Goal: Task Accomplishment & Management: Manage account settings

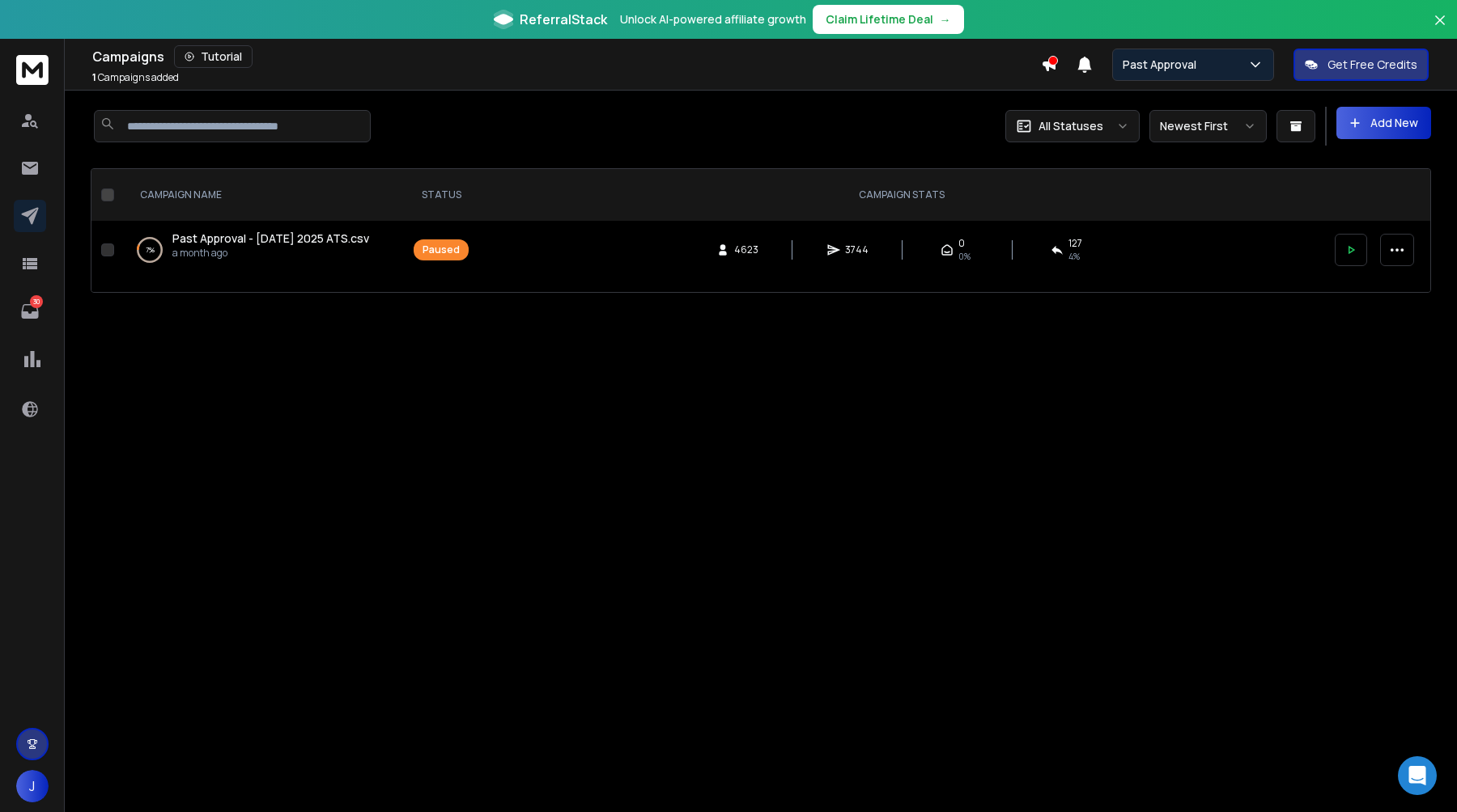
click at [1161, 72] on button "Past Approval" at bounding box center [1193, 65] width 162 height 32
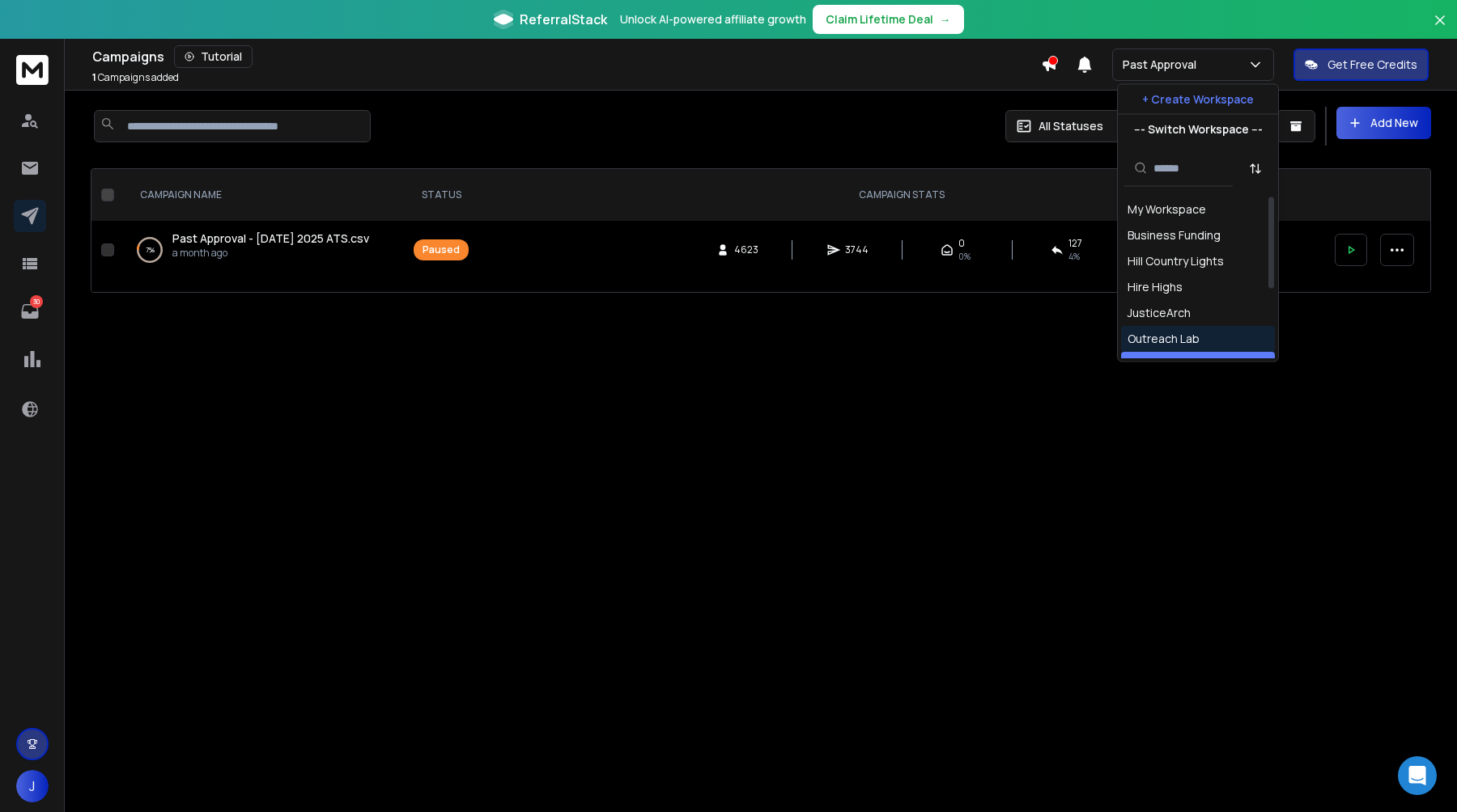
click at [1165, 331] on div "Outreach Lab" at bounding box center [1163, 338] width 72 height 16
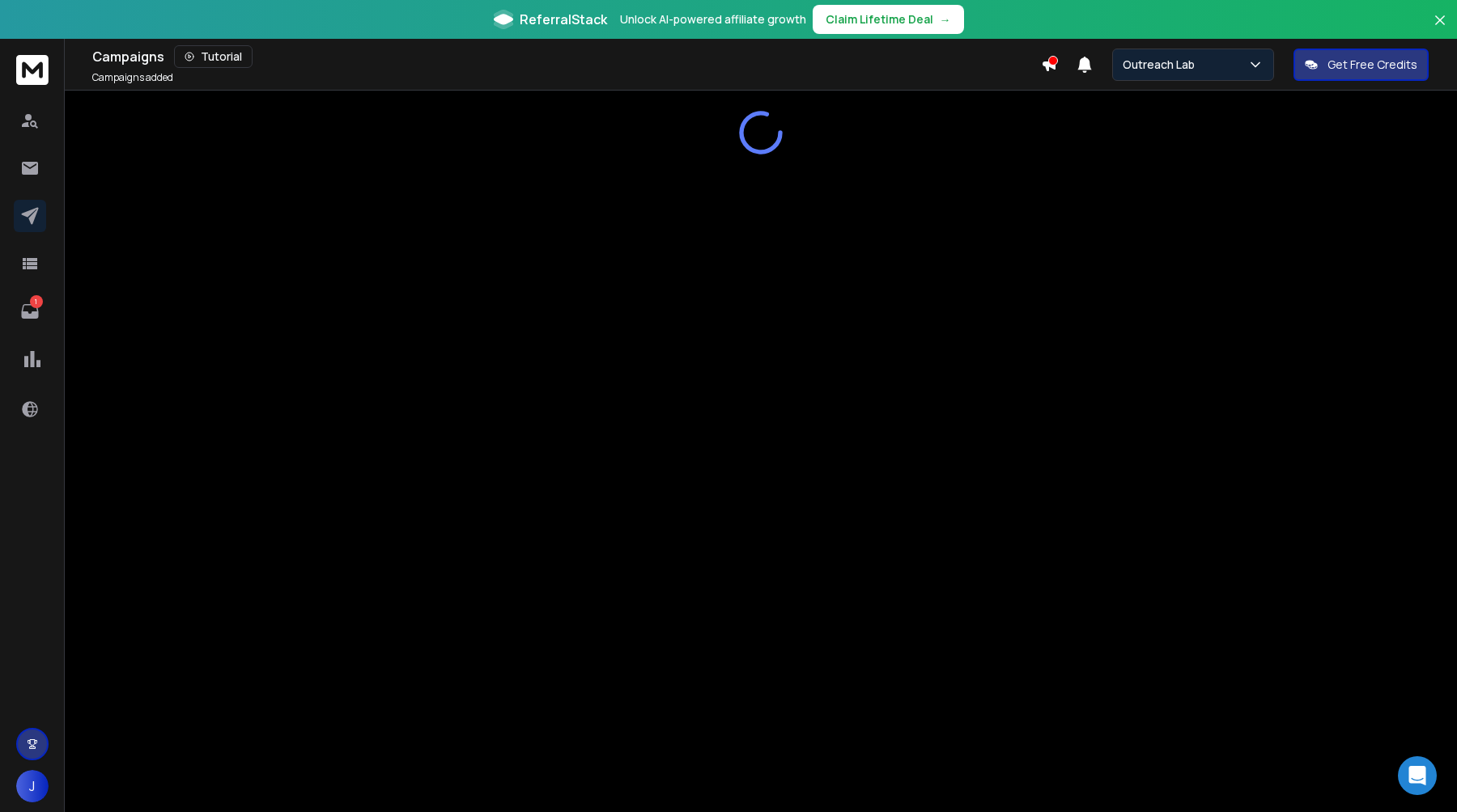
click at [1190, 54] on button "Outreach Lab" at bounding box center [1193, 65] width 162 height 32
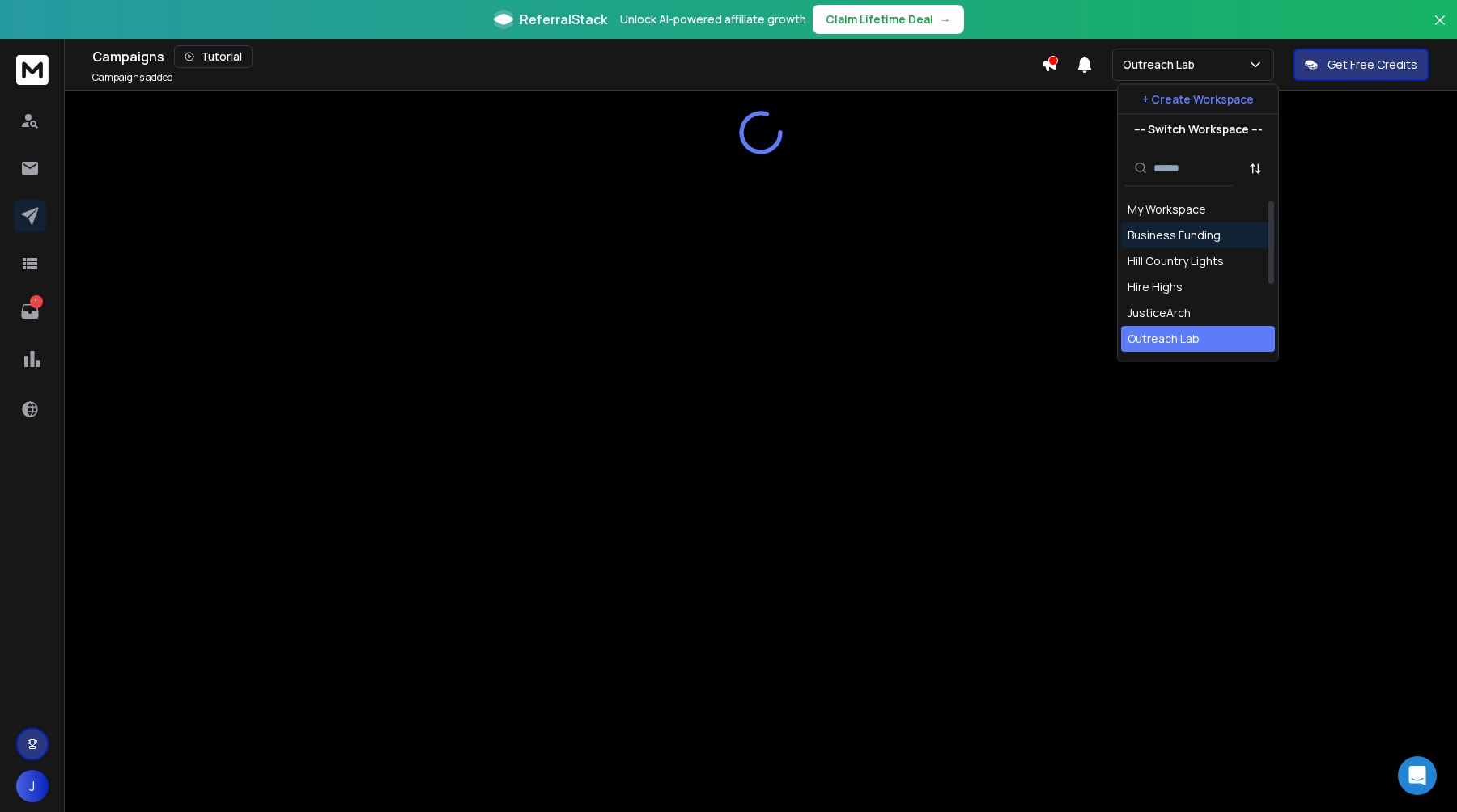
scroll to position [21, 0]
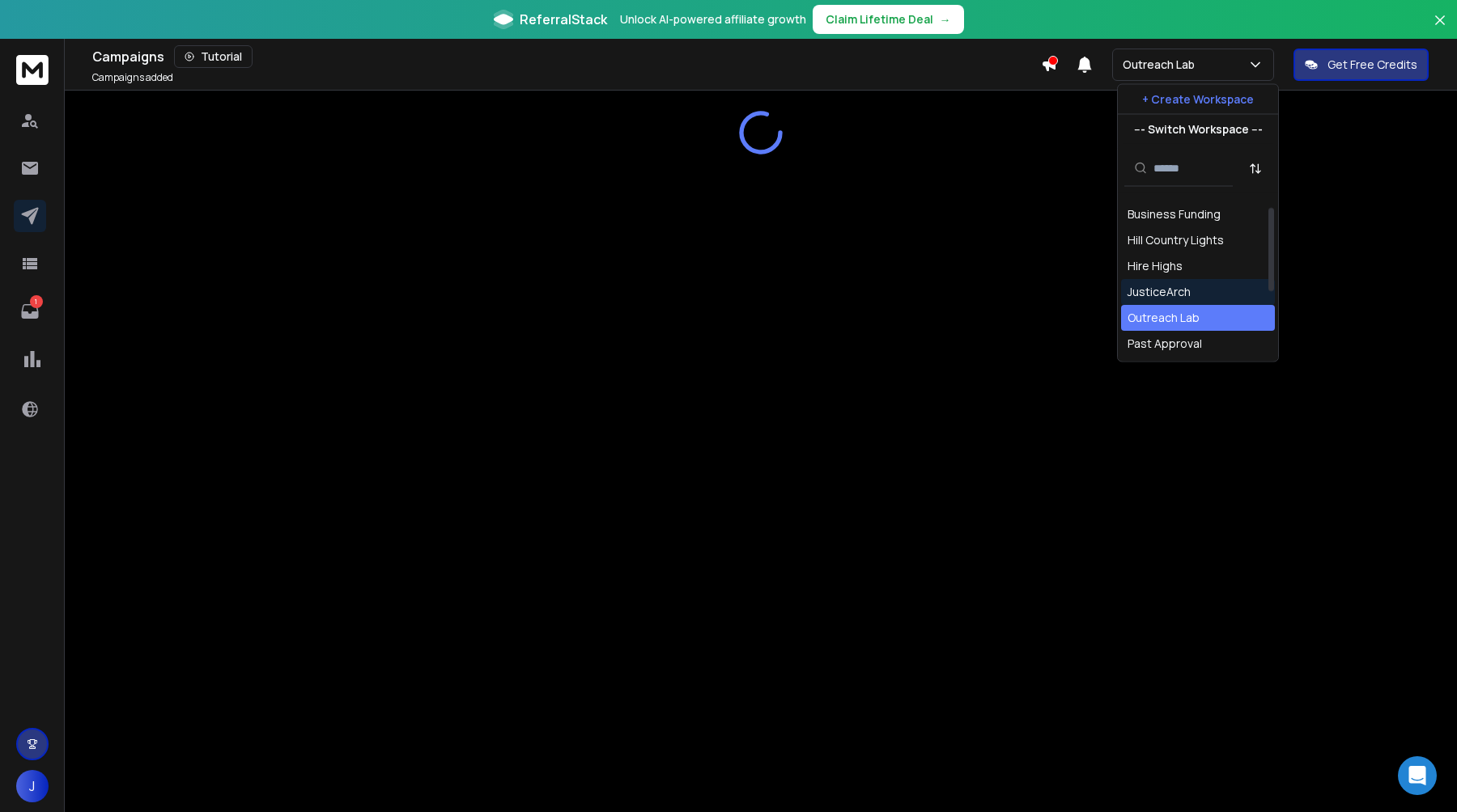
click at [1182, 285] on div "JusticeArch" at bounding box center [1159, 291] width 63 height 16
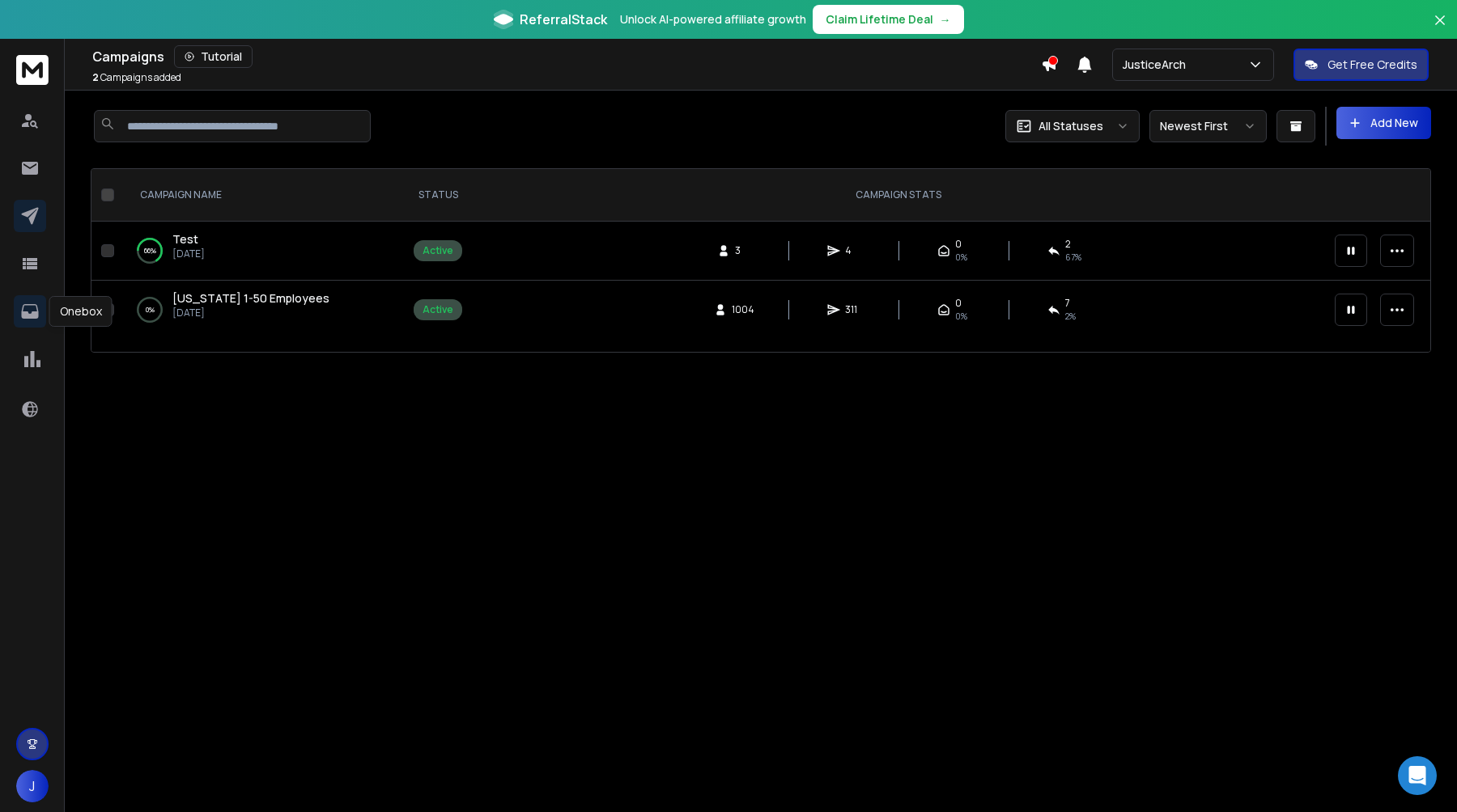
click at [24, 311] on icon at bounding box center [30, 311] width 20 height 20
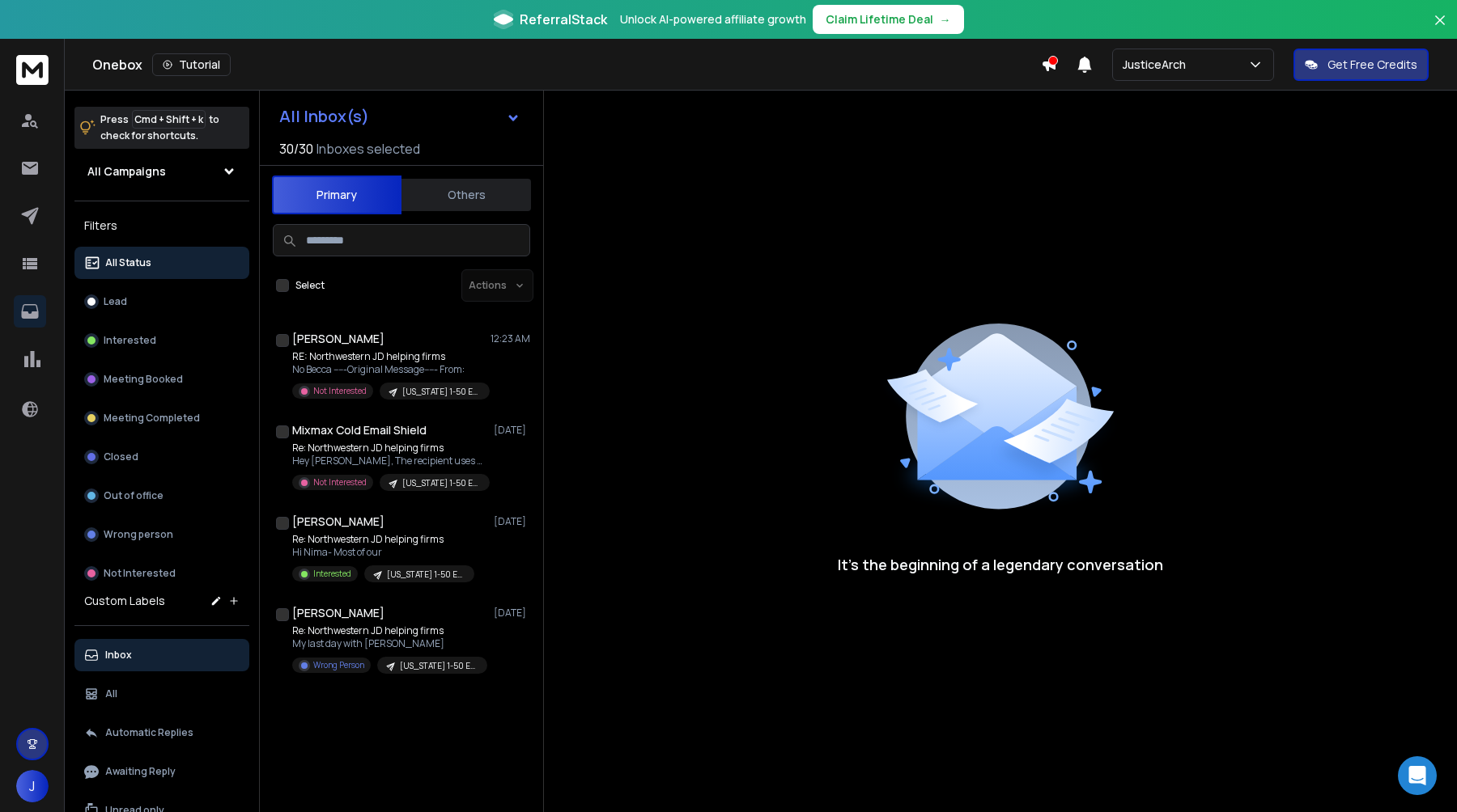
click at [484, 200] on button "Others" at bounding box center [466, 195] width 130 height 36
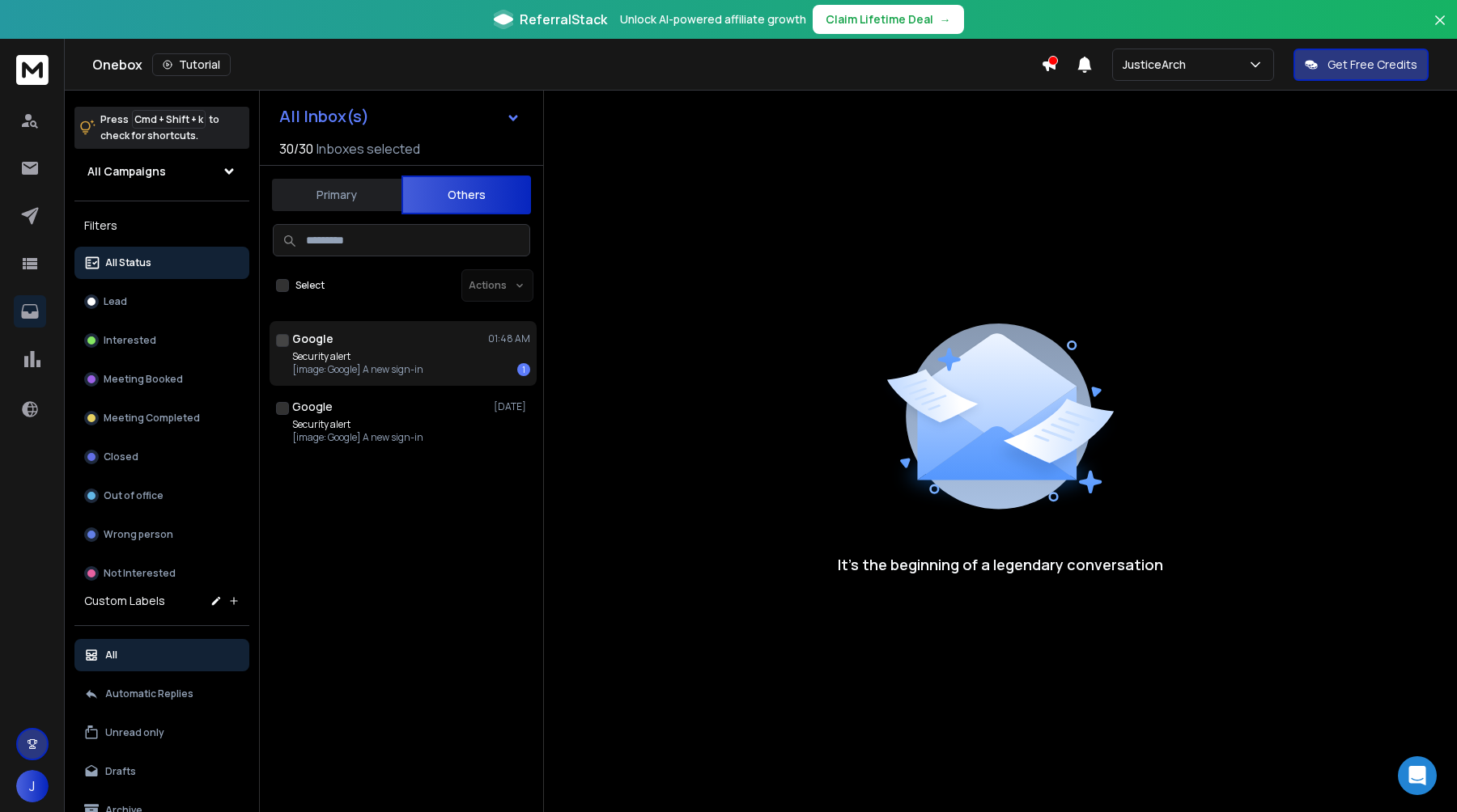
click at [427, 369] on div "Security alert [image: Google] A new sign-in 1" at bounding box center [411, 363] width 238 height 26
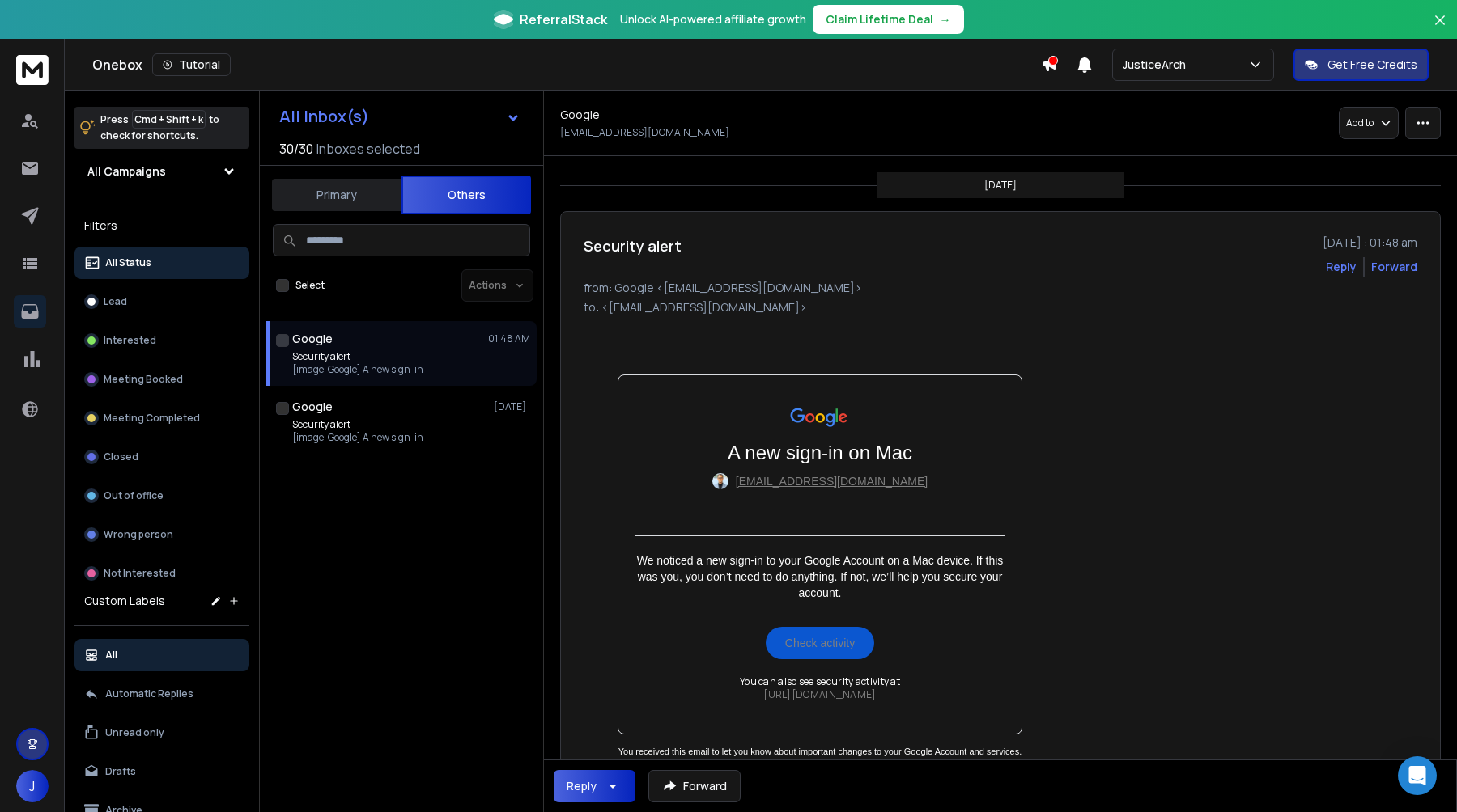
click at [346, 203] on button "Primary" at bounding box center [337, 195] width 130 height 36
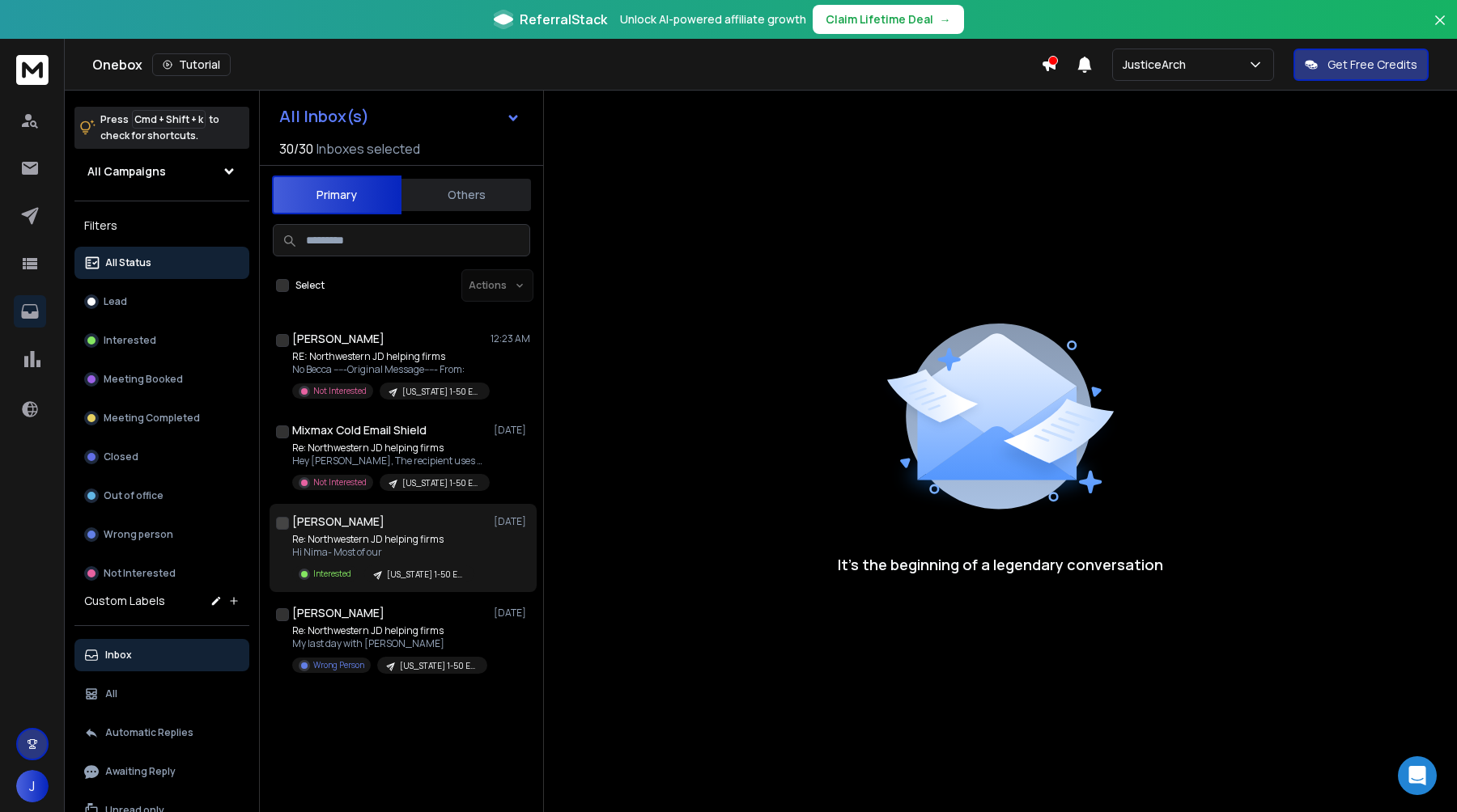
click at [412, 539] on p "Re: Northwestern JD helping firms" at bounding box center [384, 539] width 182 height 13
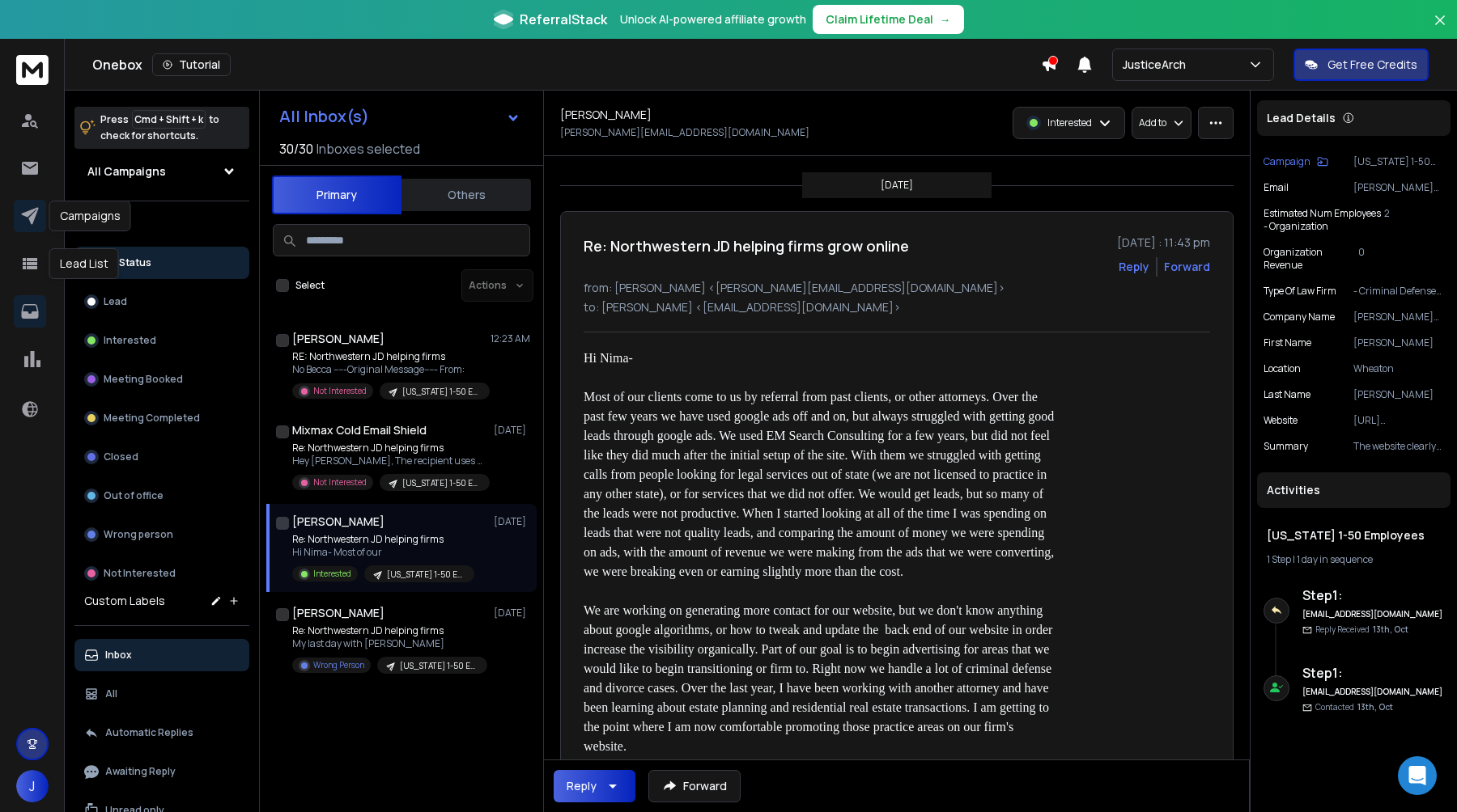
click at [21, 212] on icon at bounding box center [30, 216] width 20 height 20
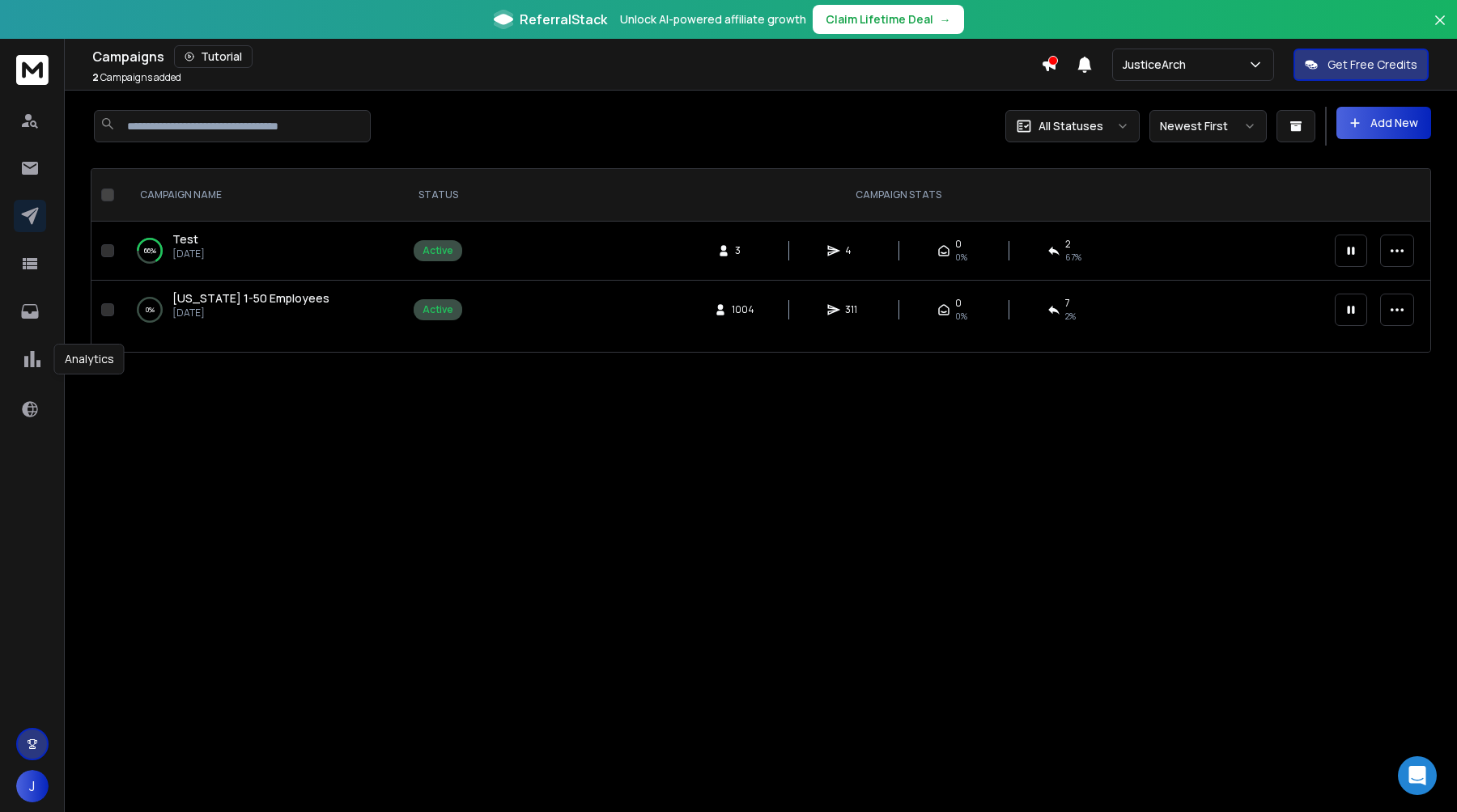
click at [19, 327] on div at bounding box center [32, 314] width 38 height 38
click at [21, 320] on icon at bounding box center [30, 311] width 20 height 20
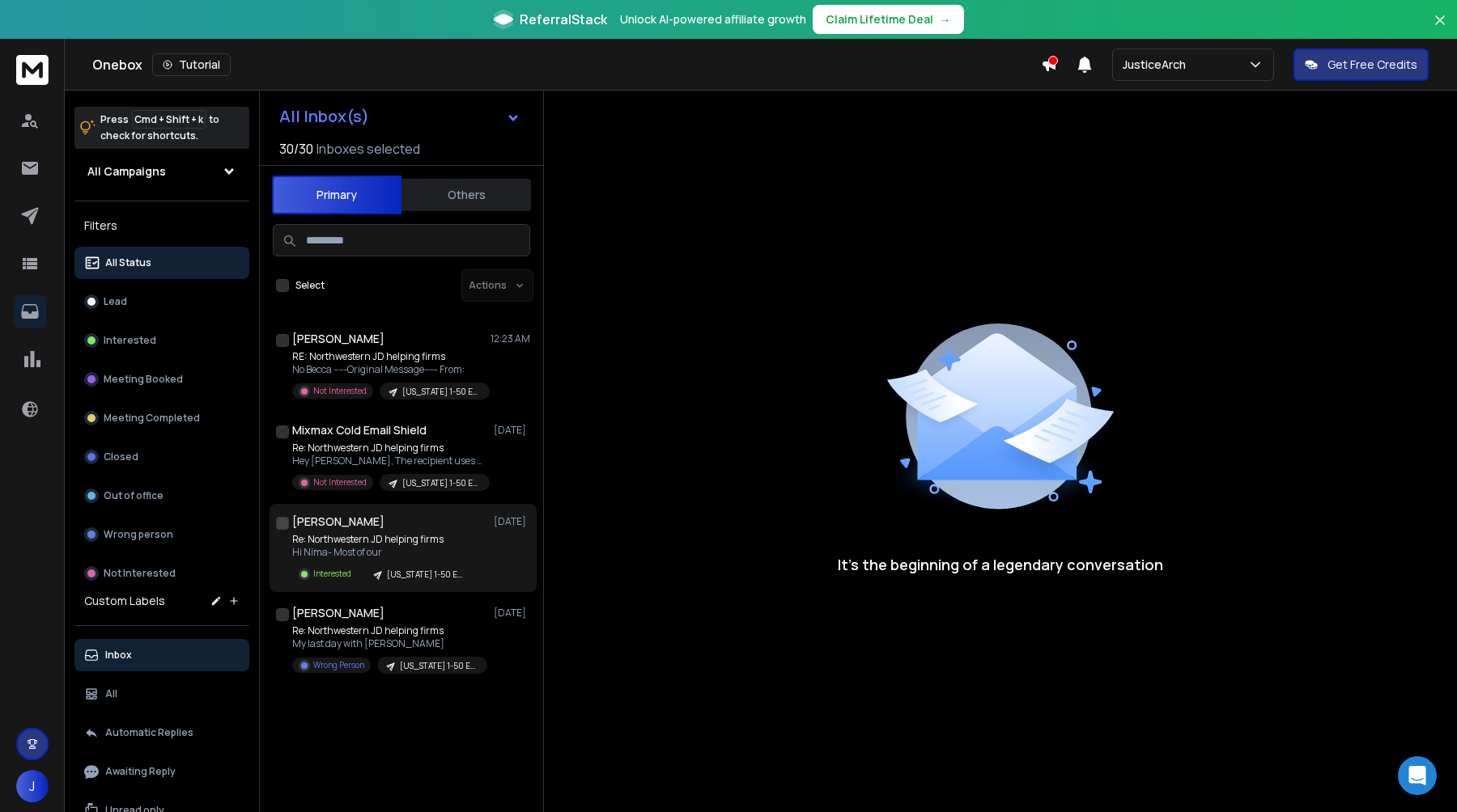
click at [354, 557] on p "Hi Nima- Most of our" at bounding box center [384, 552] width 182 height 13
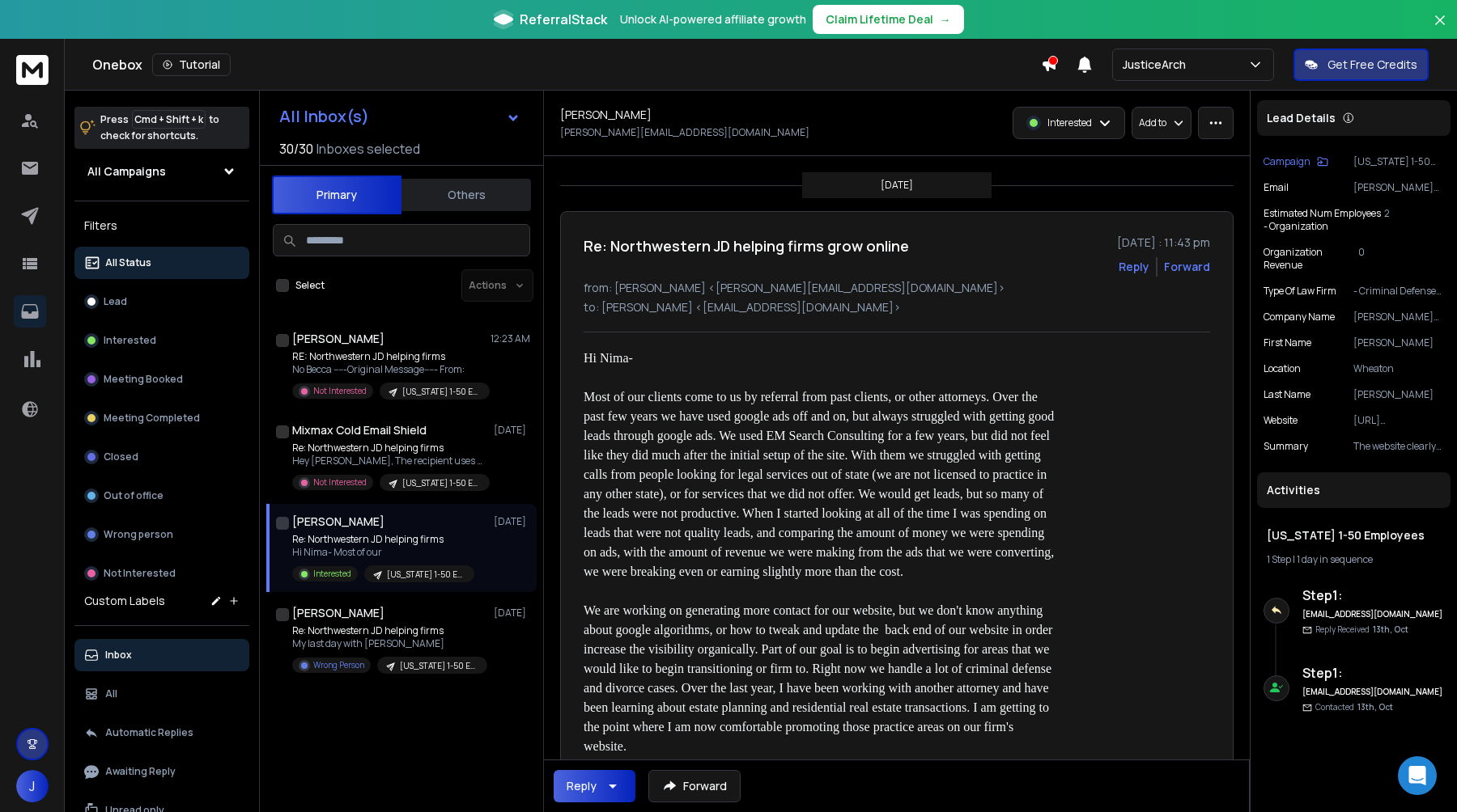
click at [447, 213] on div "Primary Others Select Actions [PERSON_NAME] 12:23 AM RE: Northwestern JD helpin…" at bounding box center [402, 517] width 283 height 677
click at [447, 210] on button "Others" at bounding box center [466, 195] width 130 height 36
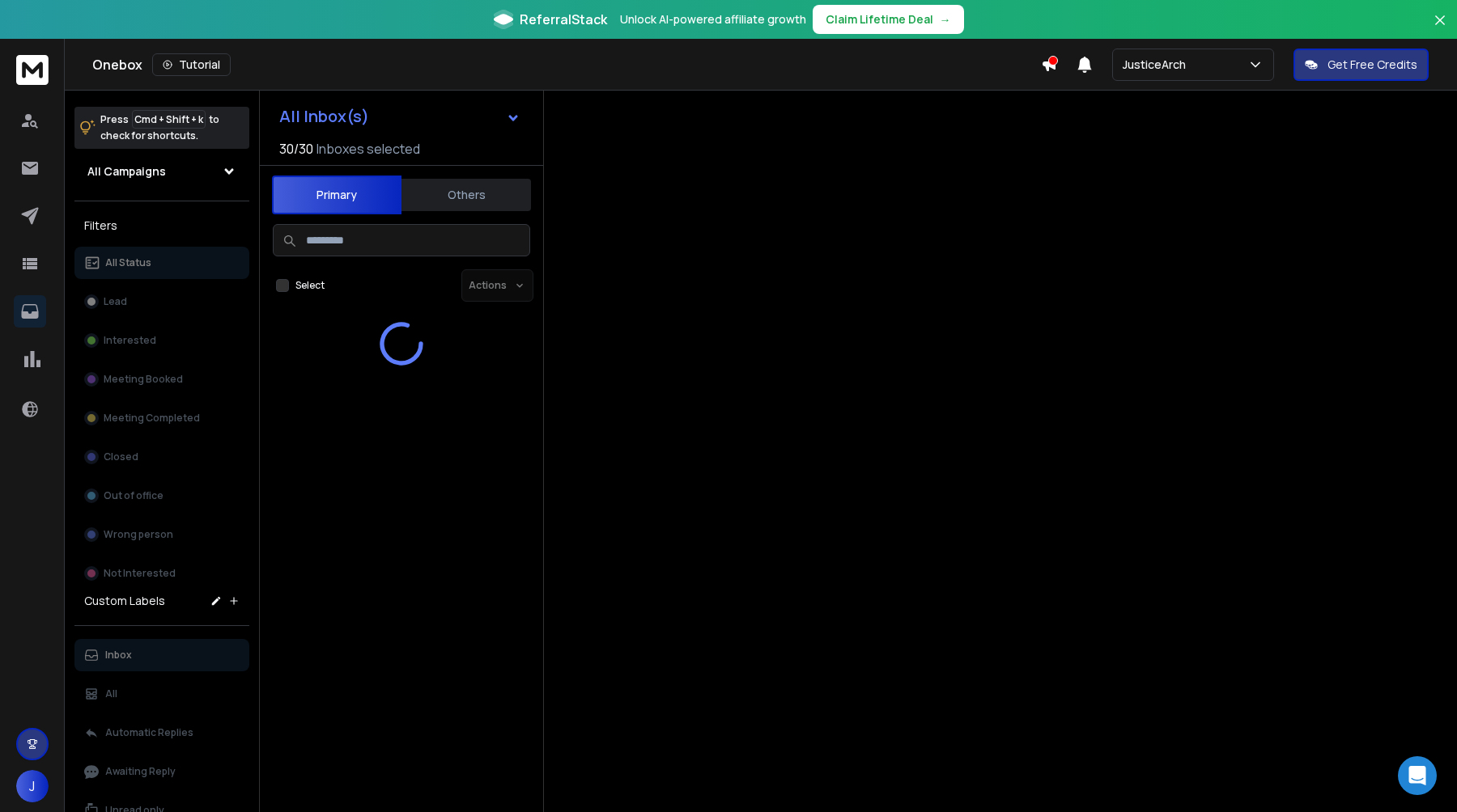
click at [304, 194] on button "Primary" at bounding box center [337, 195] width 130 height 39
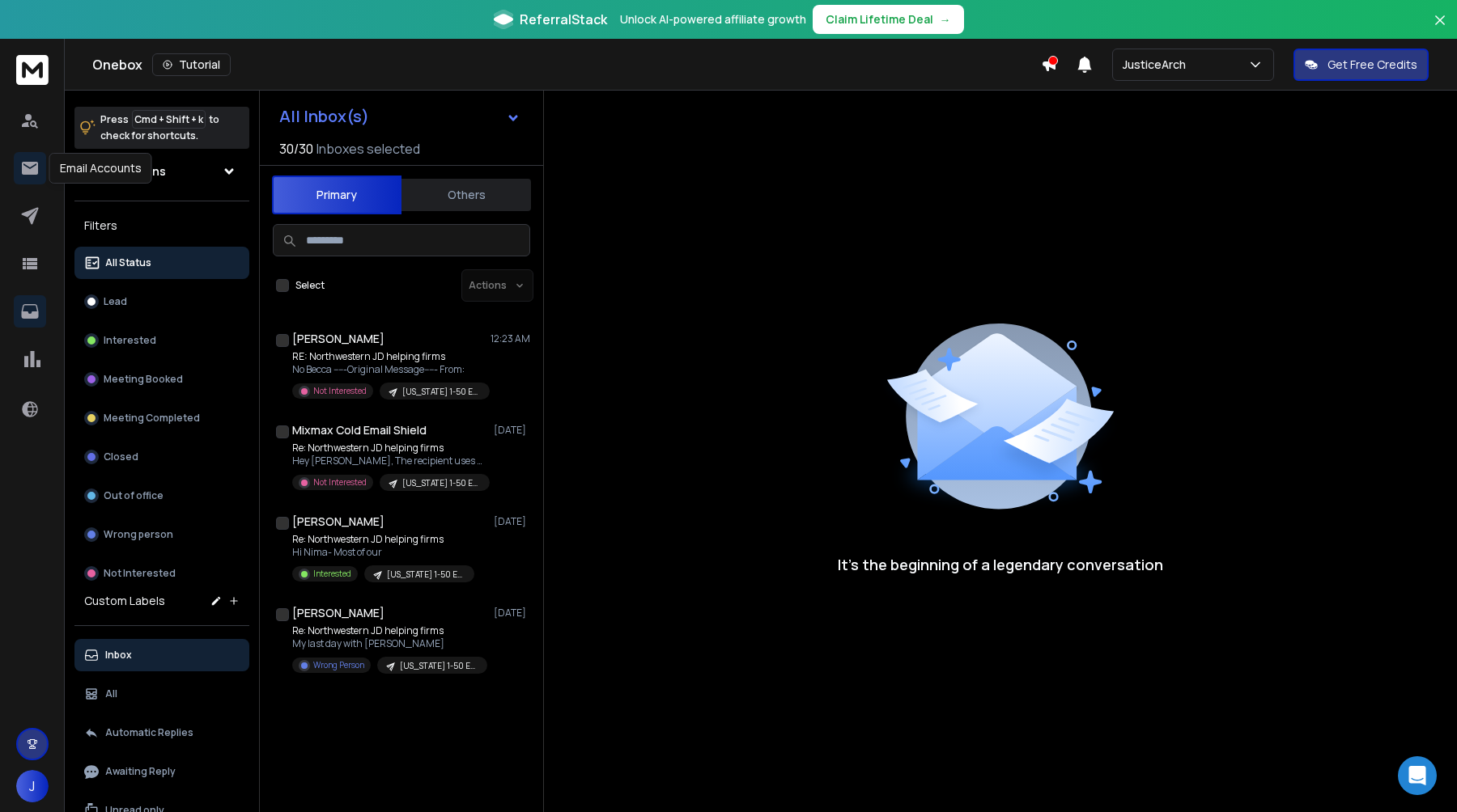
click at [31, 170] on icon at bounding box center [30, 168] width 16 height 13
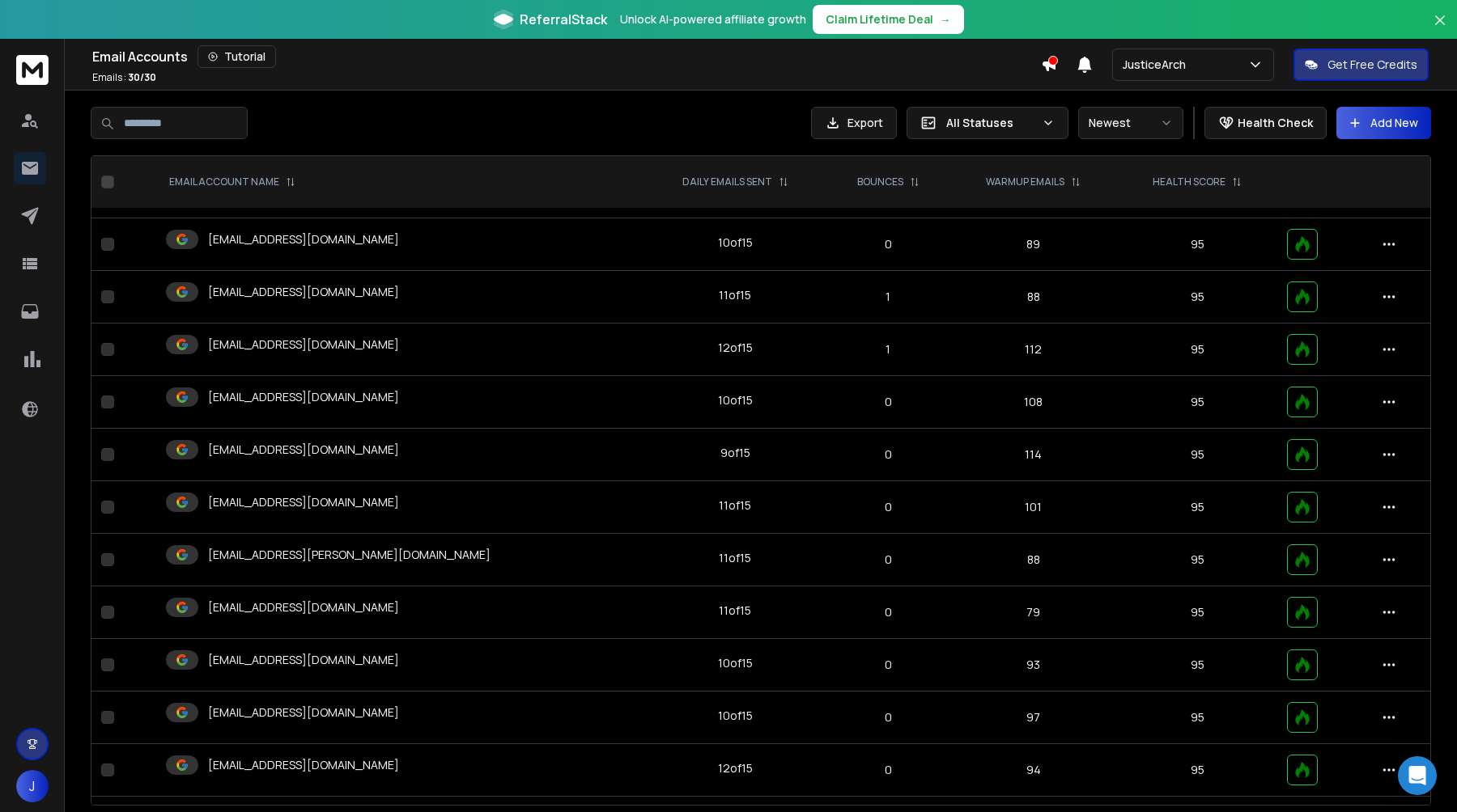
scroll to position [993, 0]
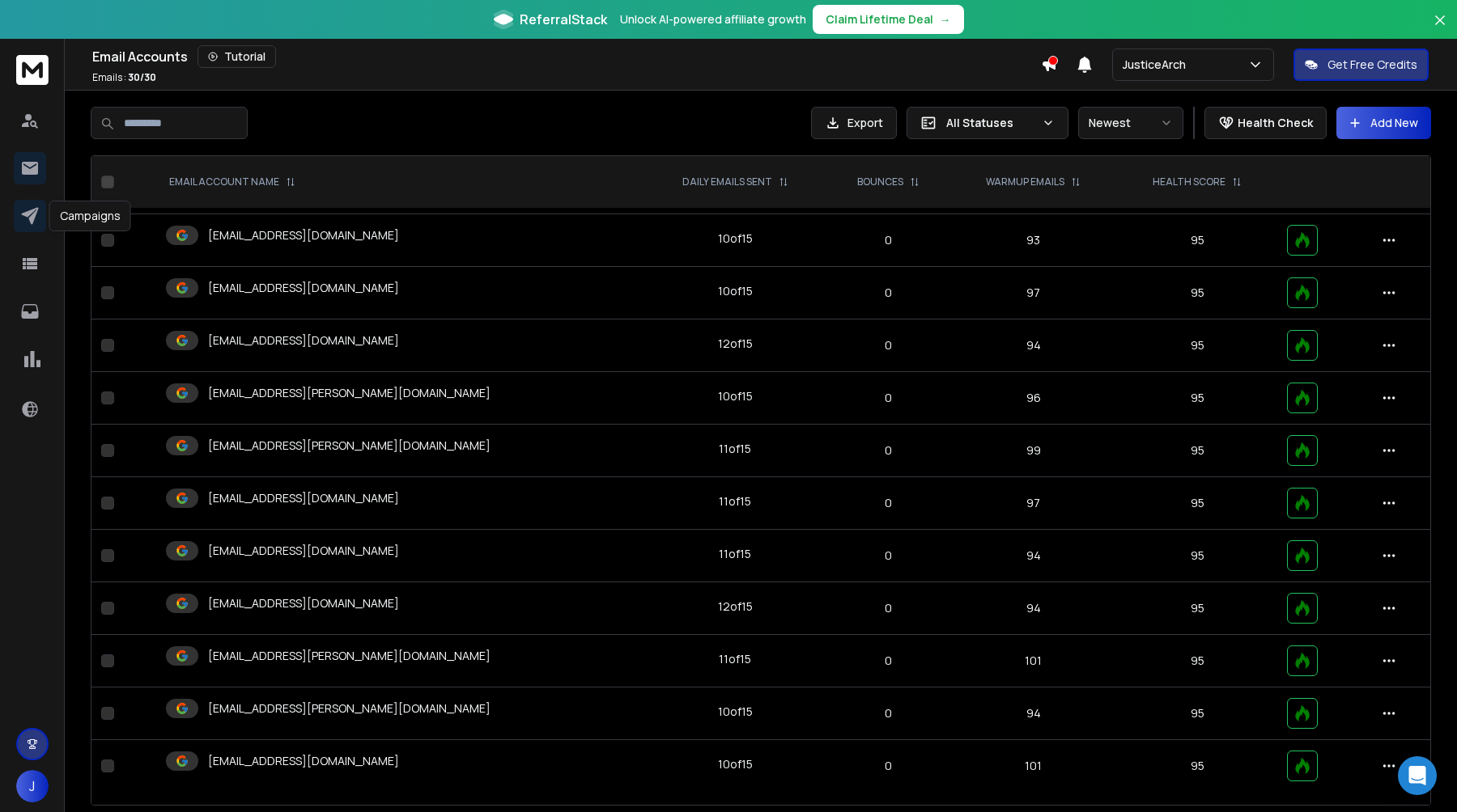
click at [32, 206] on icon at bounding box center [30, 216] width 20 height 20
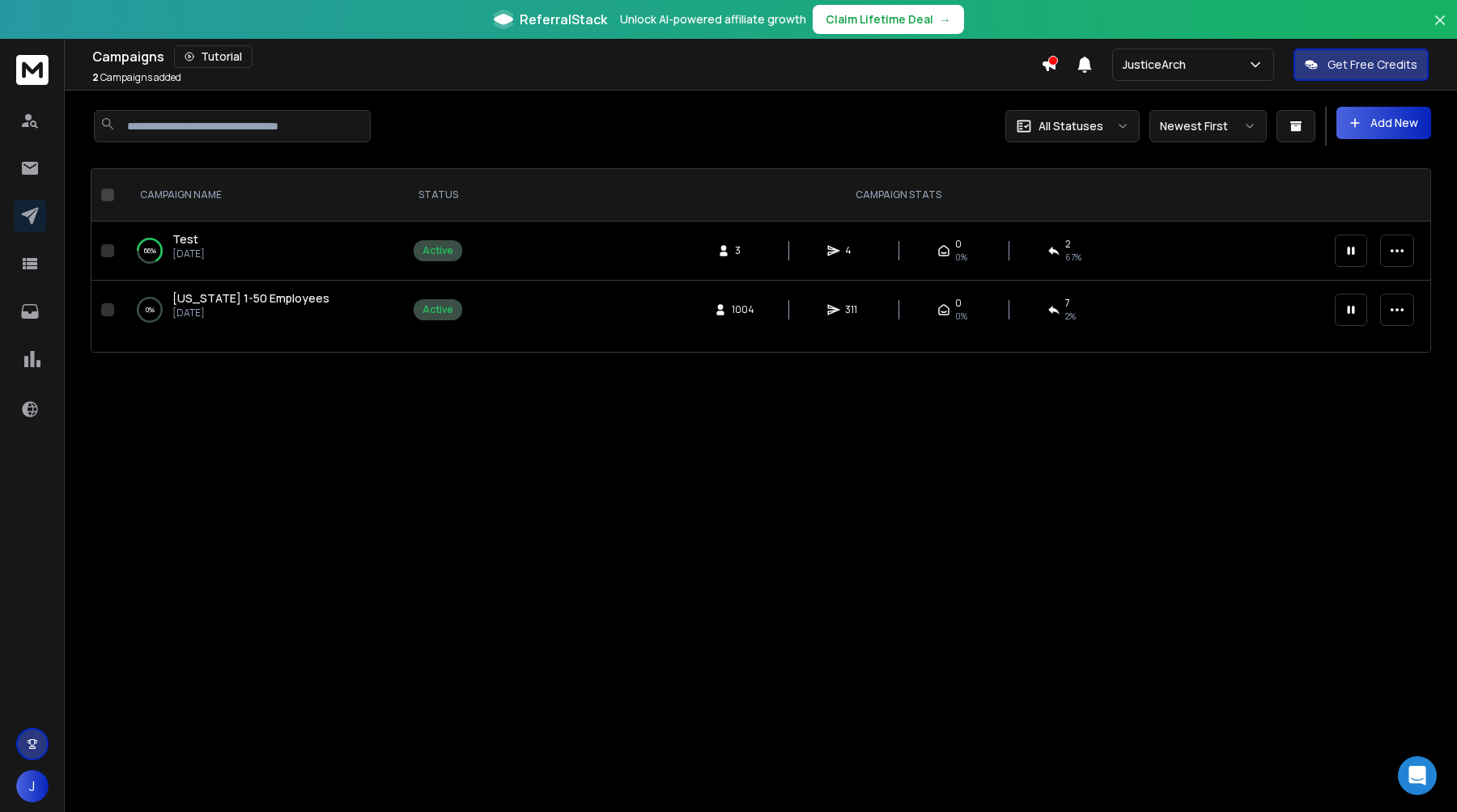
click at [336, 302] on div "0 % [US_STATE] 1-50 Employees [DATE]" at bounding box center [262, 310] width 251 height 39
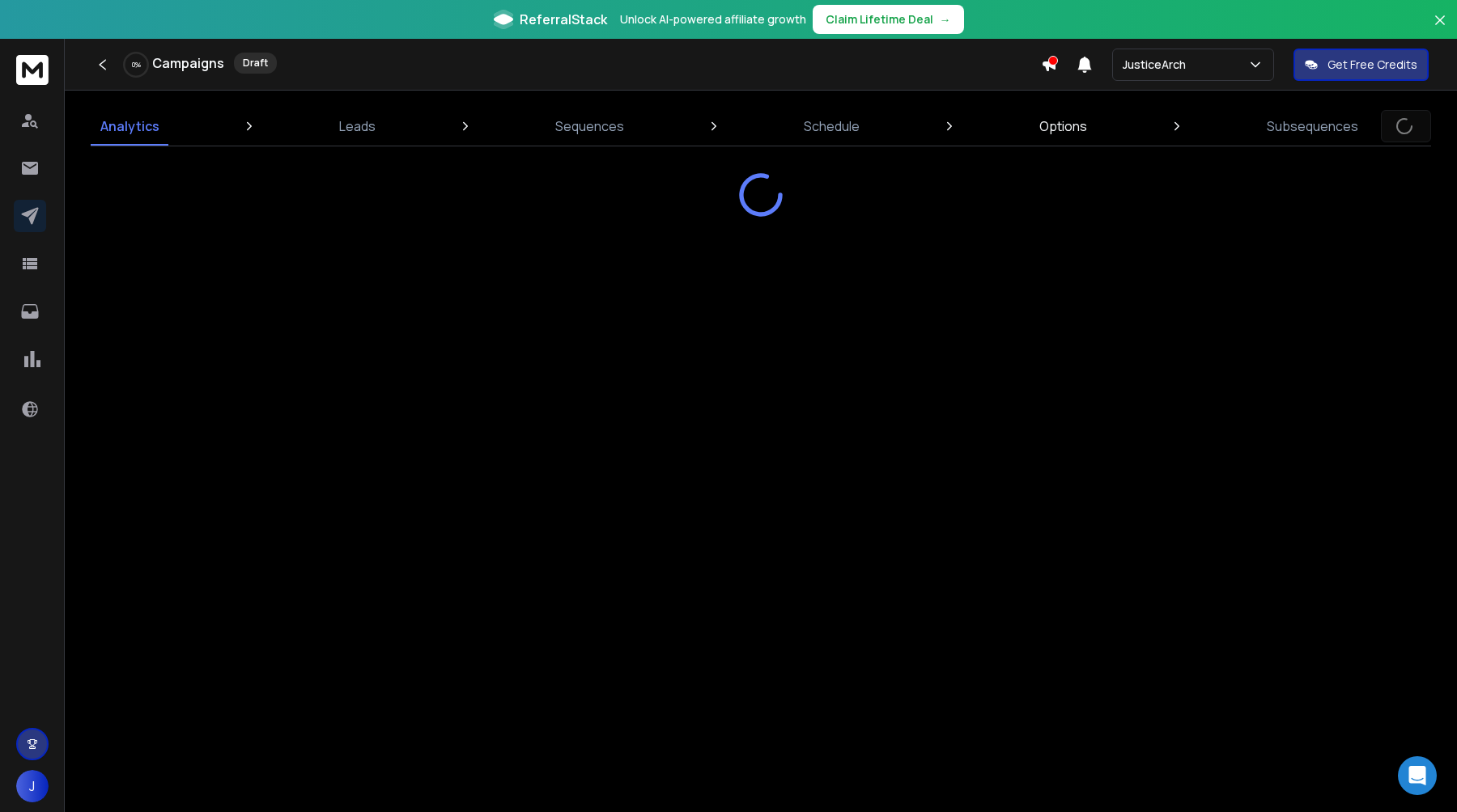
click at [1066, 134] on p "Options" at bounding box center [1063, 126] width 48 height 20
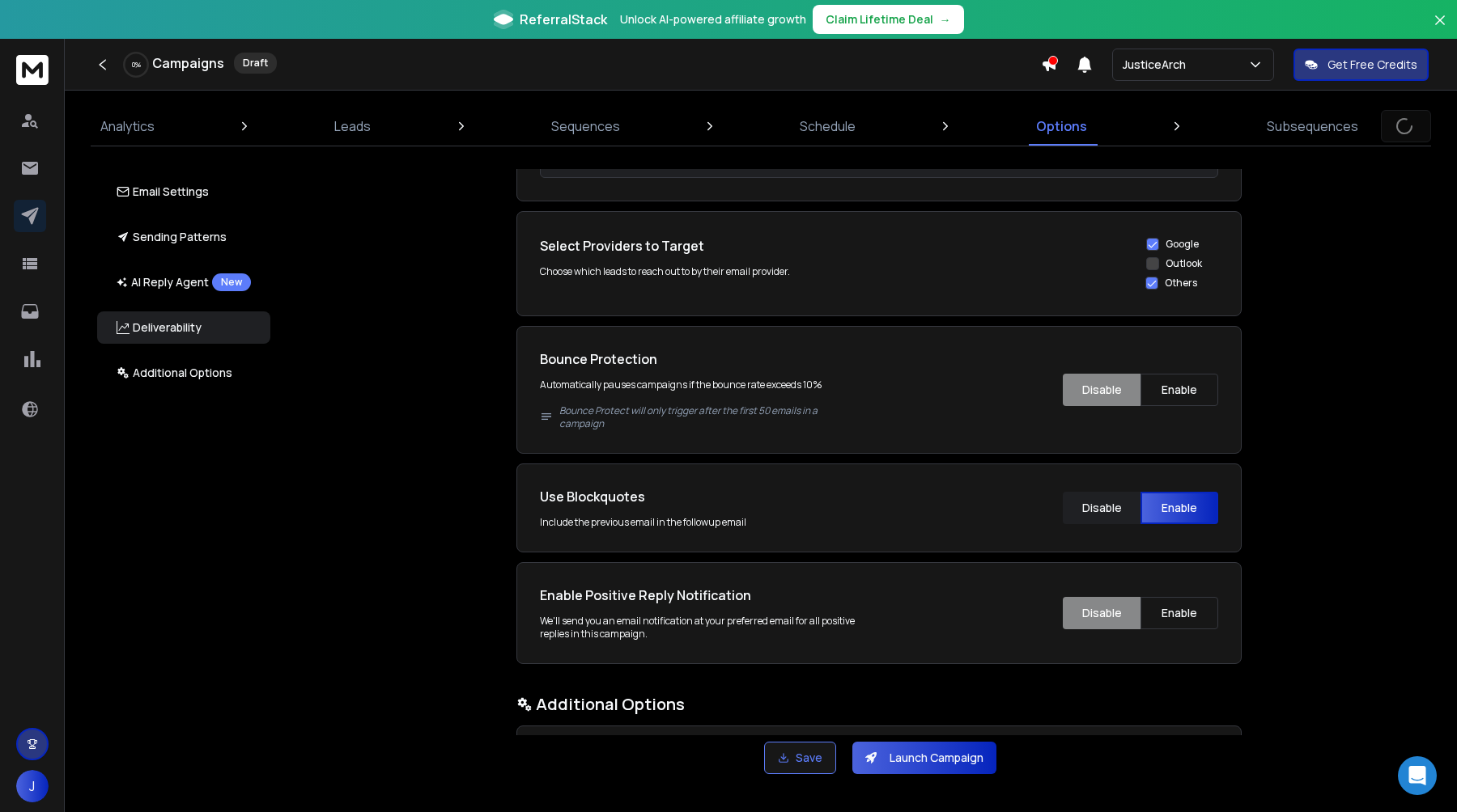
scroll to position [2497, 0]
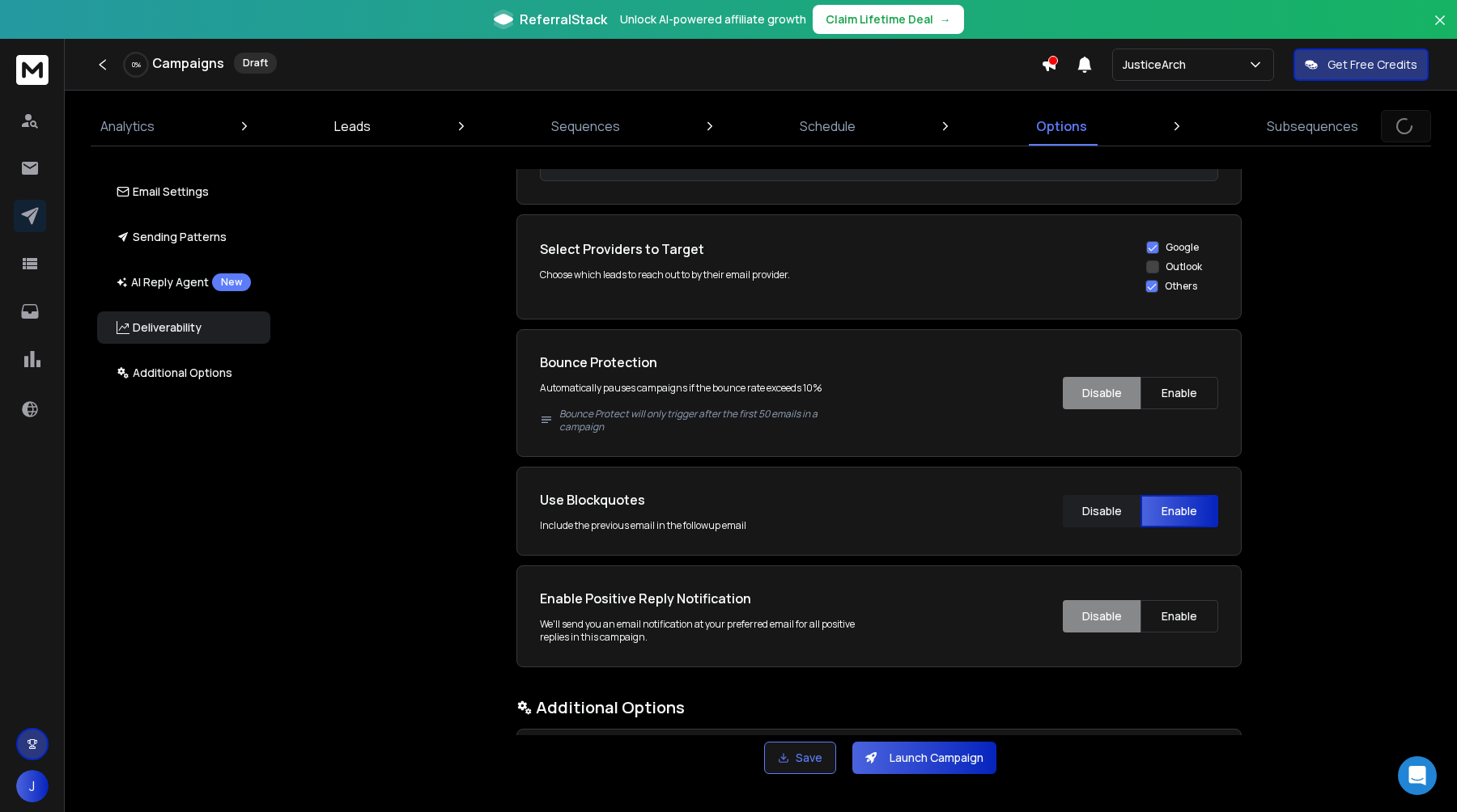
click at [358, 113] on link "Leads" at bounding box center [353, 126] width 56 height 39
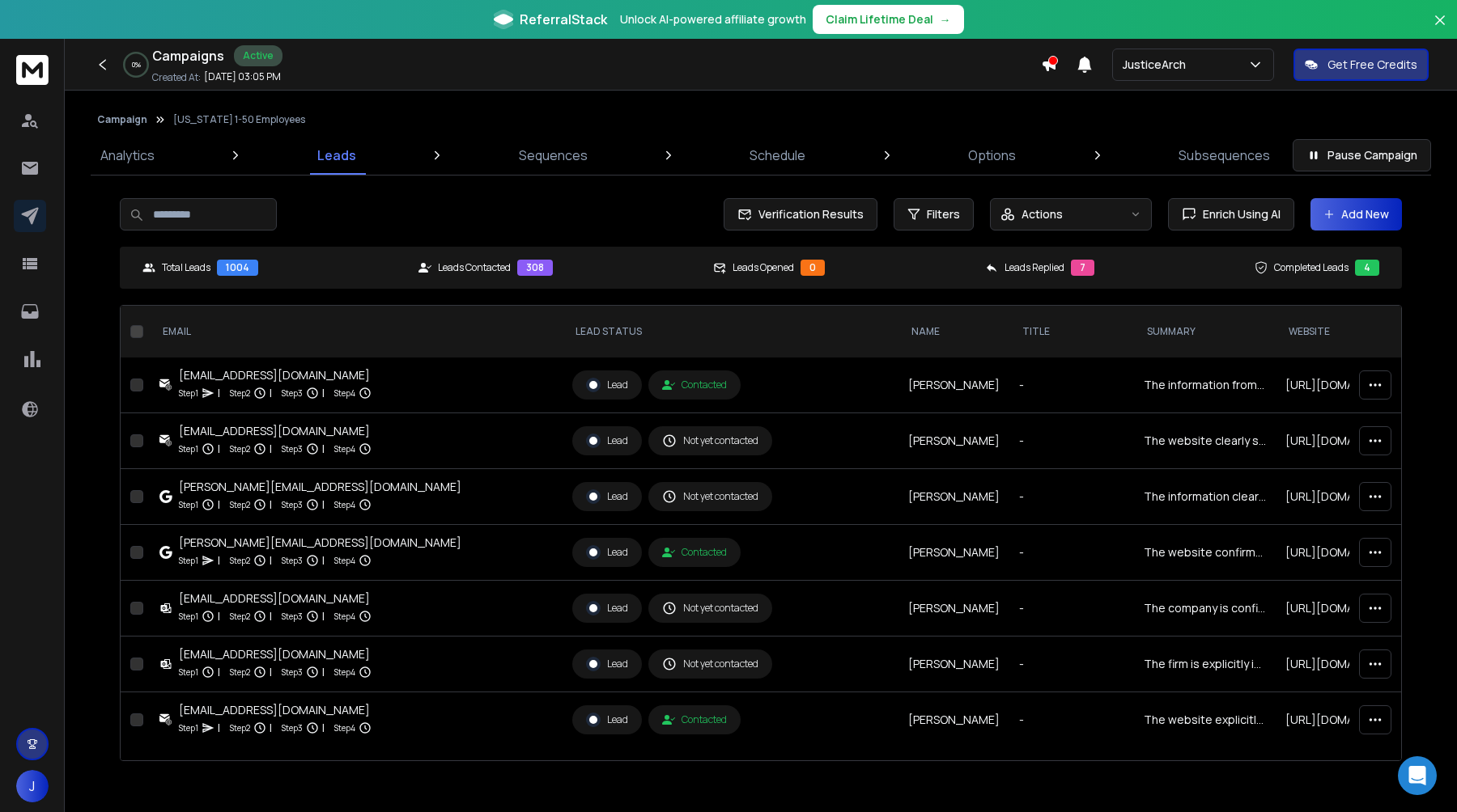
scroll to position [3695, 0]
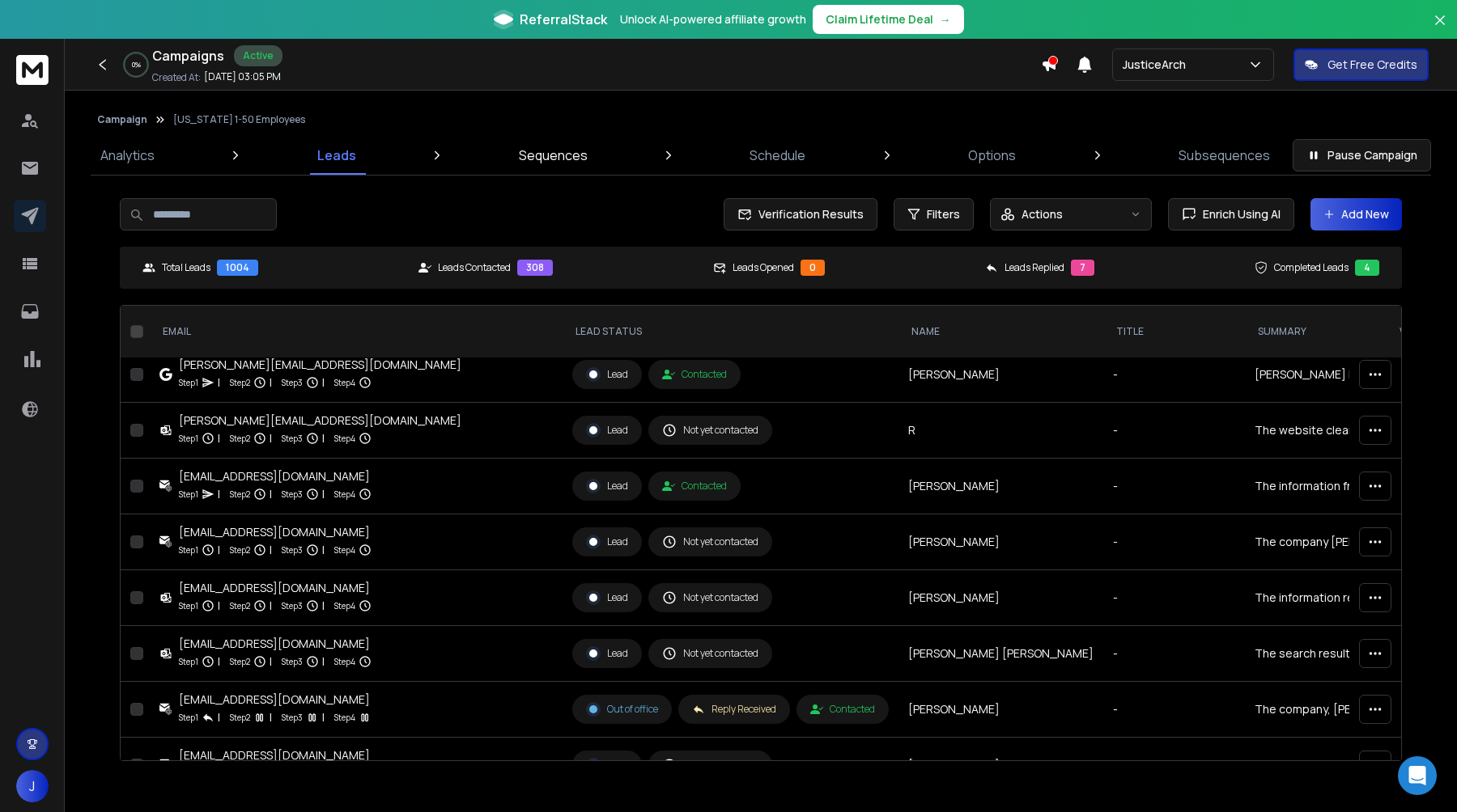
click at [552, 162] on p "Sequences" at bounding box center [553, 155] width 69 height 20
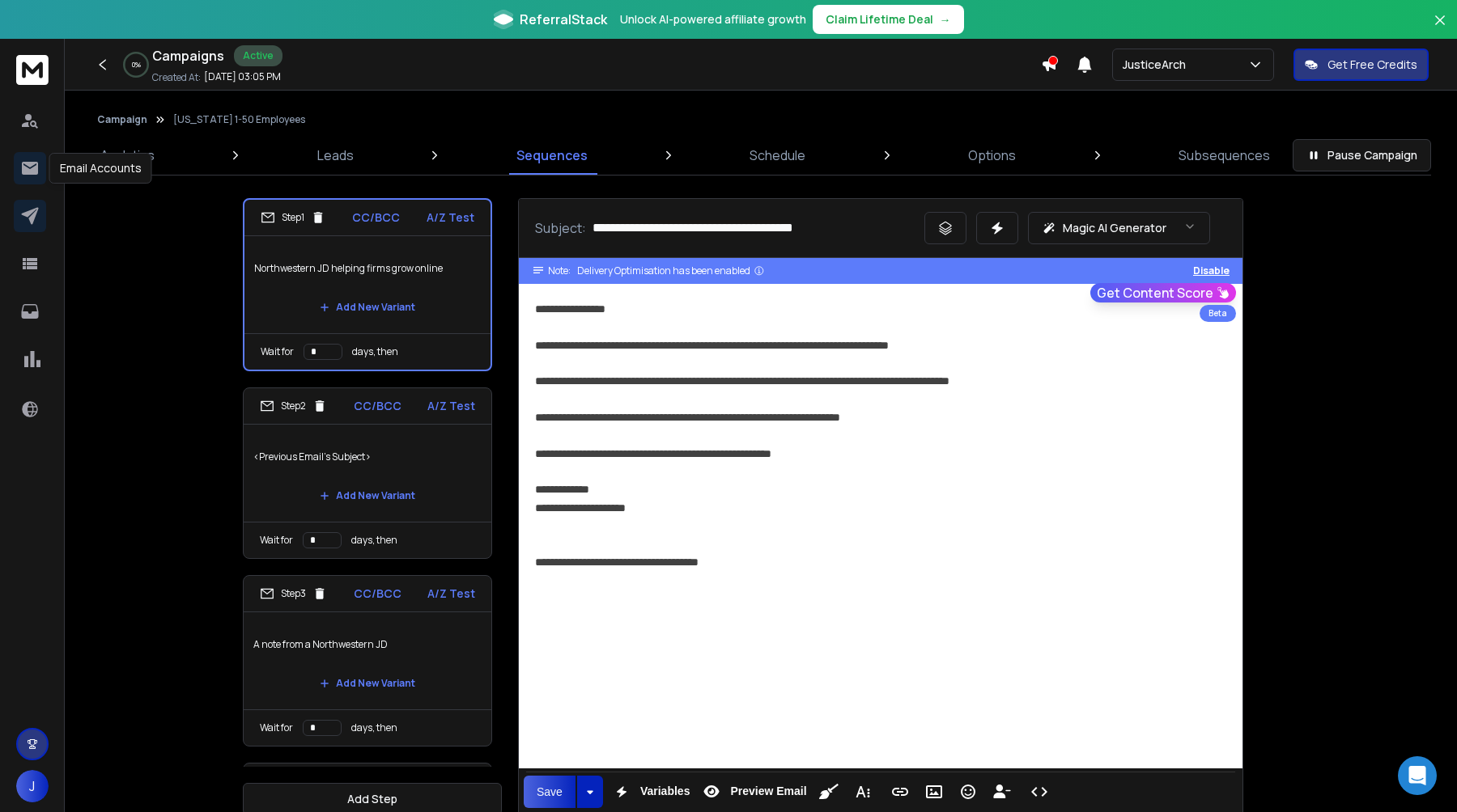
click at [24, 173] on icon at bounding box center [30, 168] width 16 height 13
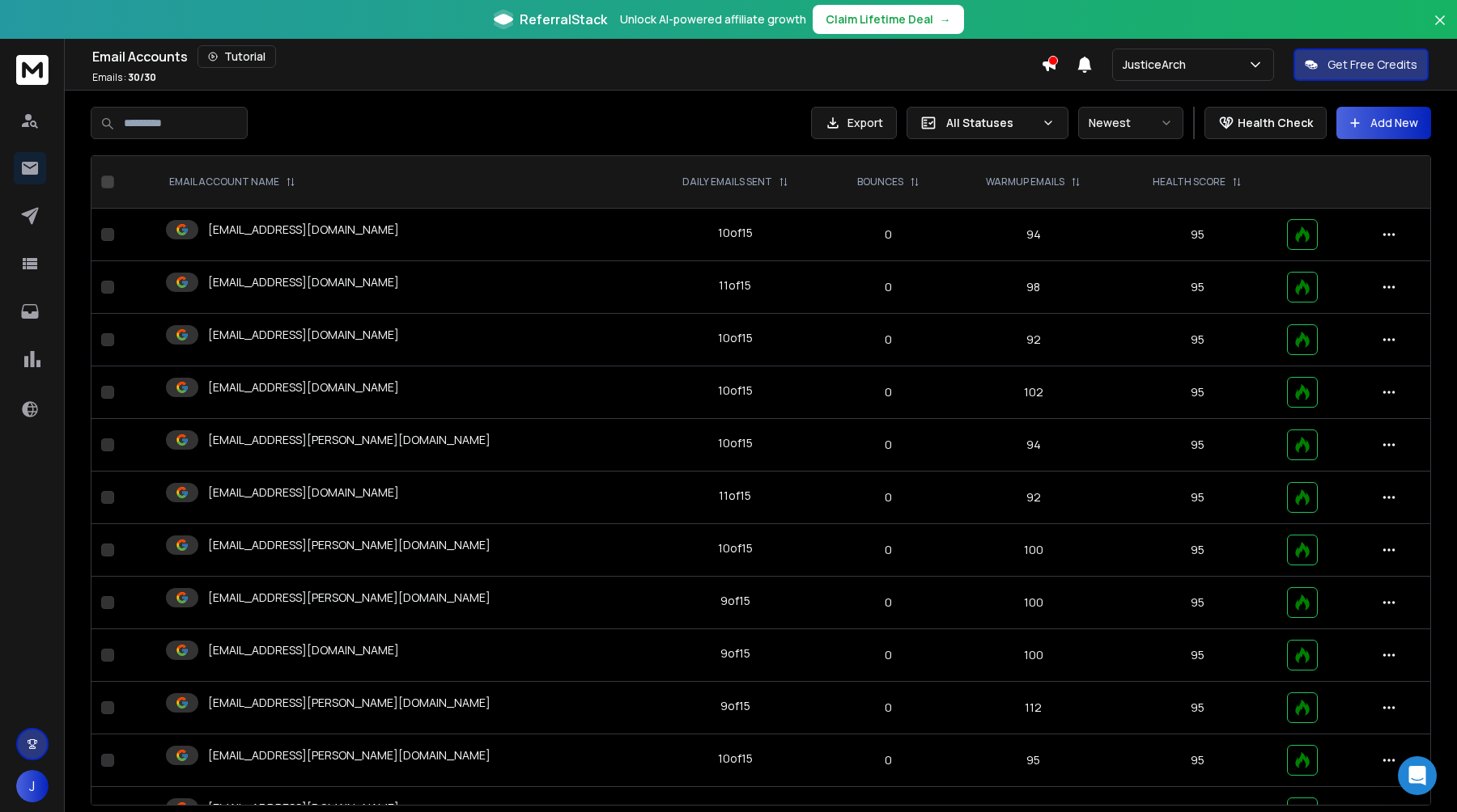
click at [837, 447] on p "0" at bounding box center [889, 445] width 104 height 16
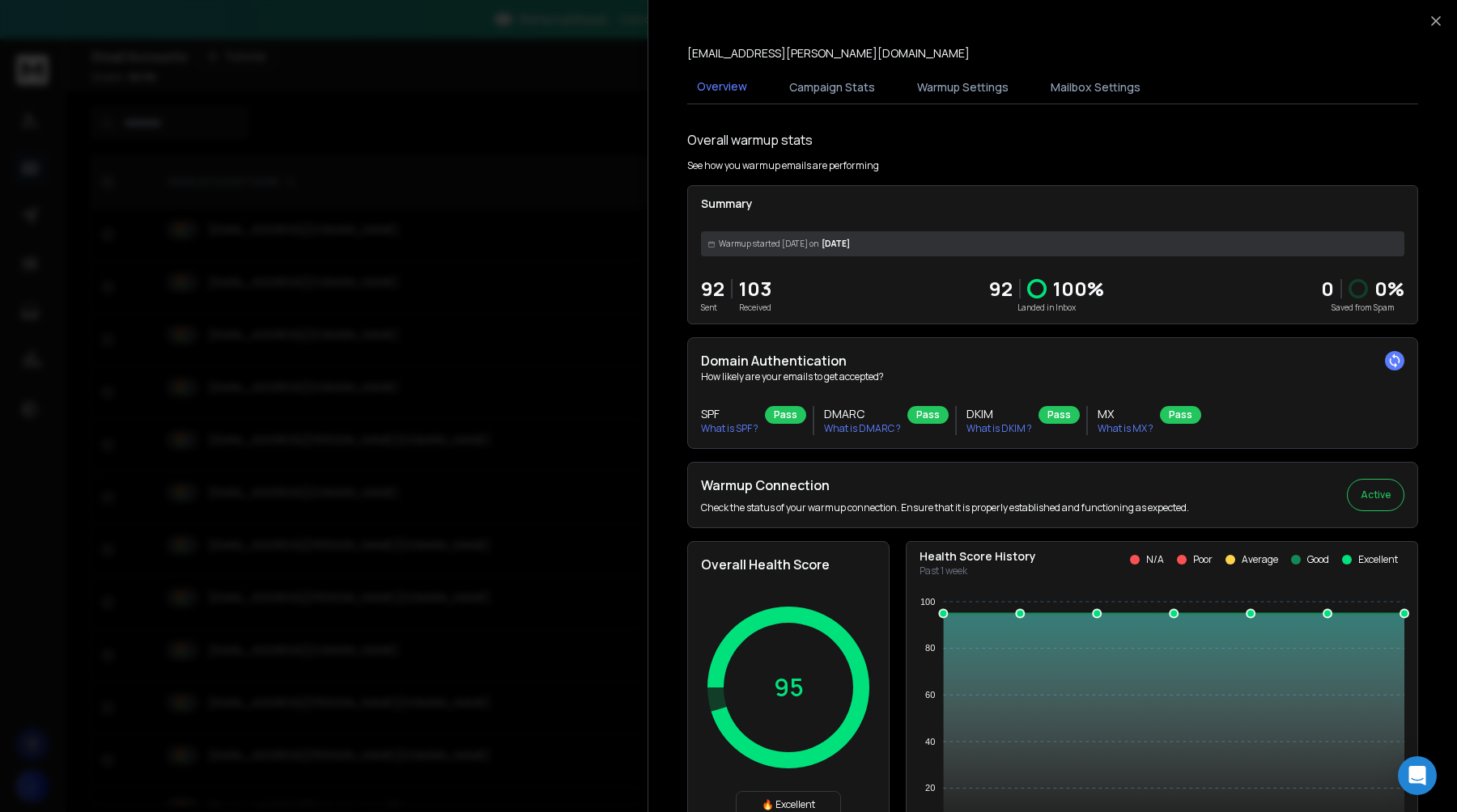
scroll to position [471, 0]
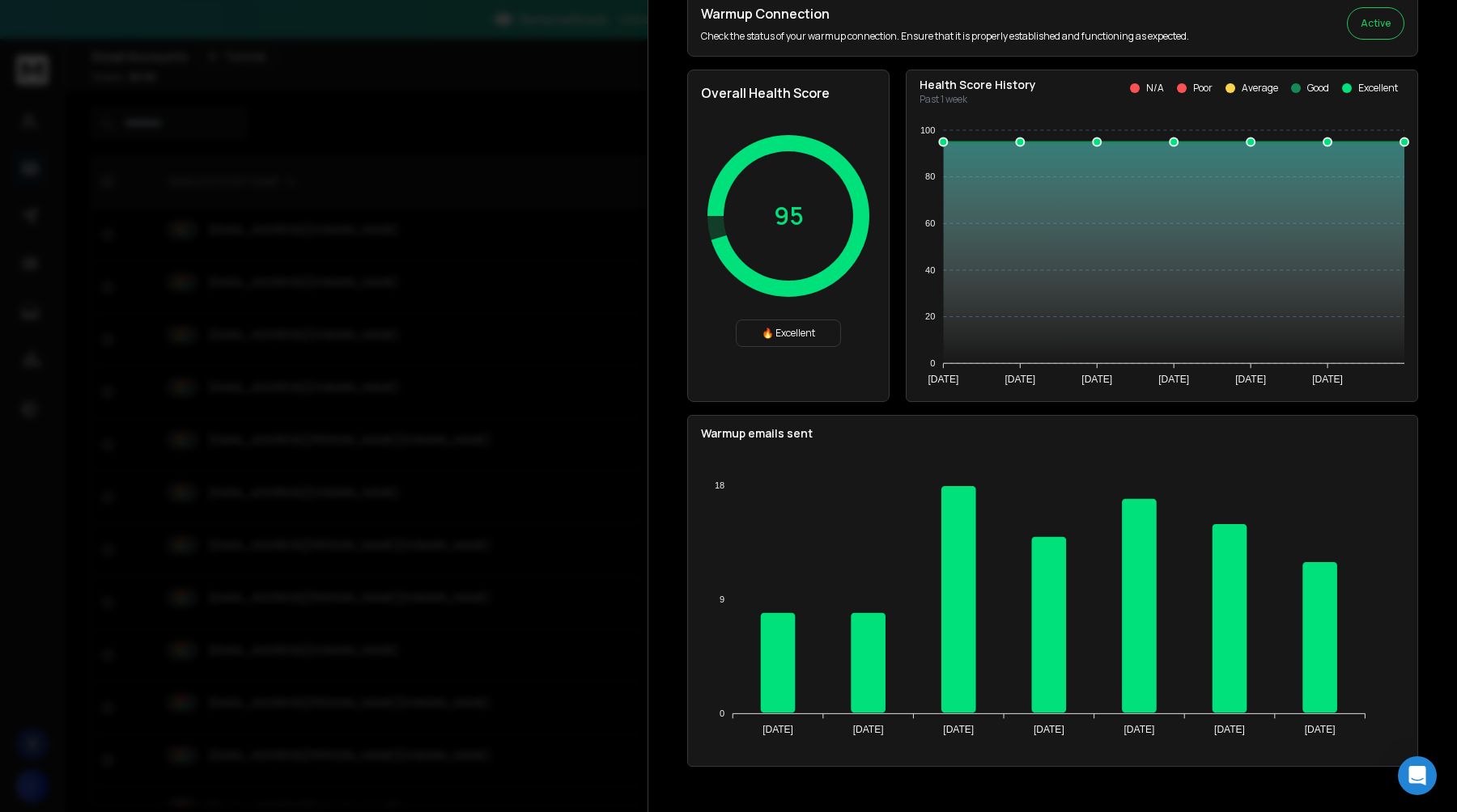
click at [491, 343] on div at bounding box center [728, 406] width 1457 height 812
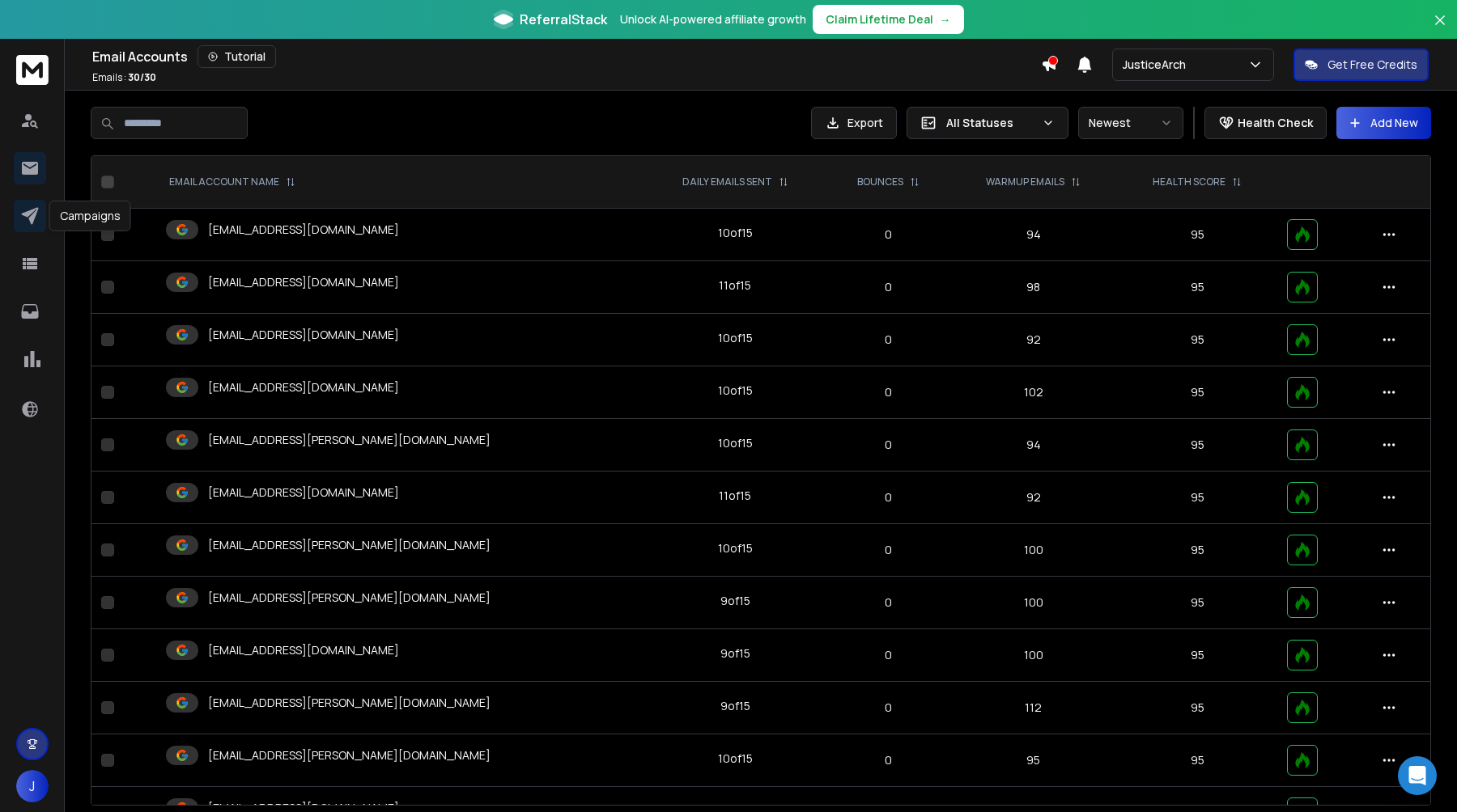
click at [30, 224] on icon at bounding box center [30, 216] width 20 height 20
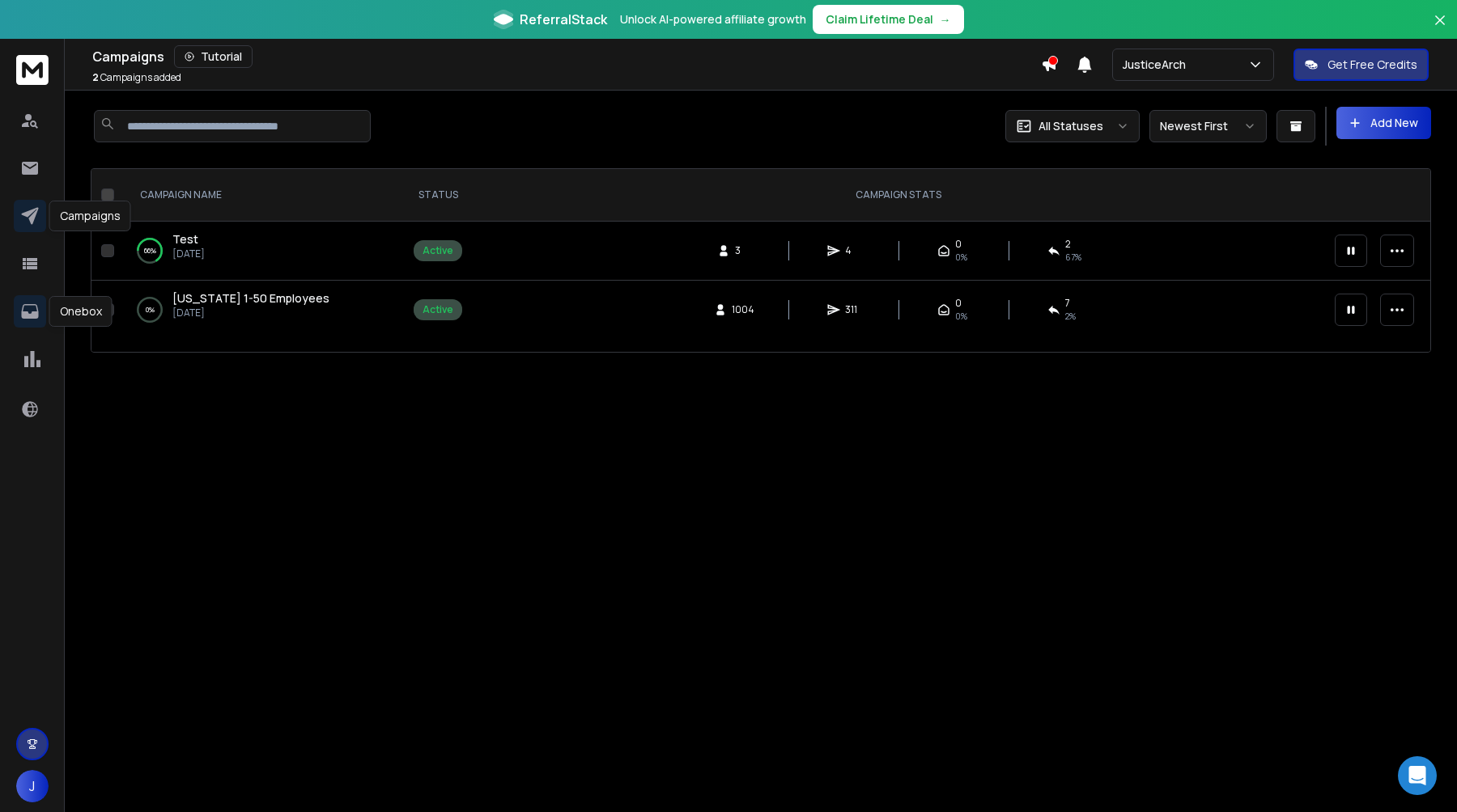
click at [43, 307] on link at bounding box center [30, 312] width 32 height 32
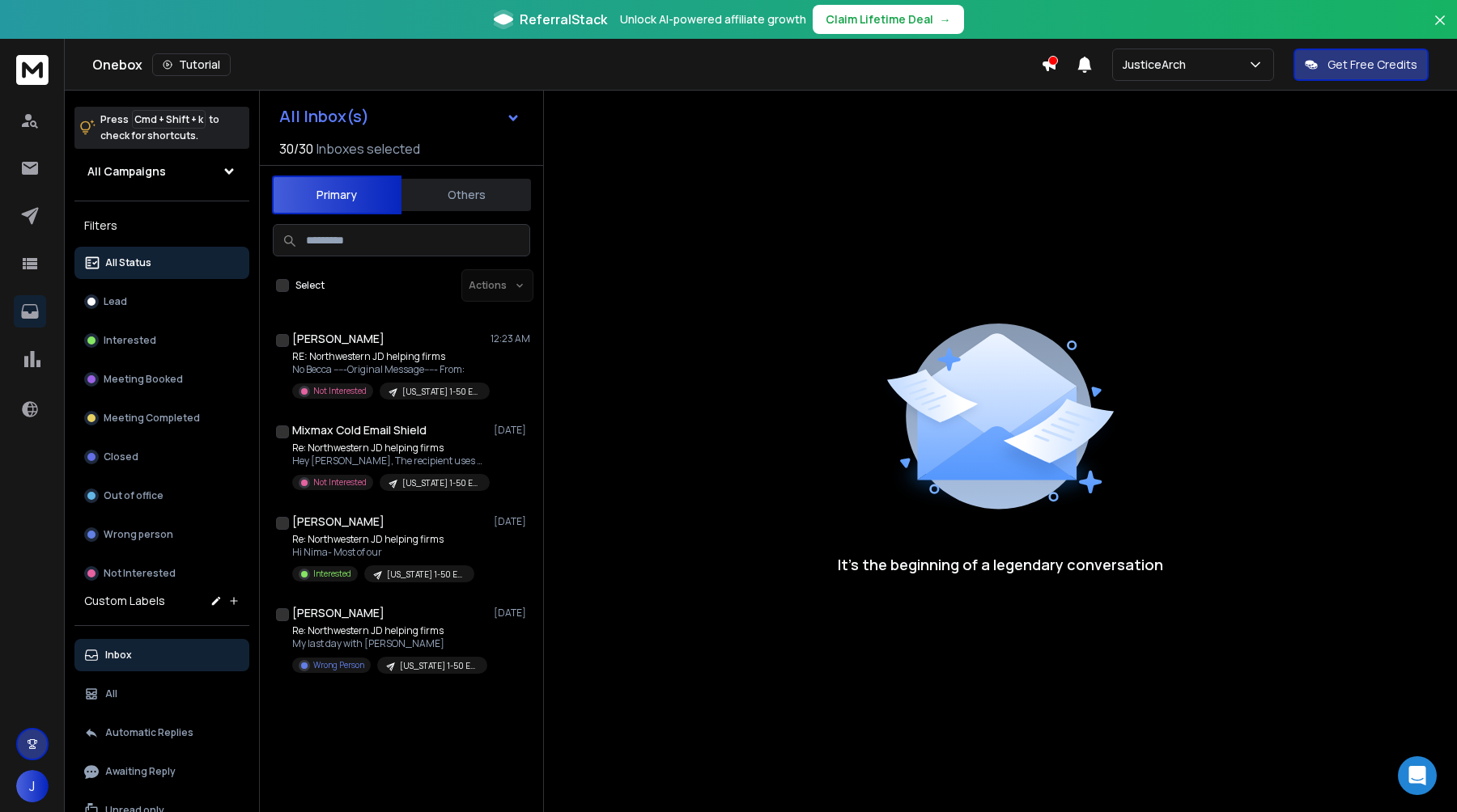
click at [1443, 16] on icon "Close banner" at bounding box center [1439, 20] width 14 height 14
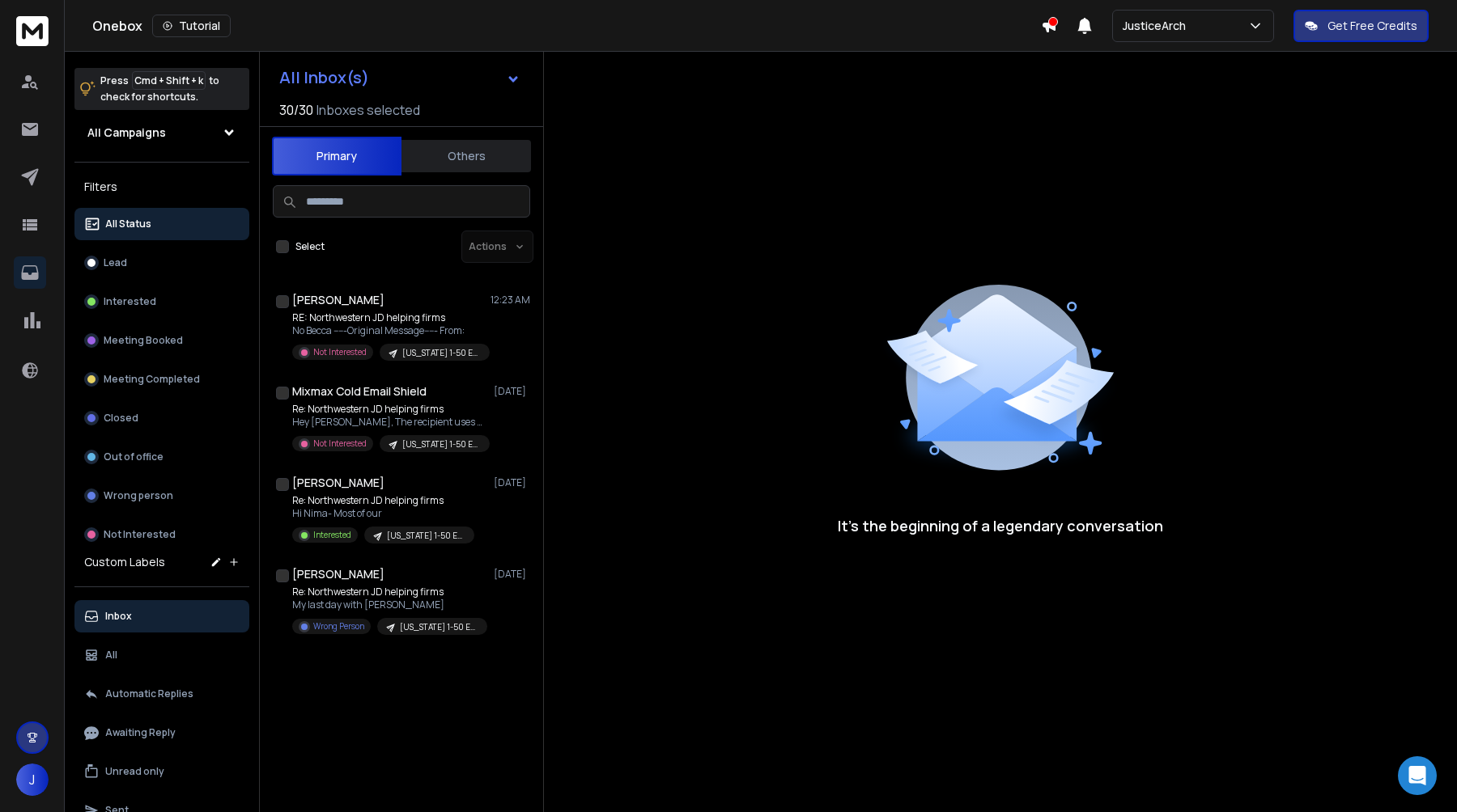
click at [467, 151] on button "Others" at bounding box center [466, 156] width 130 height 36
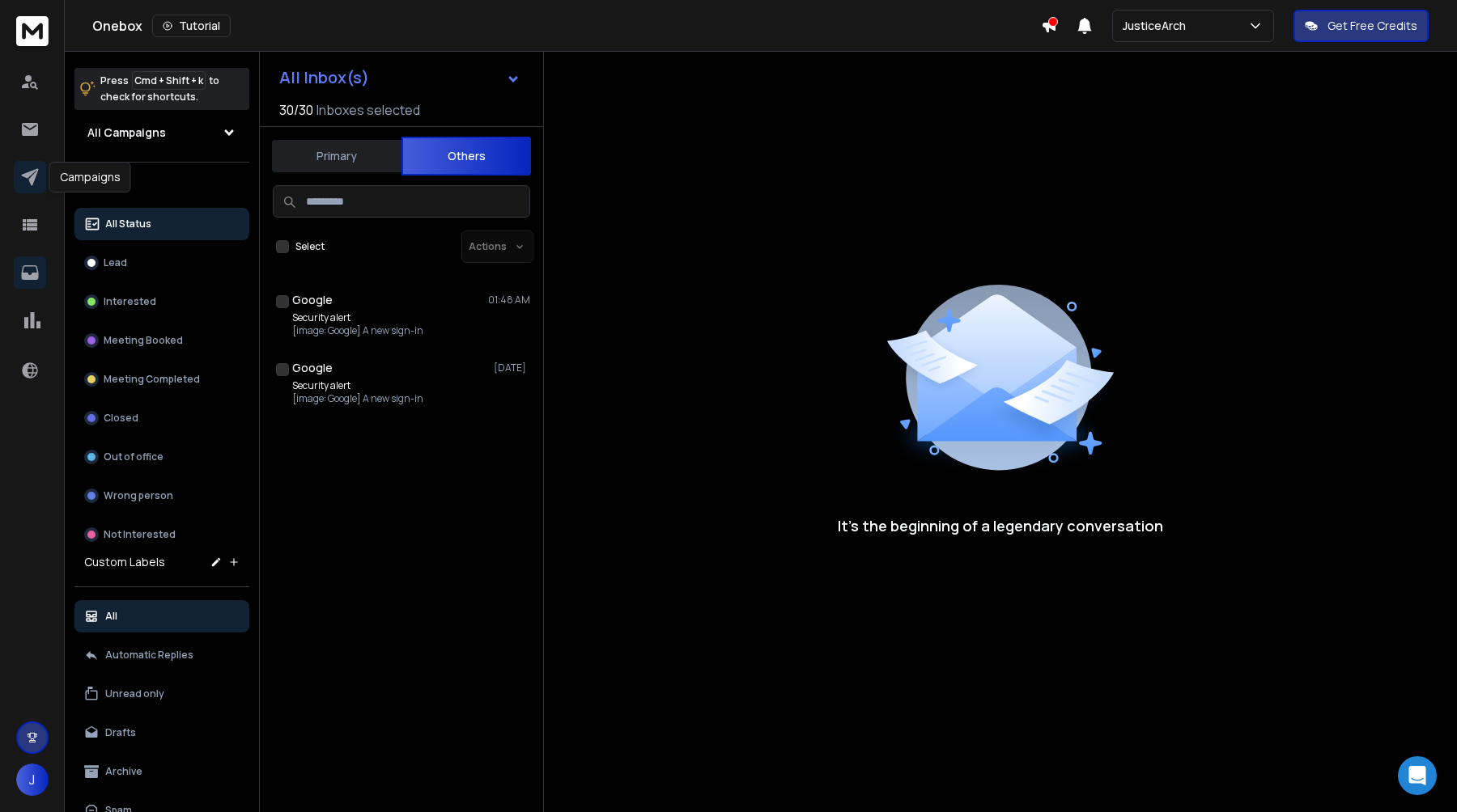
click at [18, 182] on link at bounding box center [30, 177] width 32 height 32
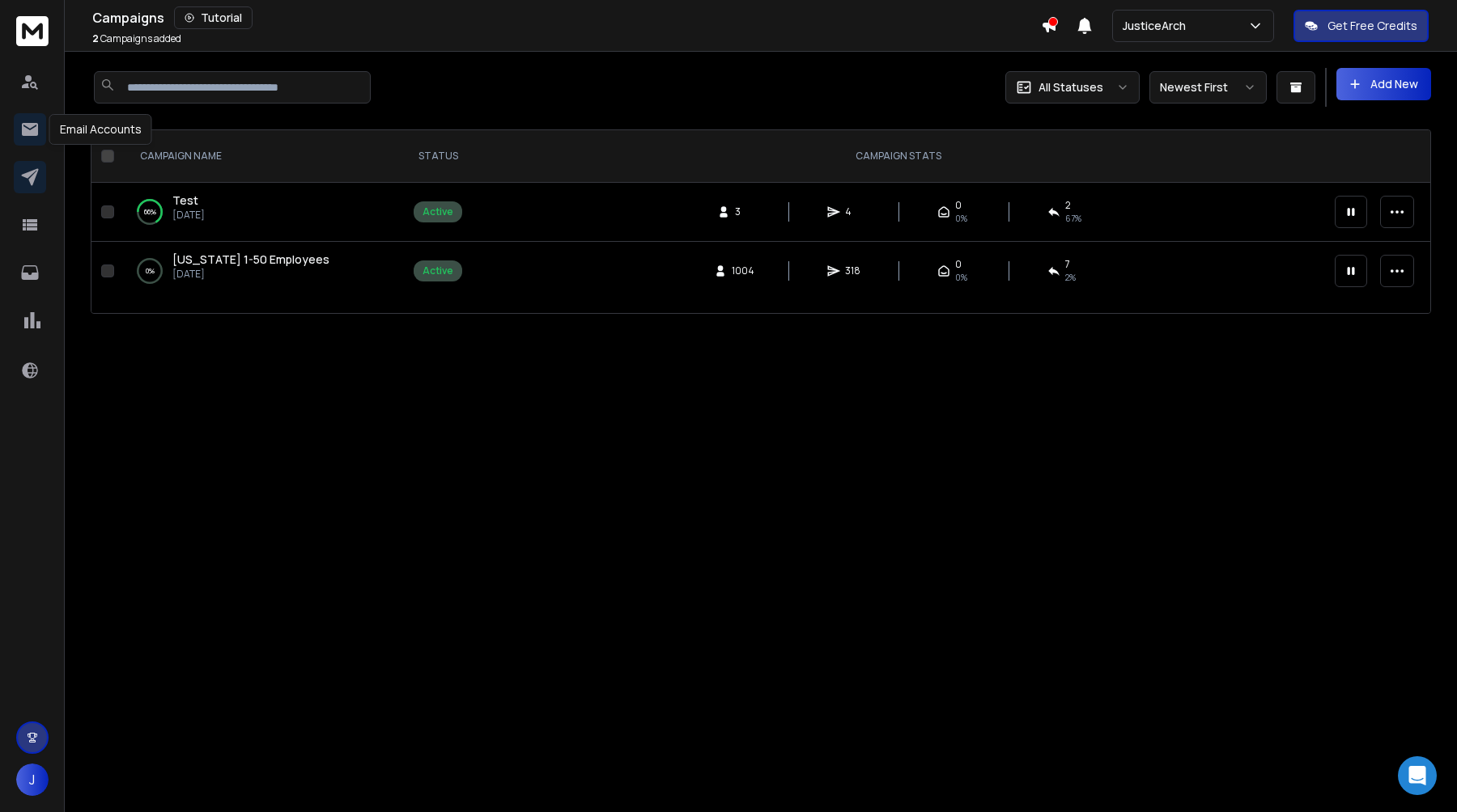
click at [35, 135] on icon at bounding box center [30, 130] width 20 height 20
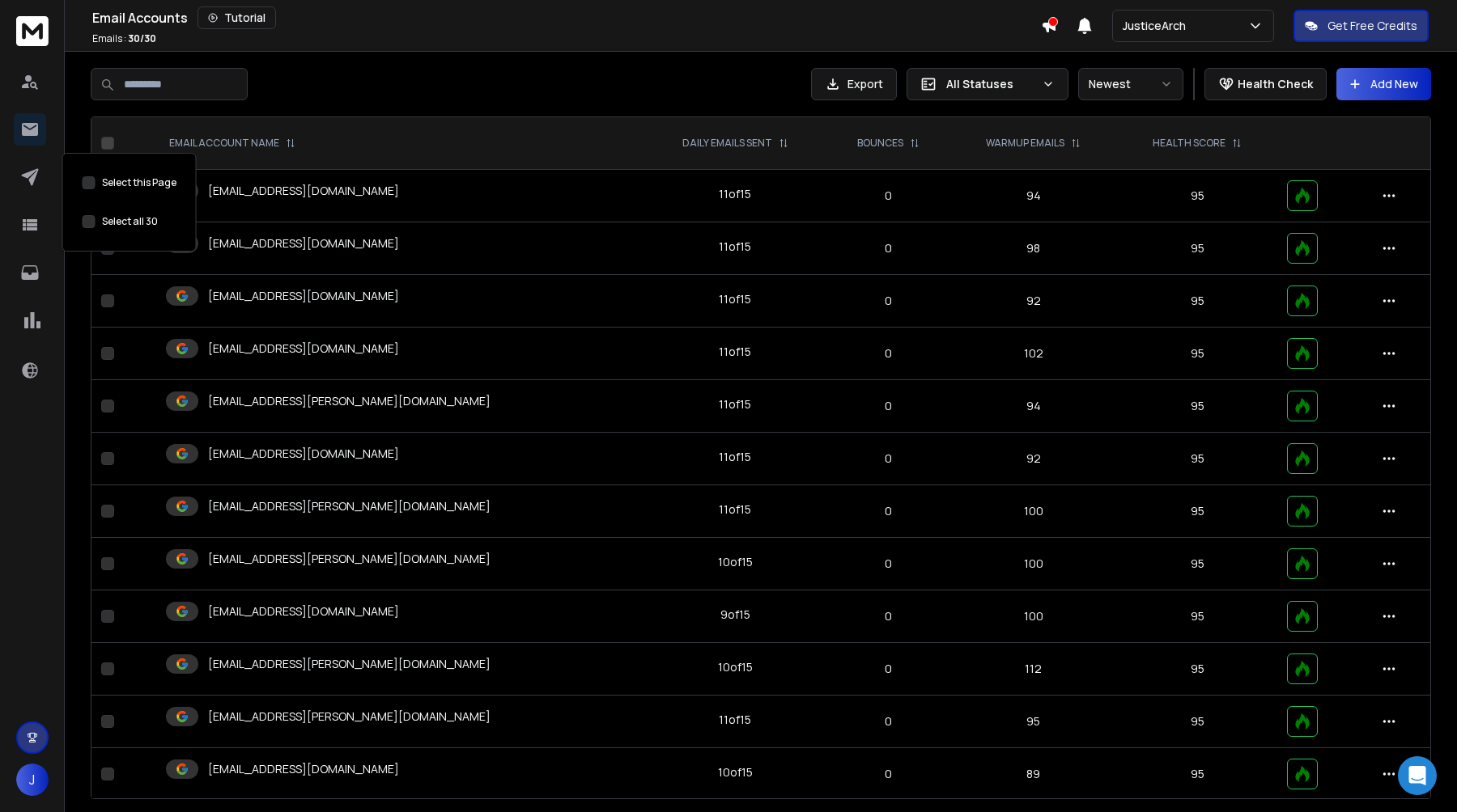
click at [89, 225] on button "Select this Page" at bounding box center [89, 222] width 13 height 13
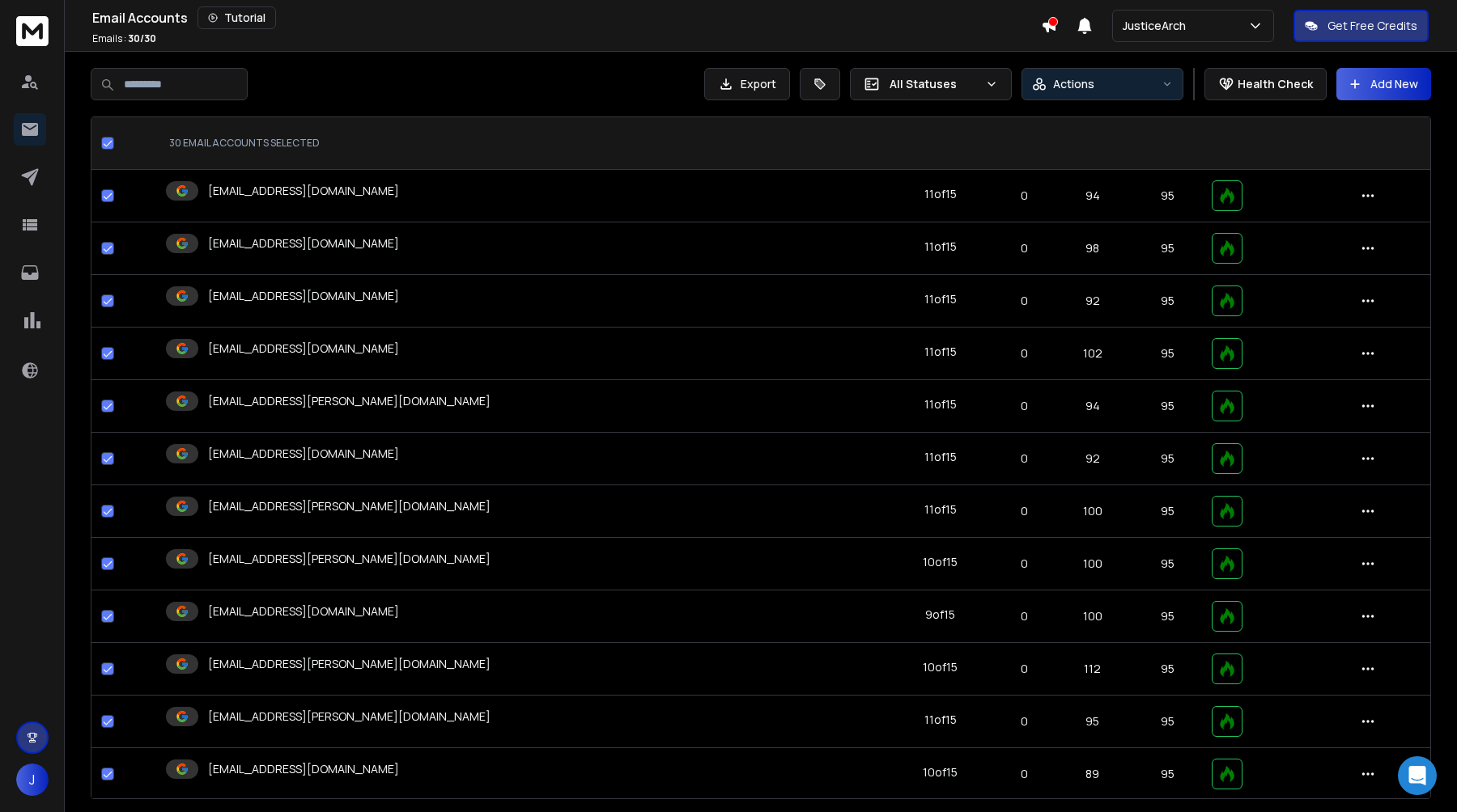
click at [1103, 96] on button "Actions" at bounding box center [1102, 84] width 162 height 32
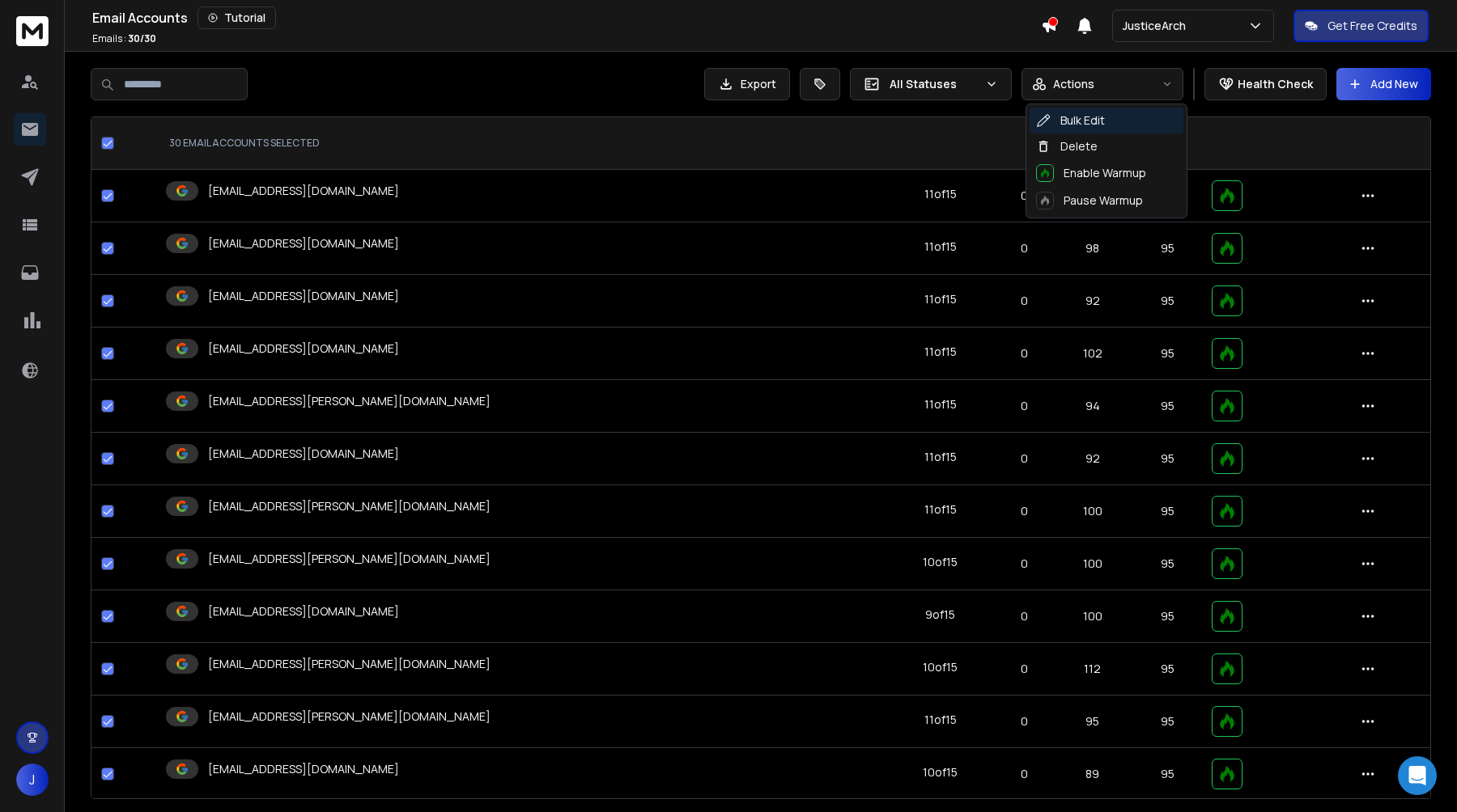
click at [1090, 127] on div "Bulk Edit" at bounding box center [1070, 120] width 69 height 16
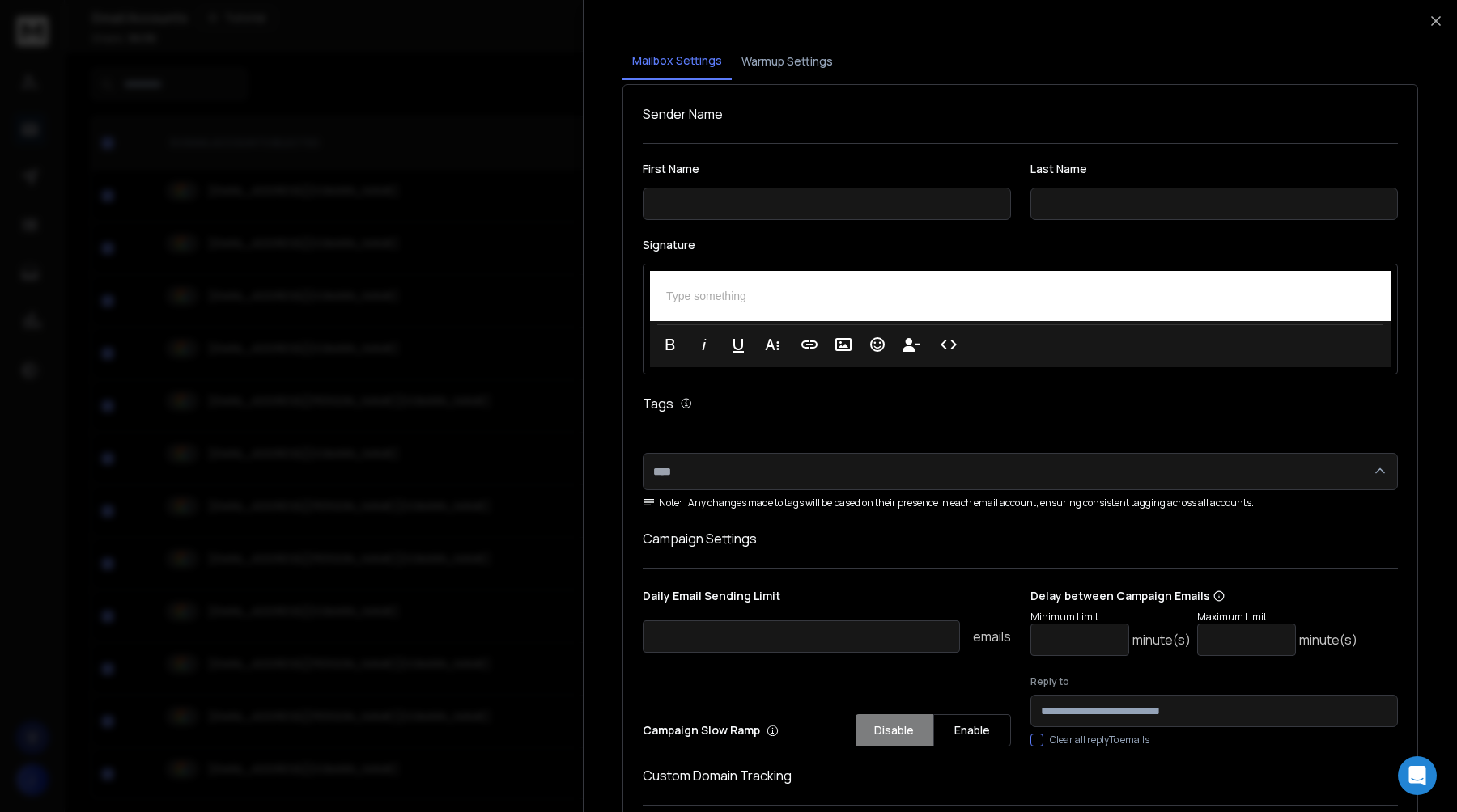
click at [760, 645] on input "number" at bounding box center [801, 636] width 317 height 32
type input "**"
click at [807, 583] on form "First Name Last Name Signature Type something Clear Formatting Font Family Aria…" at bounding box center [1020, 536] width 755 height 746
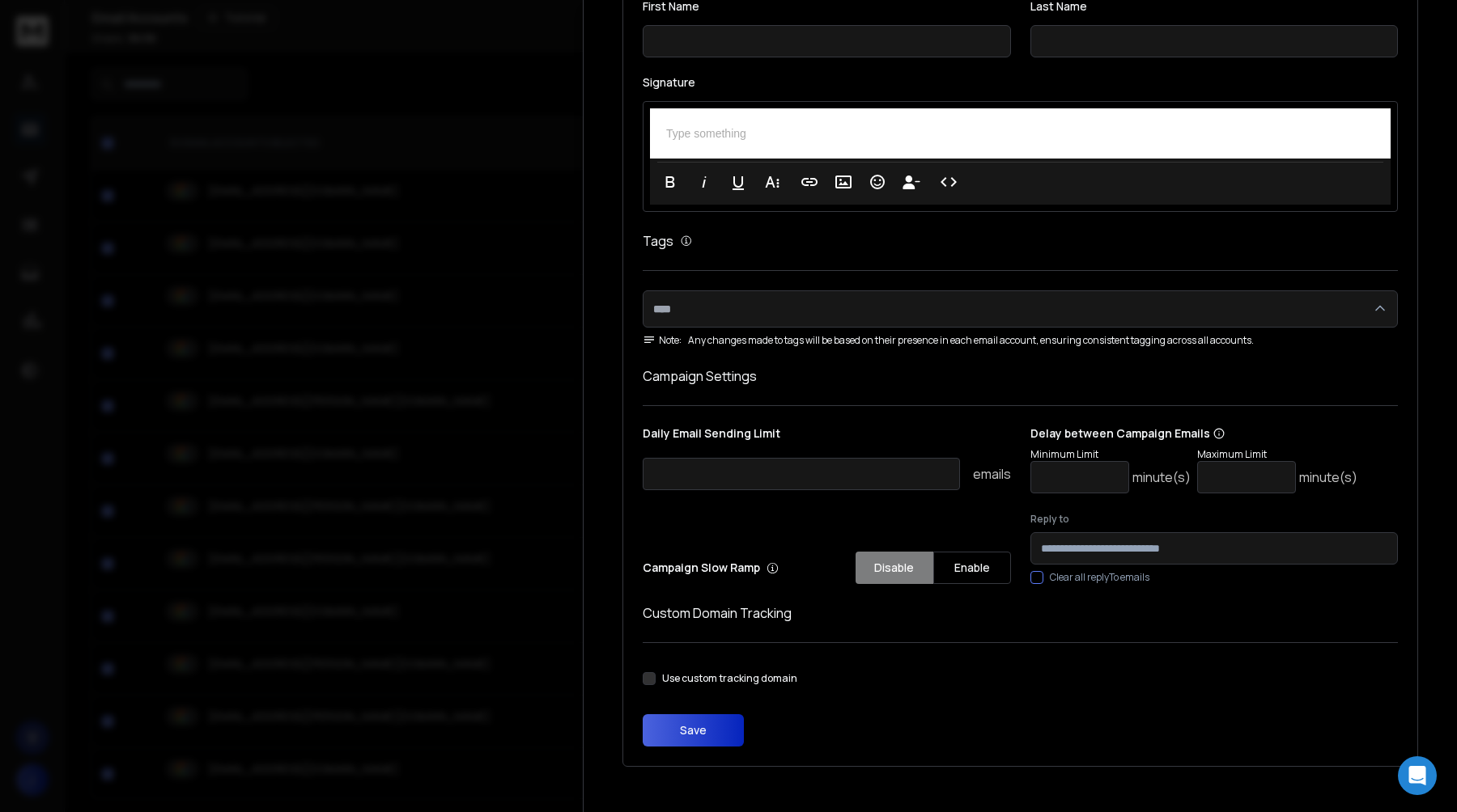
click at [675, 739] on button "Save" at bounding box center [693, 730] width 101 height 32
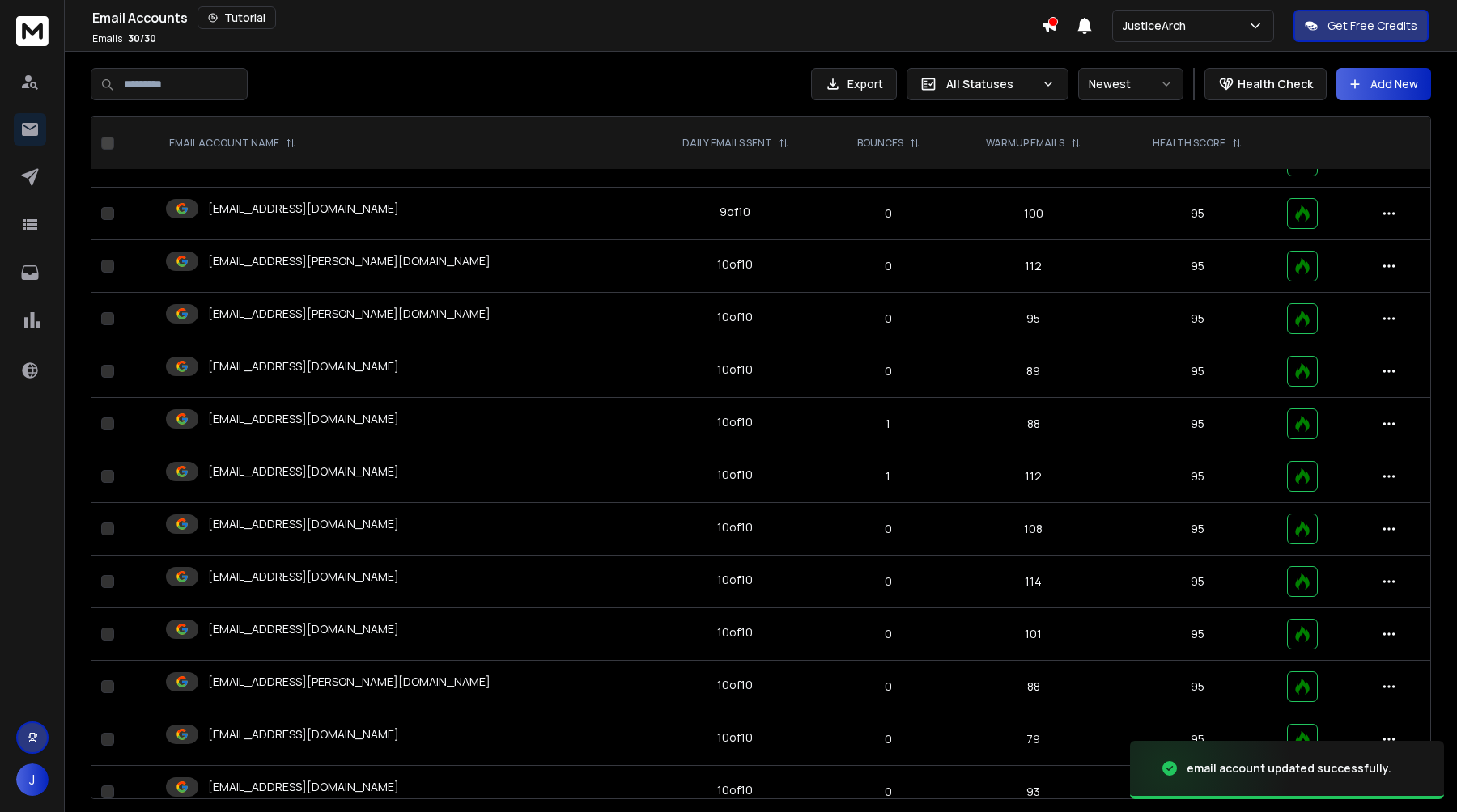
scroll to position [0, 0]
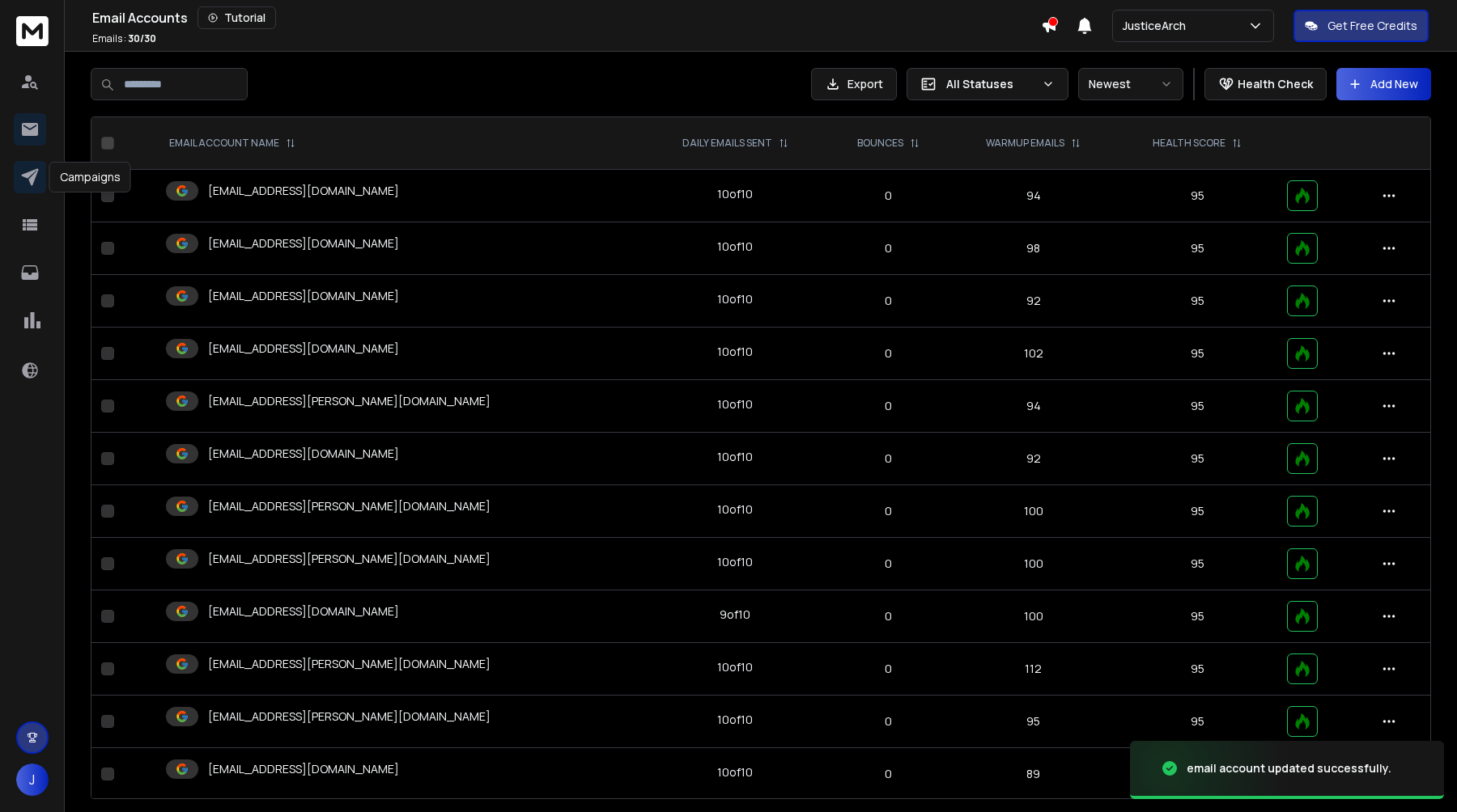
click at [27, 170] on icon at bounding box center [30, 177] width 20 height 20
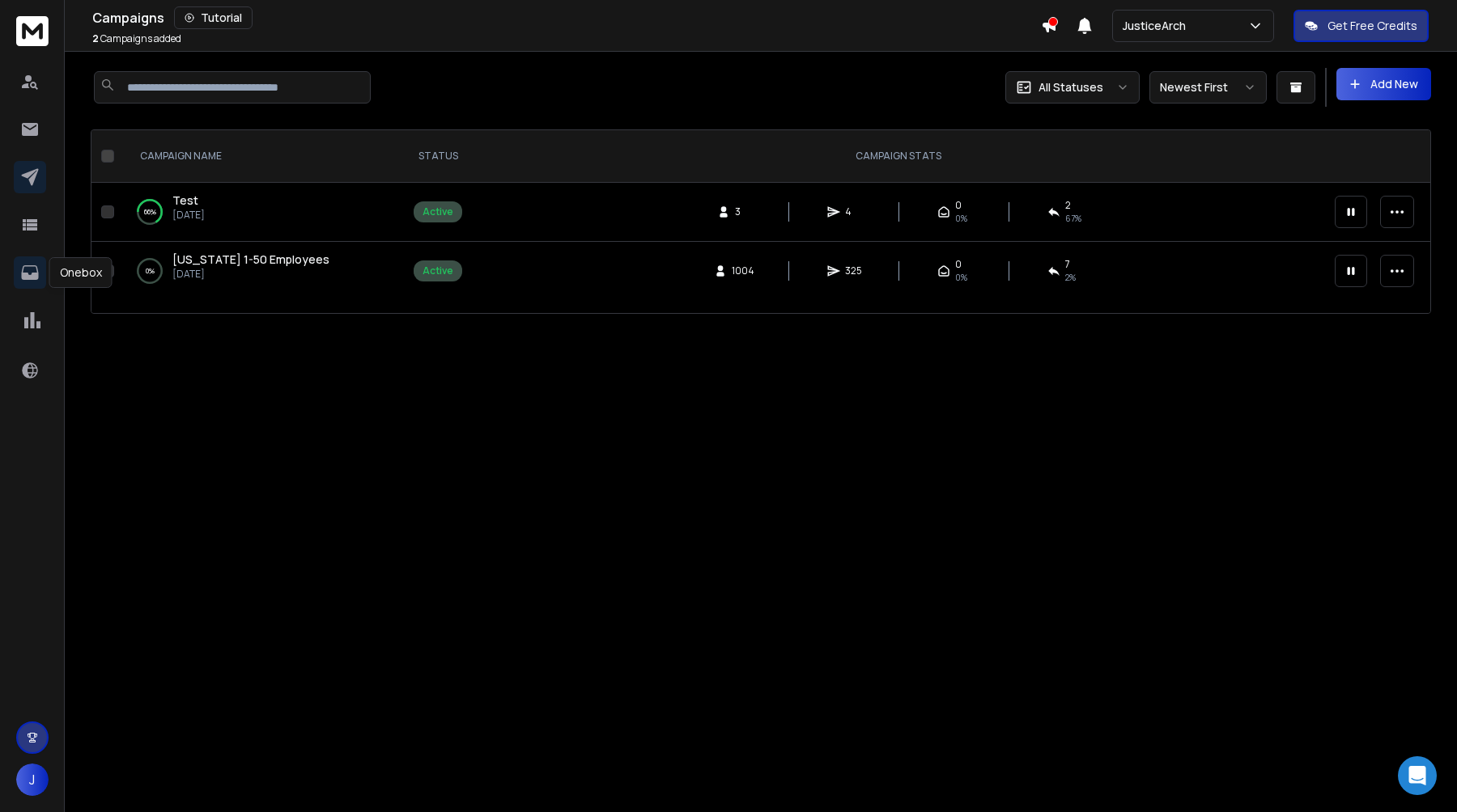
click at [23, 268] on icon at bounding box center [30, 272] width 17 height 14
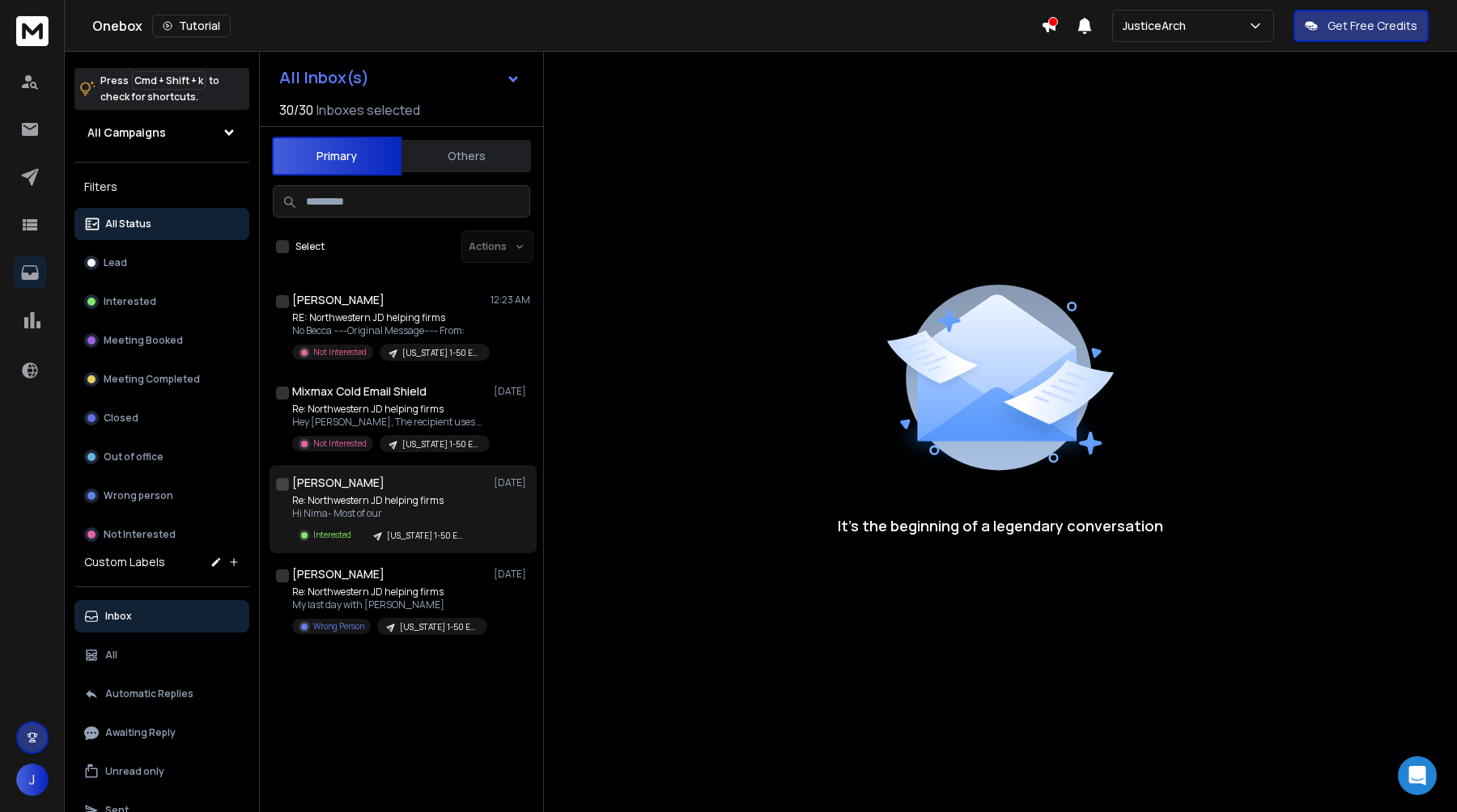
click at [393, 517] on p "Hi Nima- Most of our" at bounding box center [384, 513] width 182 height 13
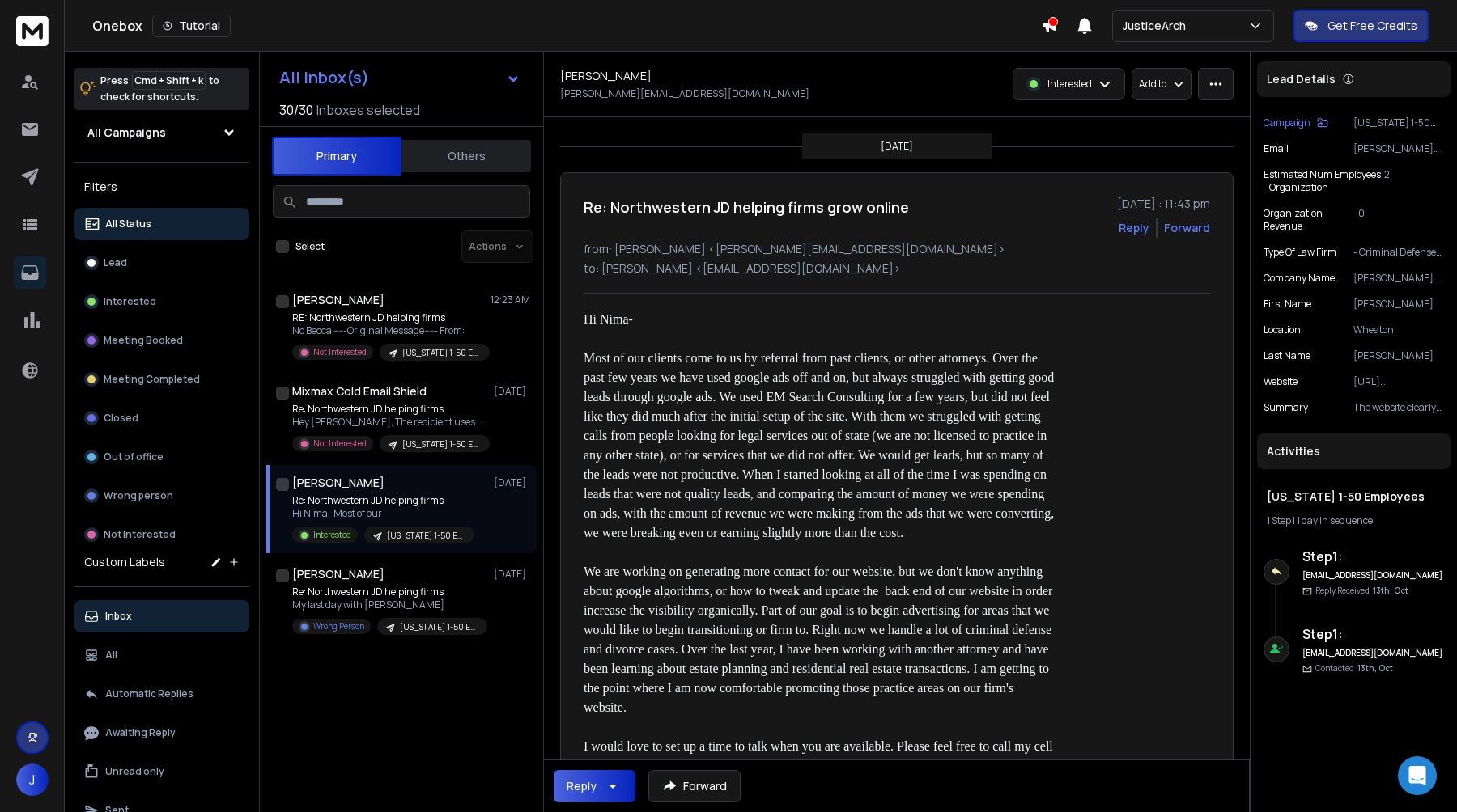
click at [471, 168] on button "Others" at bounding box center [466, 156] width 130 height 36
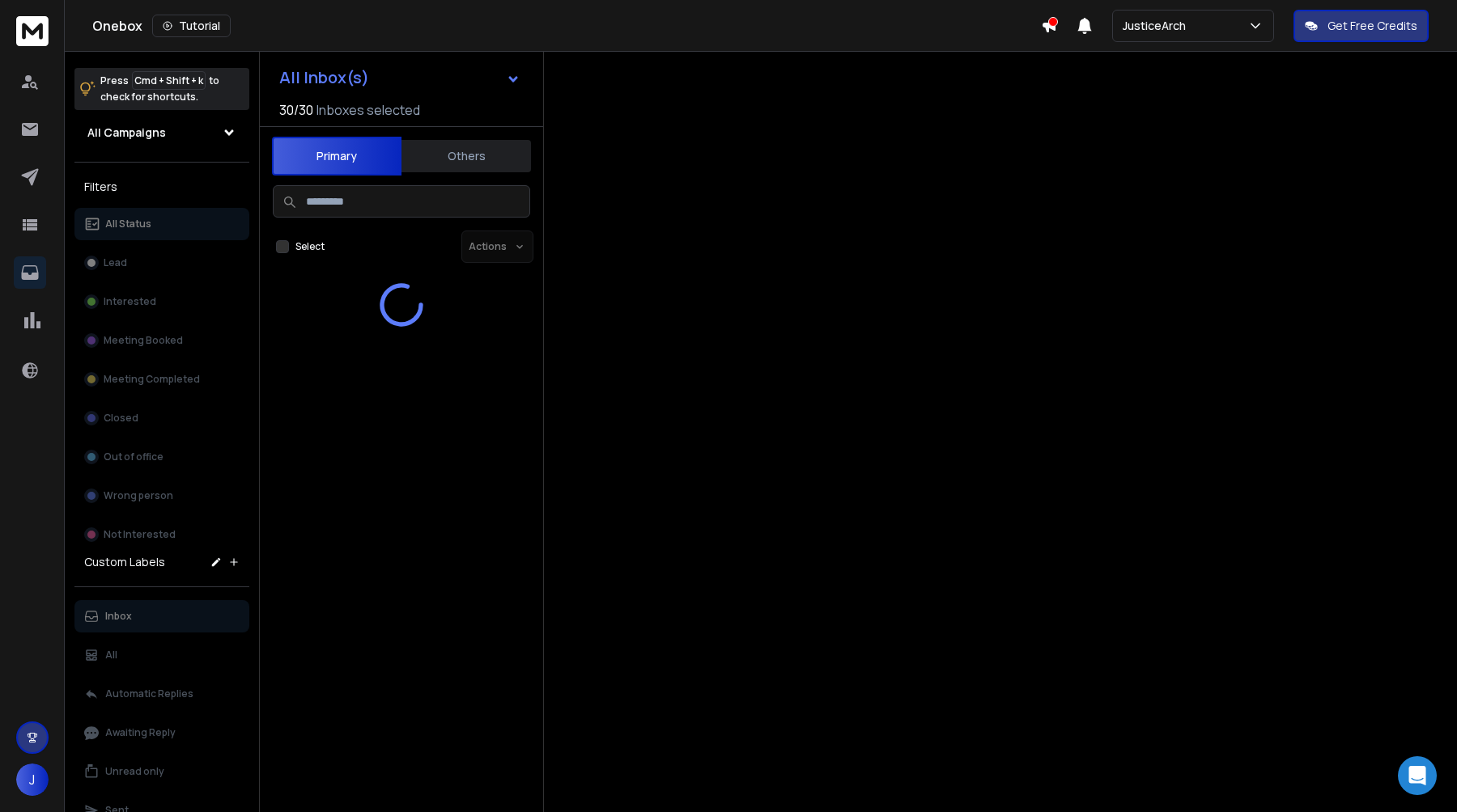
click at [328, 153] on button "Primary" at bounding box center [337, 156] width 130 height 39
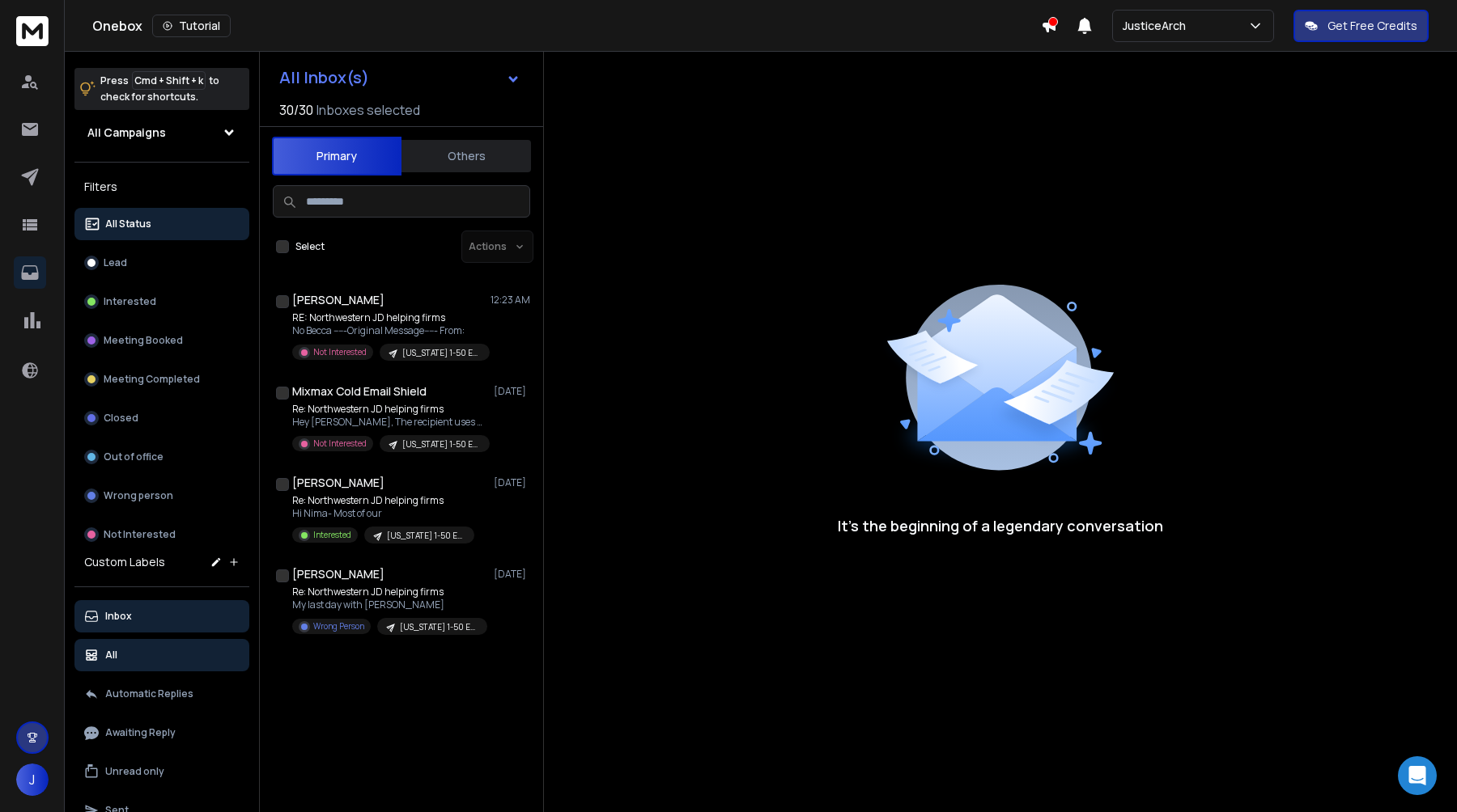
click at [181, 642] on button "All" at bounding box center [161, 655] width 175 height 32
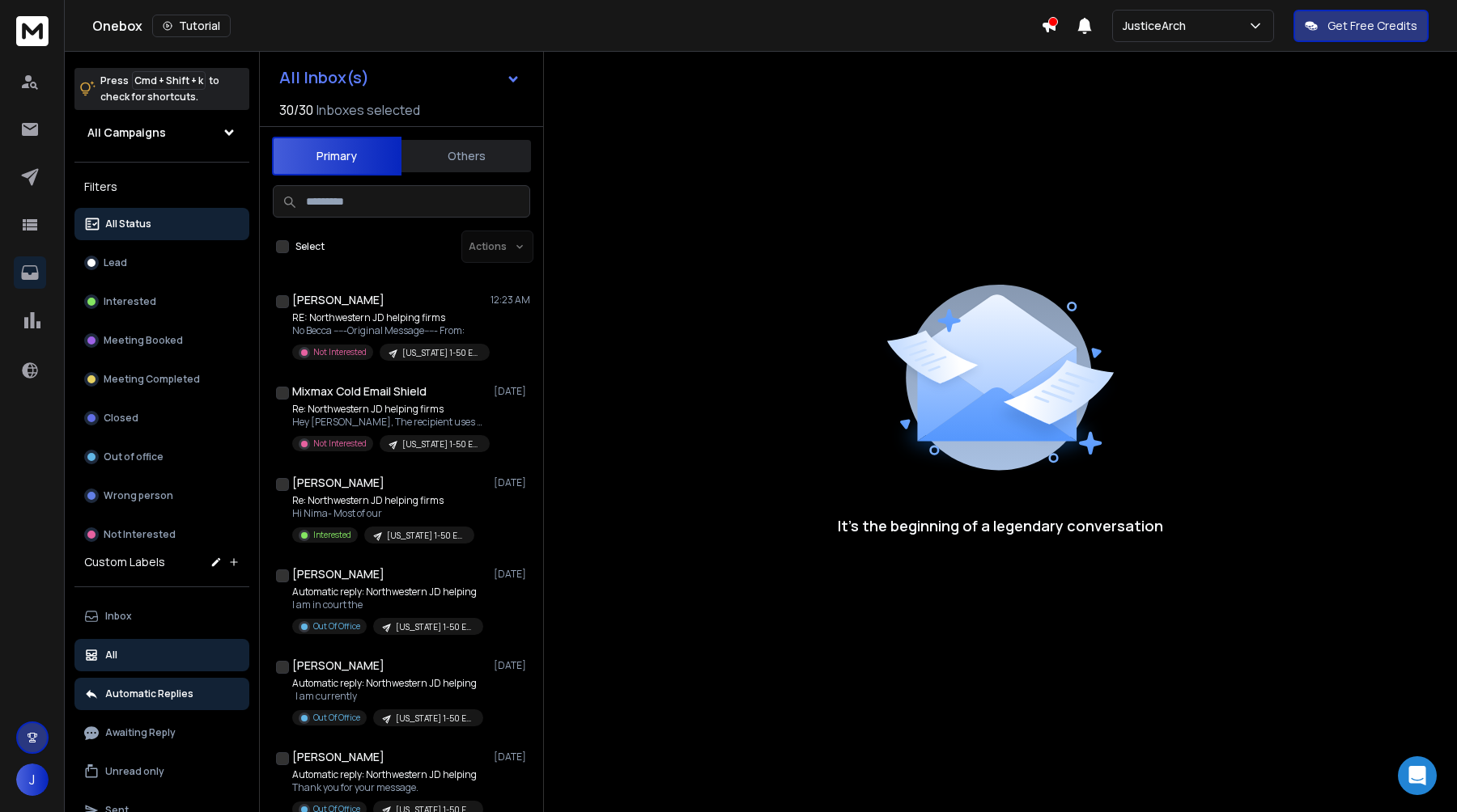
click at [155, 699] on p "Automatic Replies" at bounding box center [148, 694] width 88 height 13
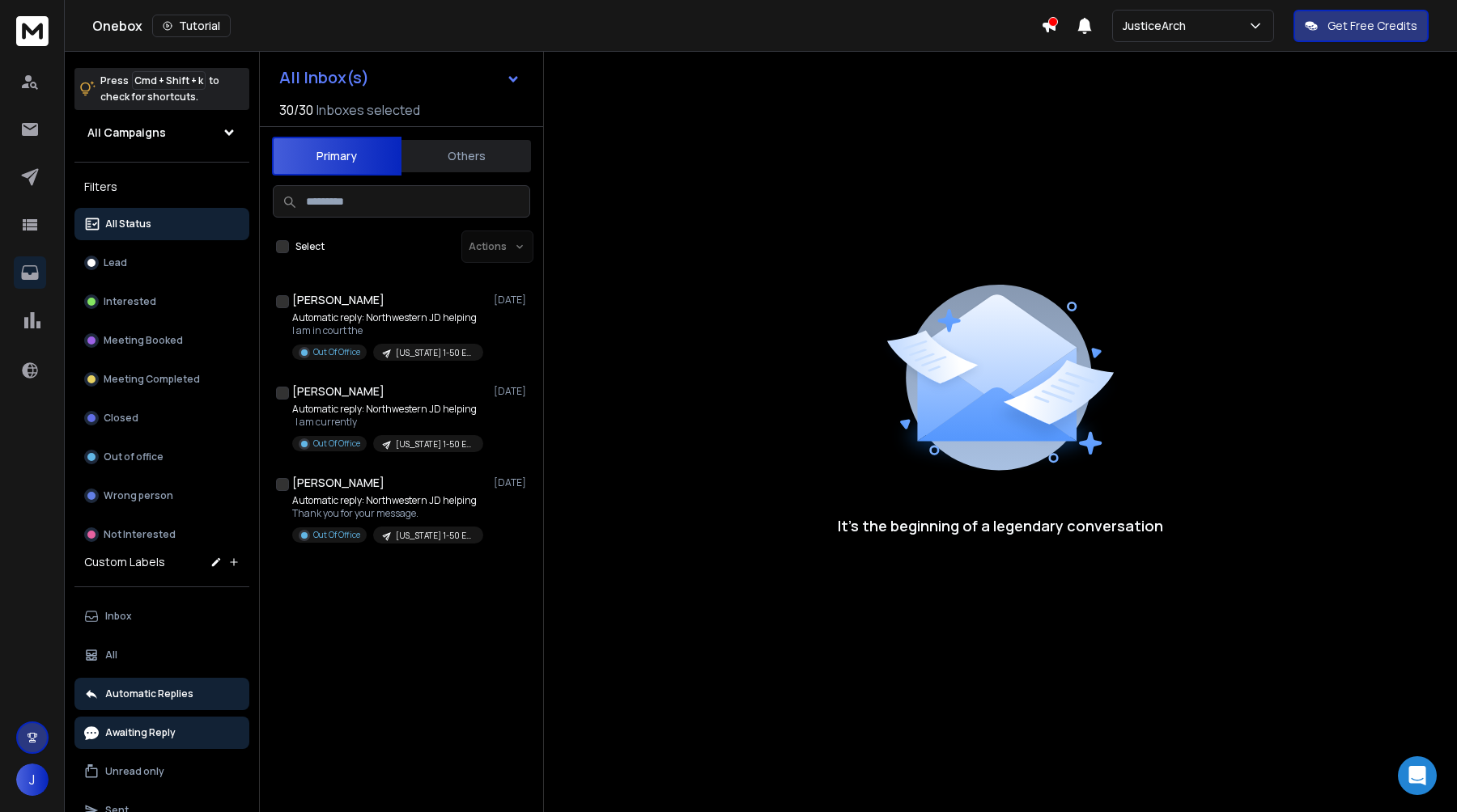
click at [154, 731] on p "Awaiting Reply" at bounding box center [140, 733] width 71 height 13
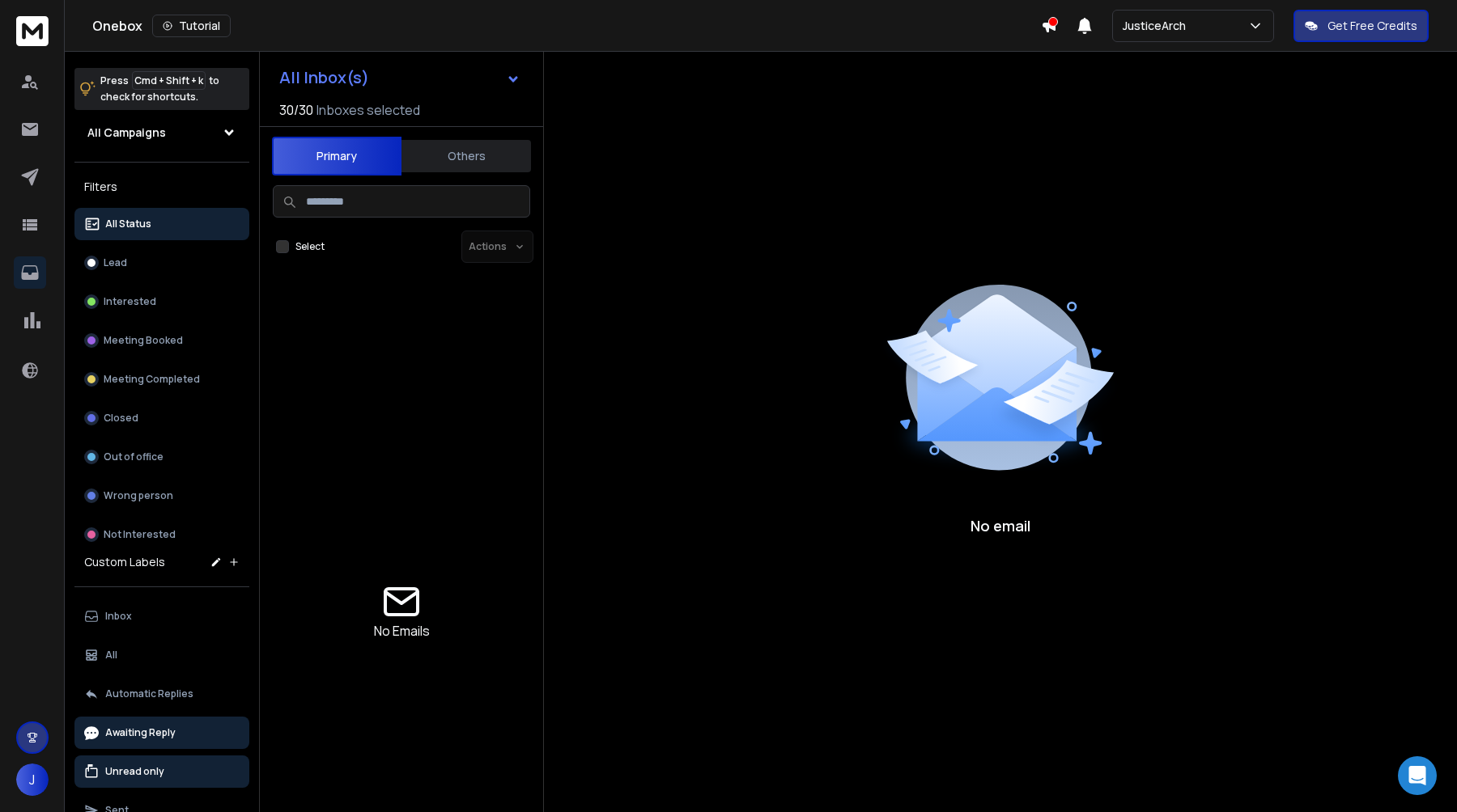
click at [165, 763] on button "Unread only" at bounding box center [161, 772] width 175 height 32
click at [172, 734] on p "Awaiting Reply" at bounding box center [140, 733] width 71 height 13
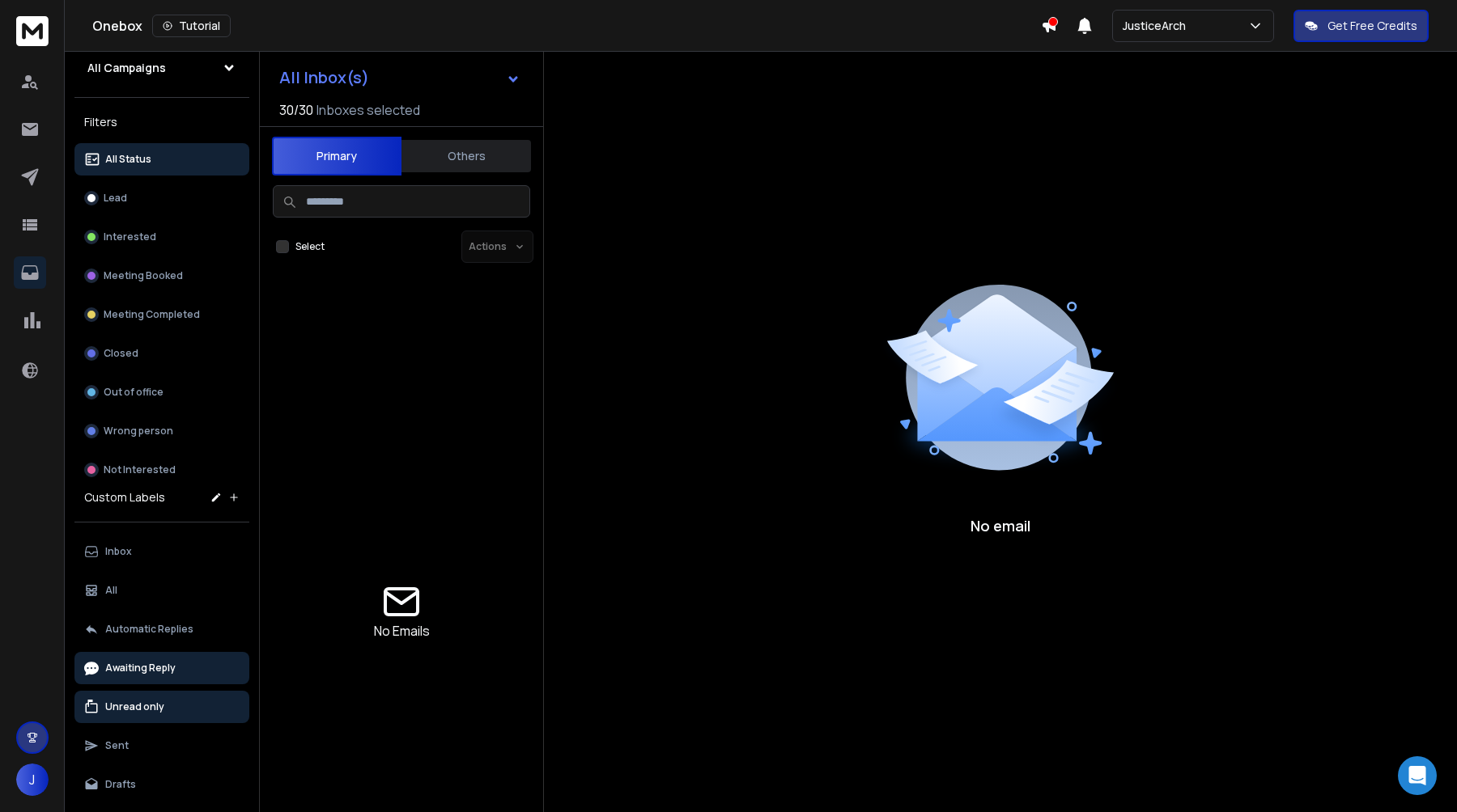
scroll to position [118, 0]
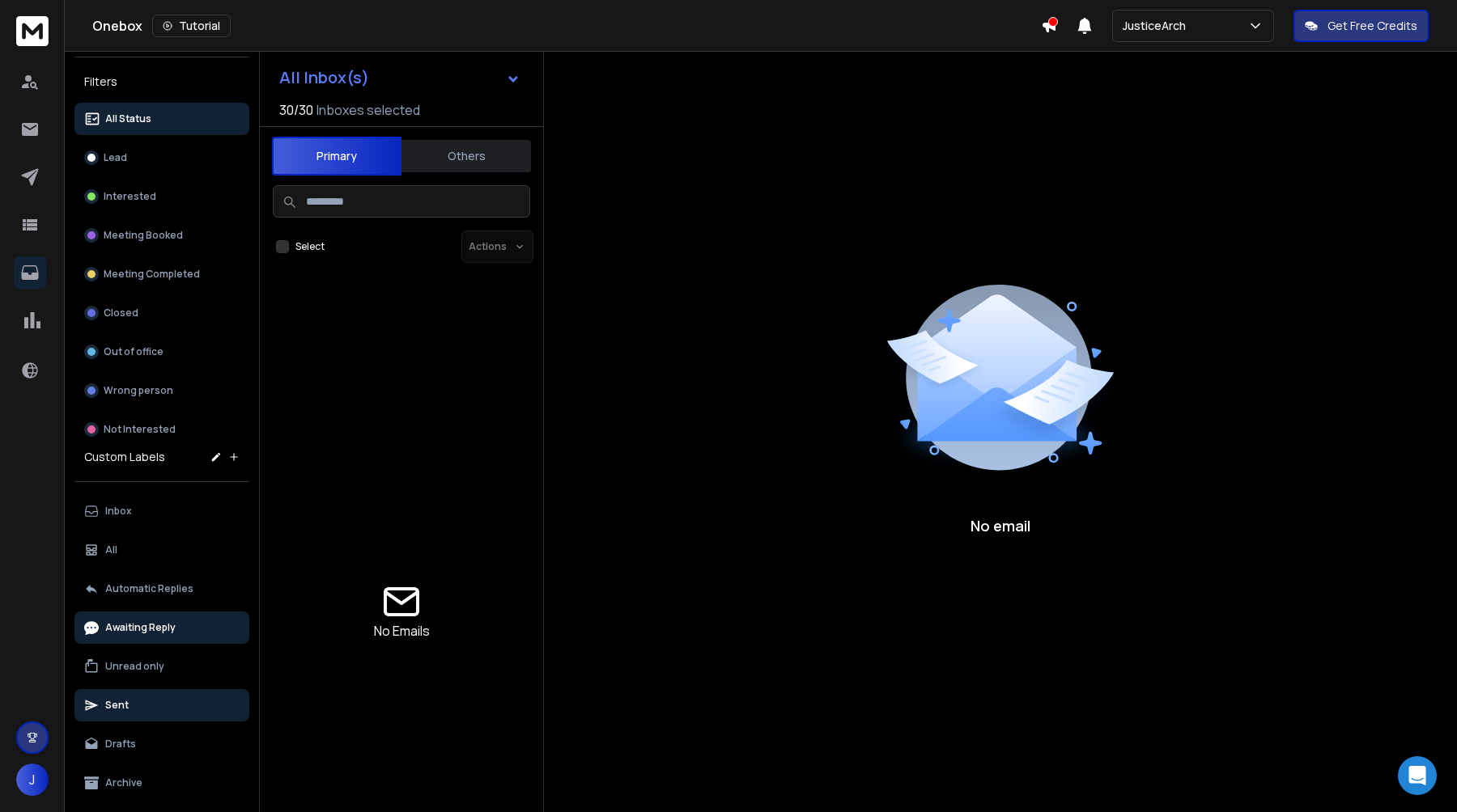
click at [136, 689] on button "Sent" at bounding box center [161, 705] width 175 height 32
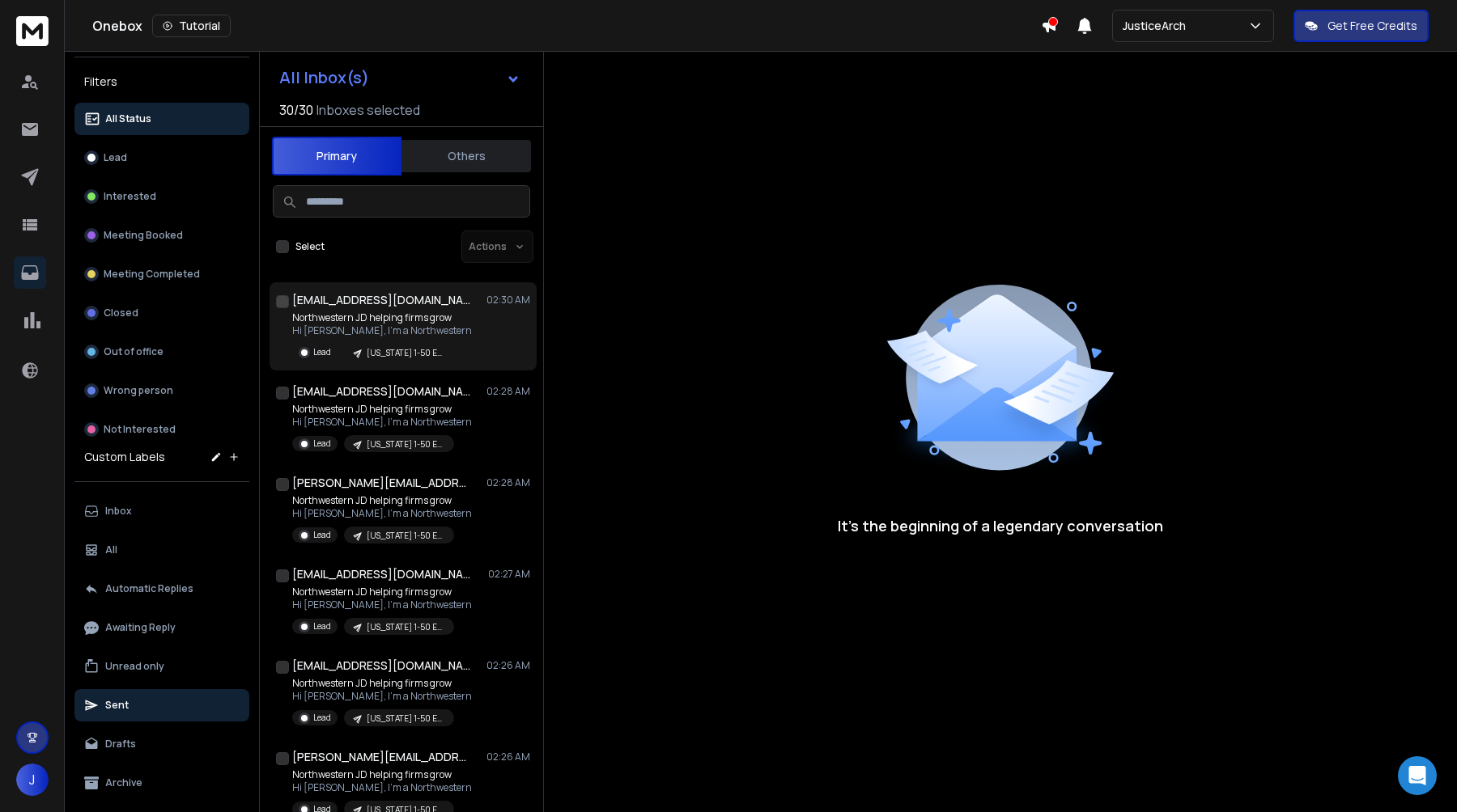
click at [438, 314] on p "Northwestern JD helping firms grow" at bounding box center [382, 317] width 180 height 13
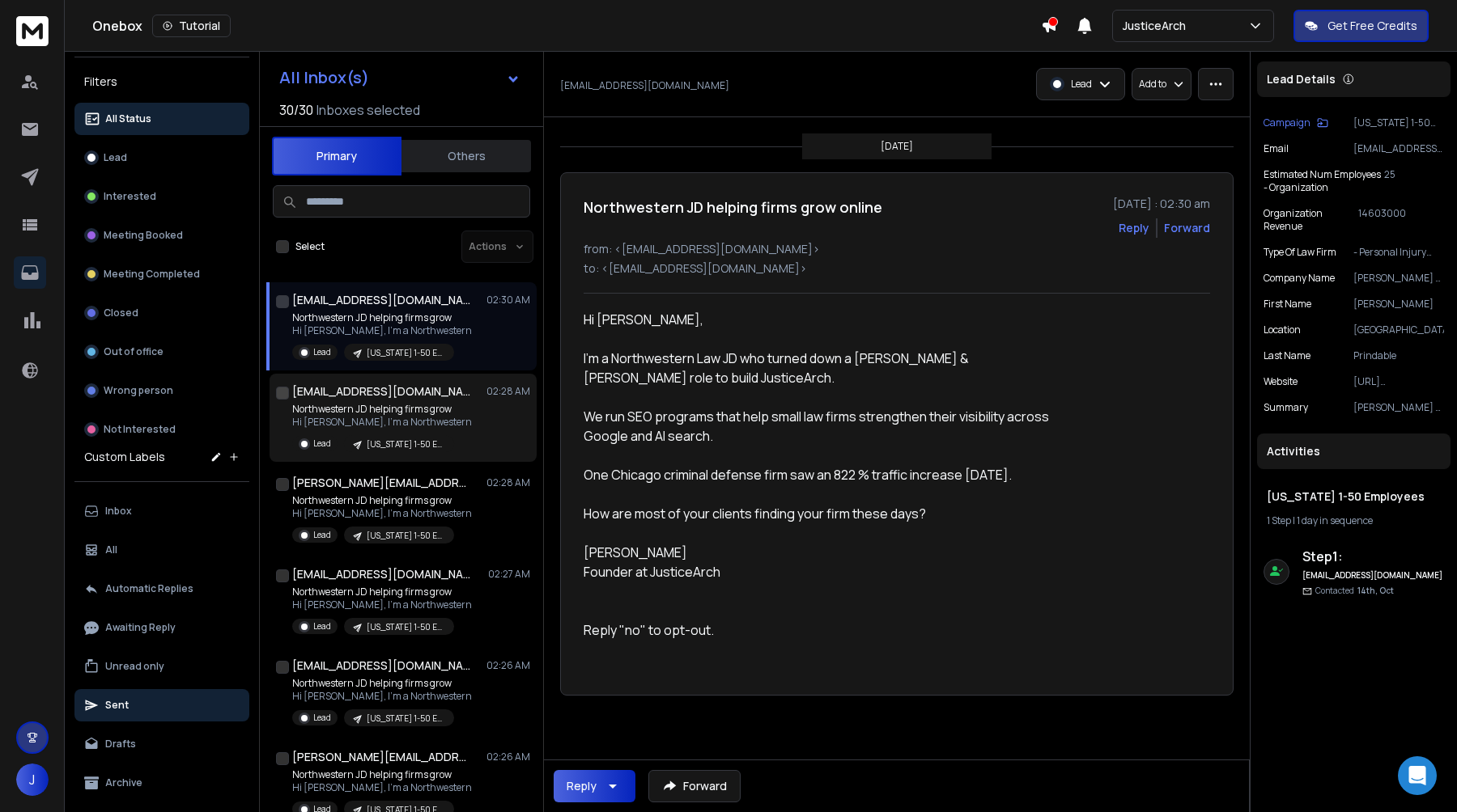
click at [423, 375] on div "[EMAIL_ADDRESS][DOMAIN_NAME] 02:28 AM Northwestern JD helping firms grow Hi [PE…" at bounding box center [402, 418] width 267 height 88
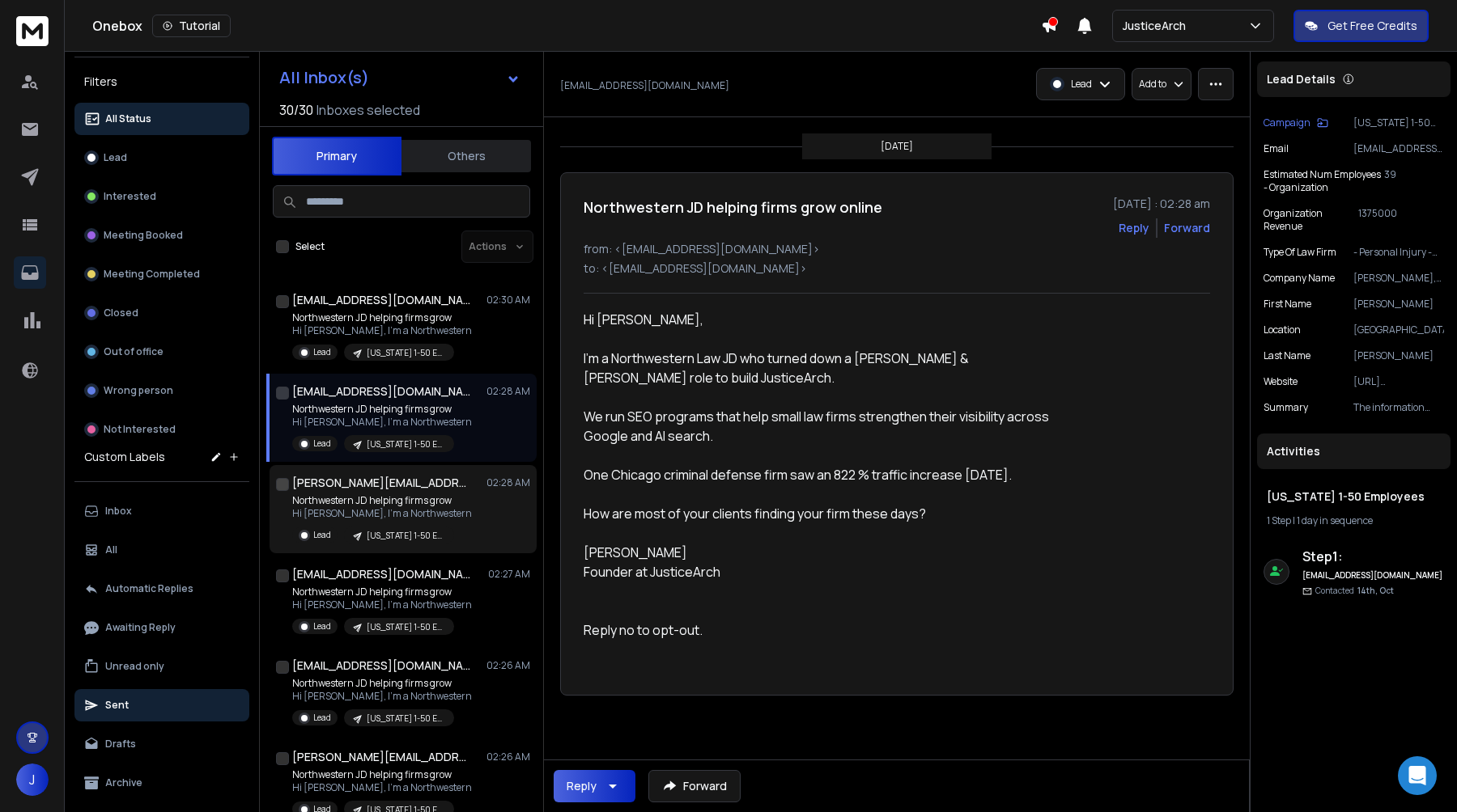
click at [428, 492] on div "[PERSON_NAME][EMAIL_ADDRESS][DOMAIN_NAME] 02:28 AM Northwestern JD helping firm…" at bounding box center [411, 509] width 238 height 69
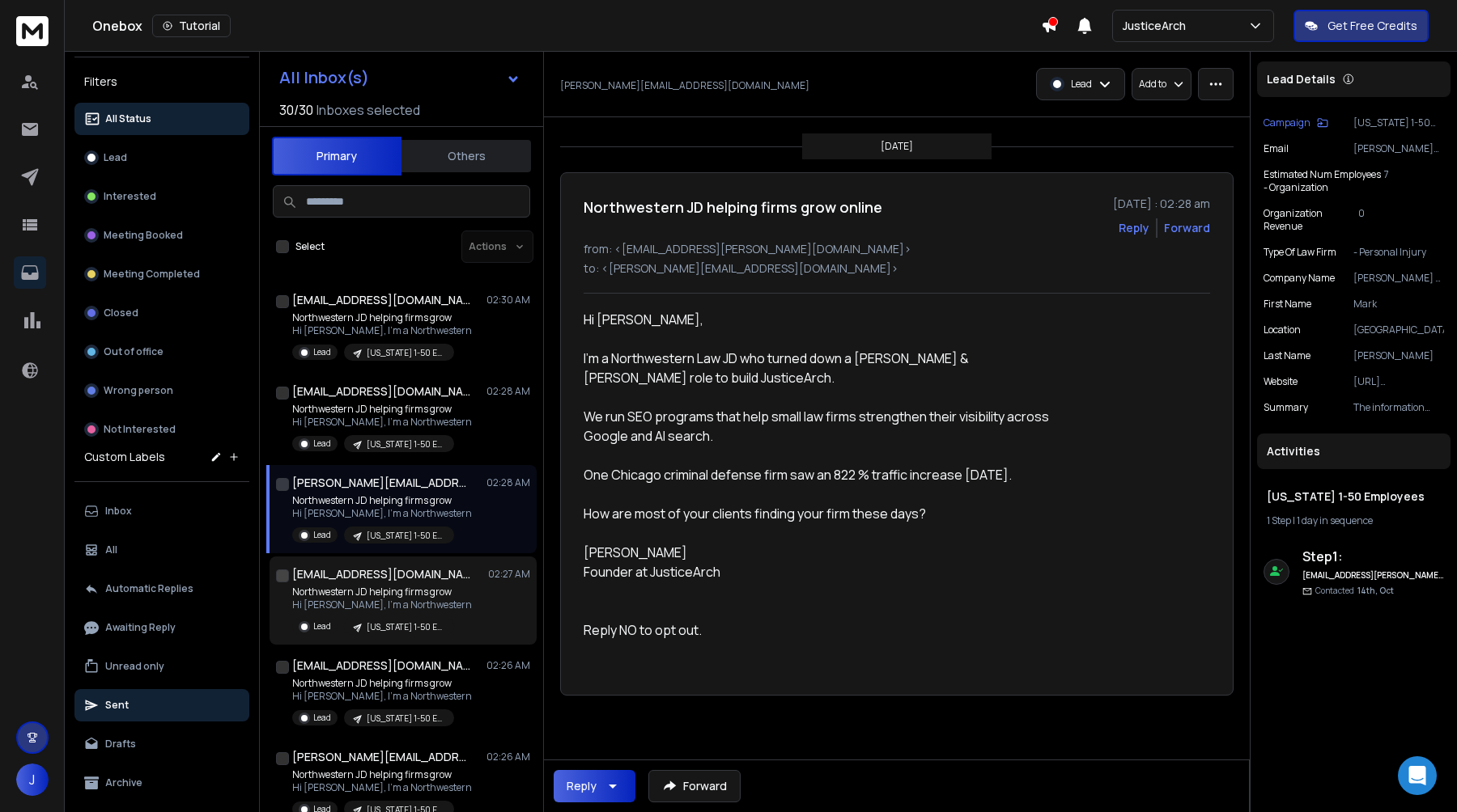
click at [431, 636] on div "[EMAIL_ADDRESS][DOMAIN_NAME] 02:27 AM Northwestern JD helping firms grow Hi Isi…" at bounding box center [402, 600] width 267 height 88
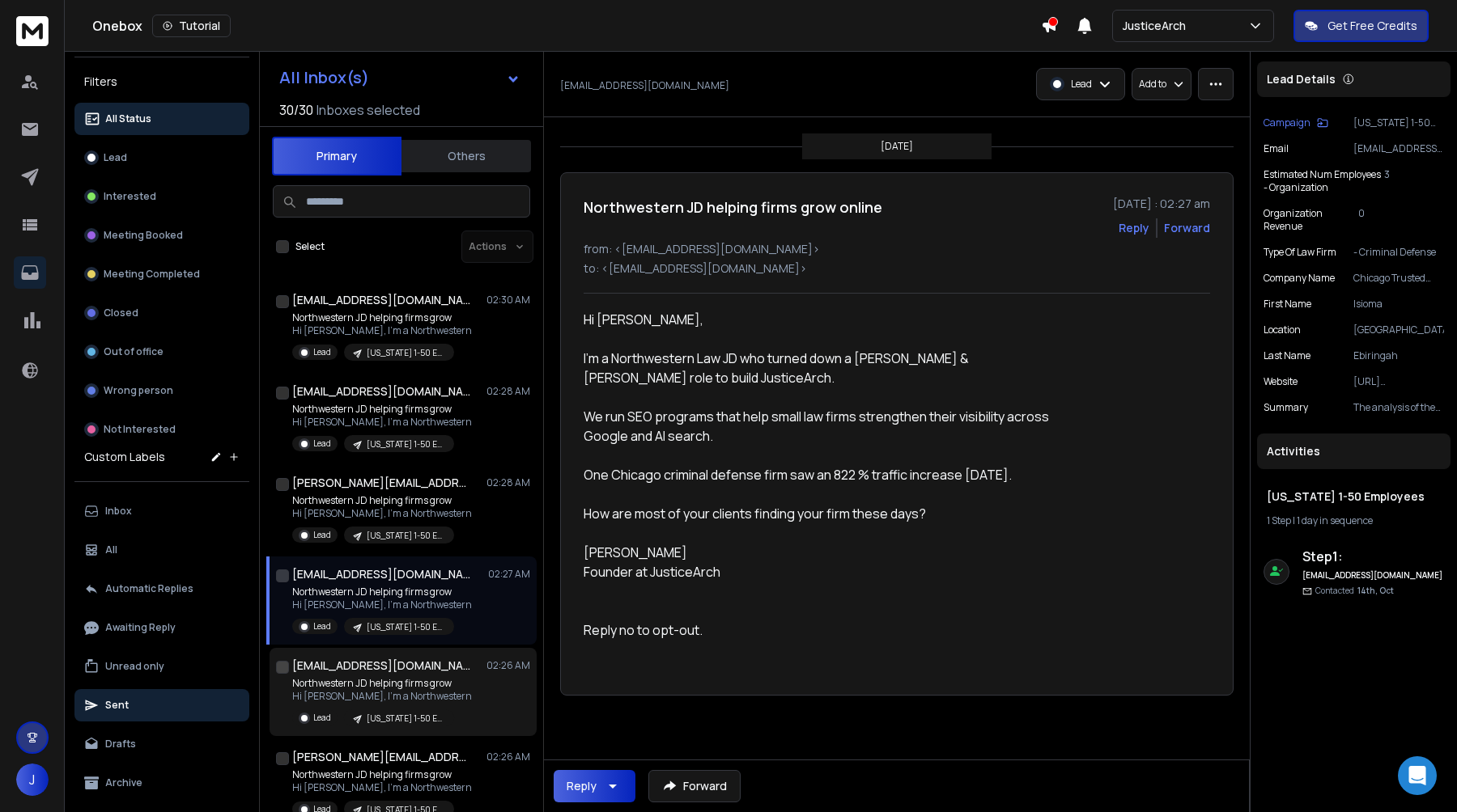
click at [431, 720] on p "[US_STATE] 1-50 Employees" at bounding box center [405, 718] width 78 height 12
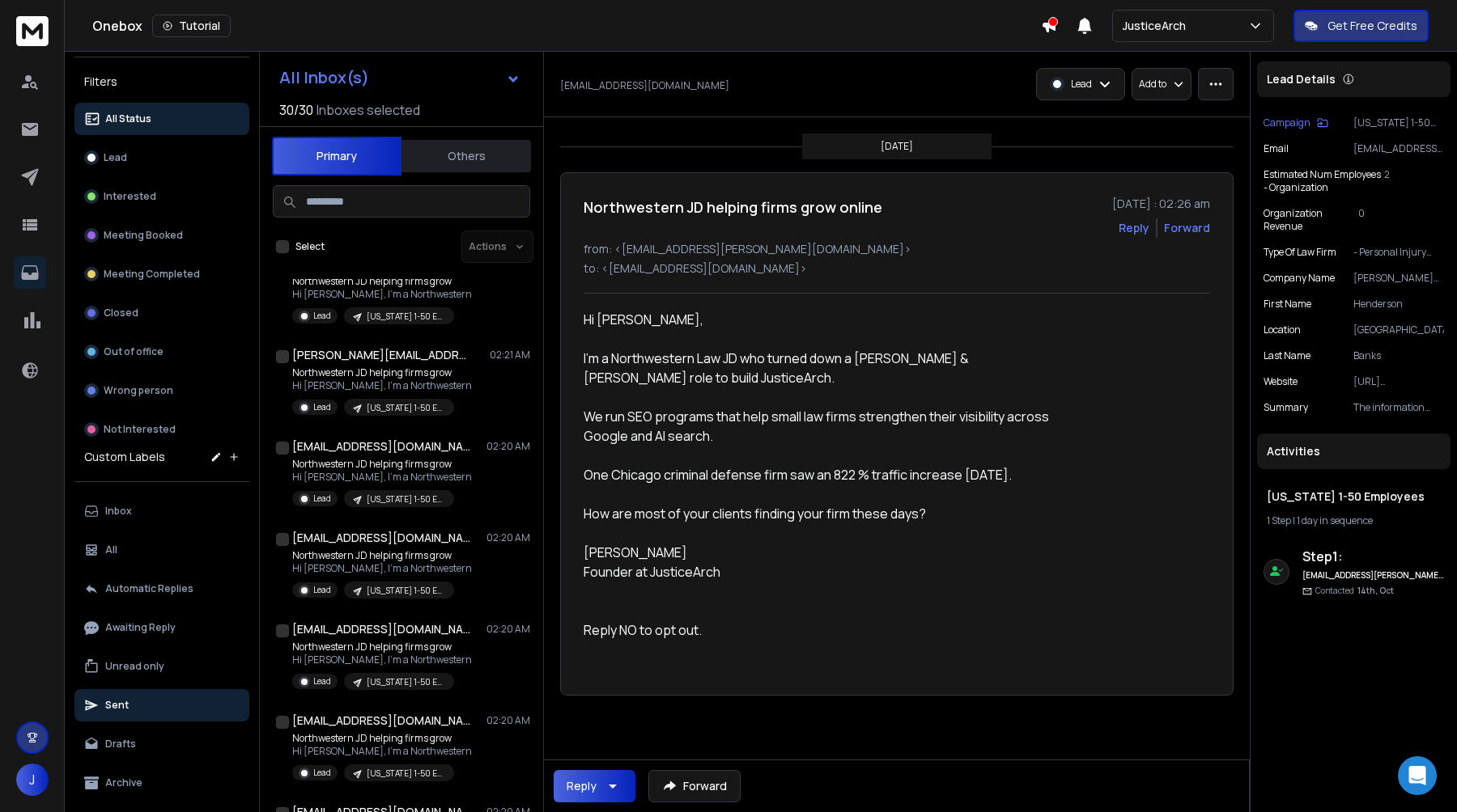
scroll to position [821, 0]
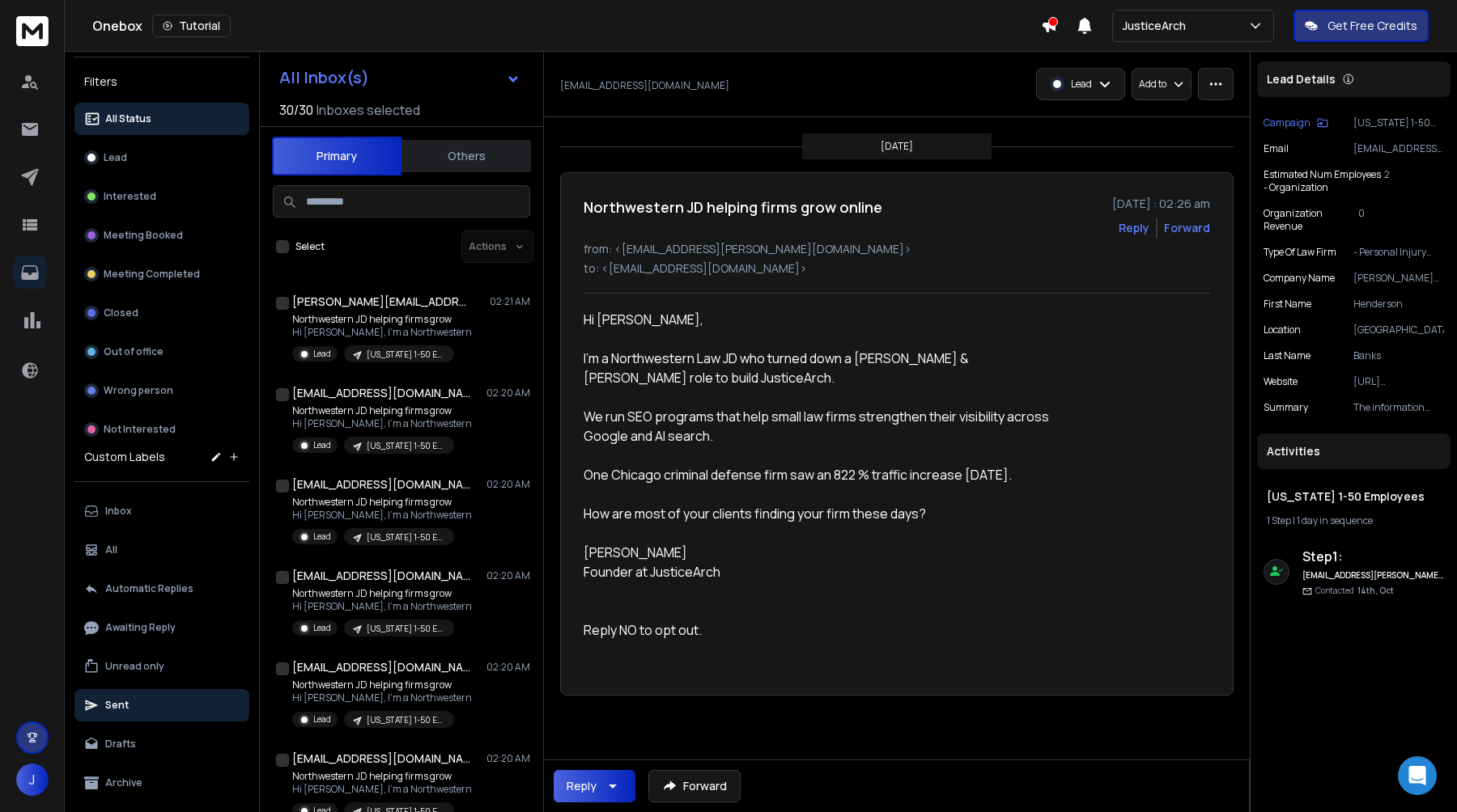
click at [431, 720] on p "[US_STATE] 1-50 Employees" at bounding box center [405, 720] width 78 height 12
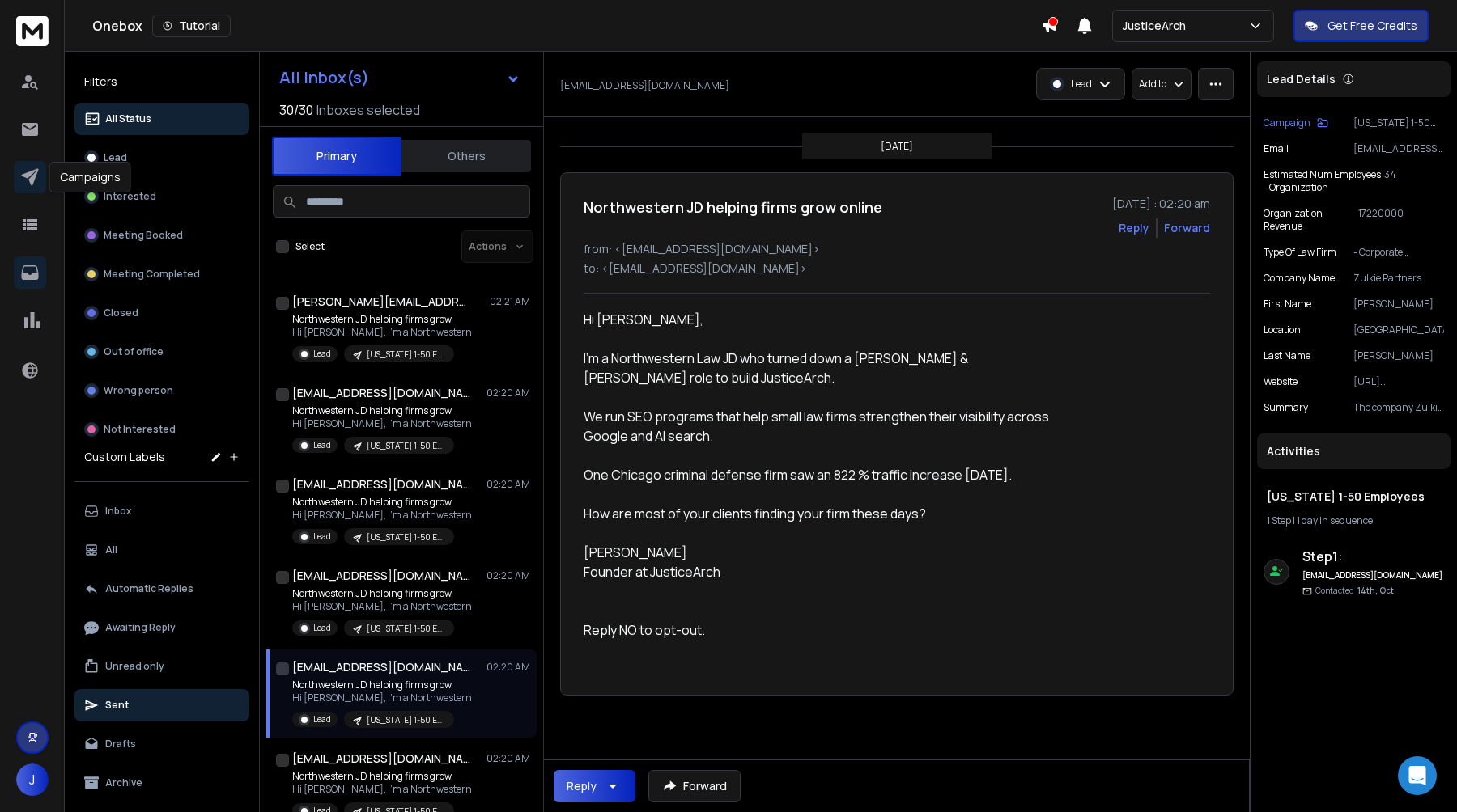
click at [26, 168] on icon at bounding box center [30, 177] width 20 height 20
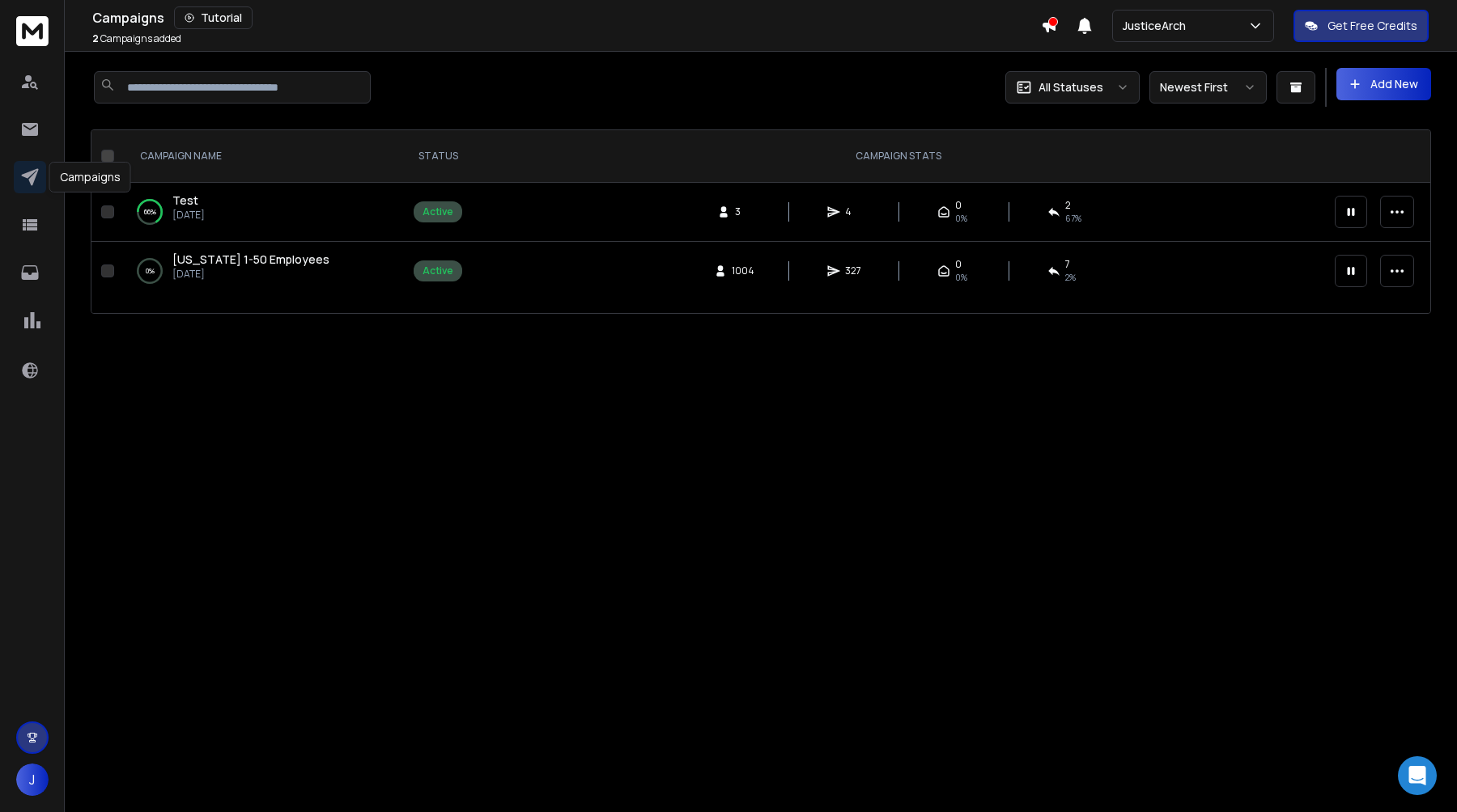
click at [826, 66] on div "Campaigns 2 Campaigns Added All Statuses Newest First Add New CAMPAIGN NAME STA…" at bounding box center [760, 474] width 1392 height 844
click at [270, 280] on div "Illinois 1-50 Employees 4 days ago" at bounding box center [251, 271] width 157 height 39
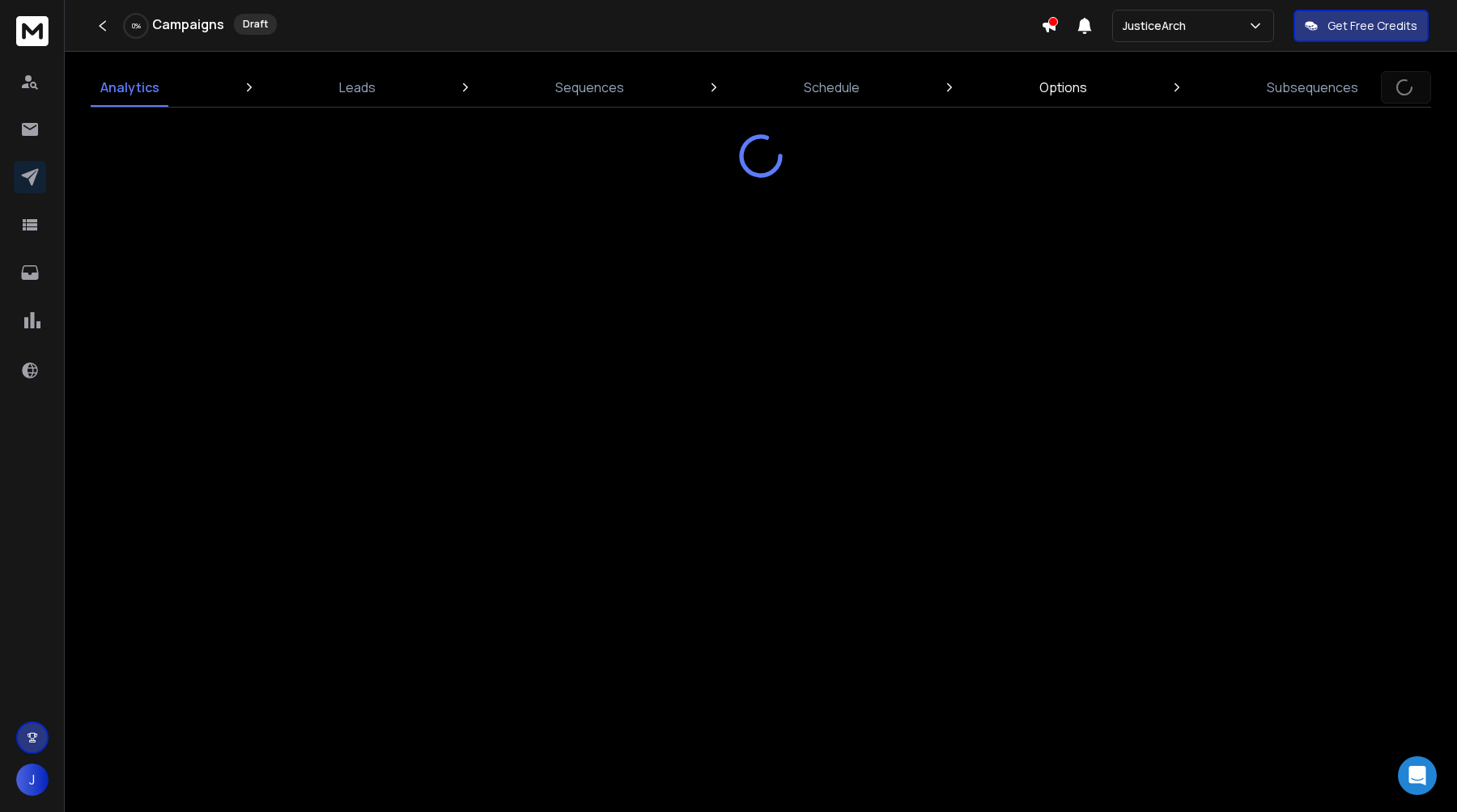
click at [1039, 84] on link "Options" at bounding box center [1063, 88] width 67 height 39
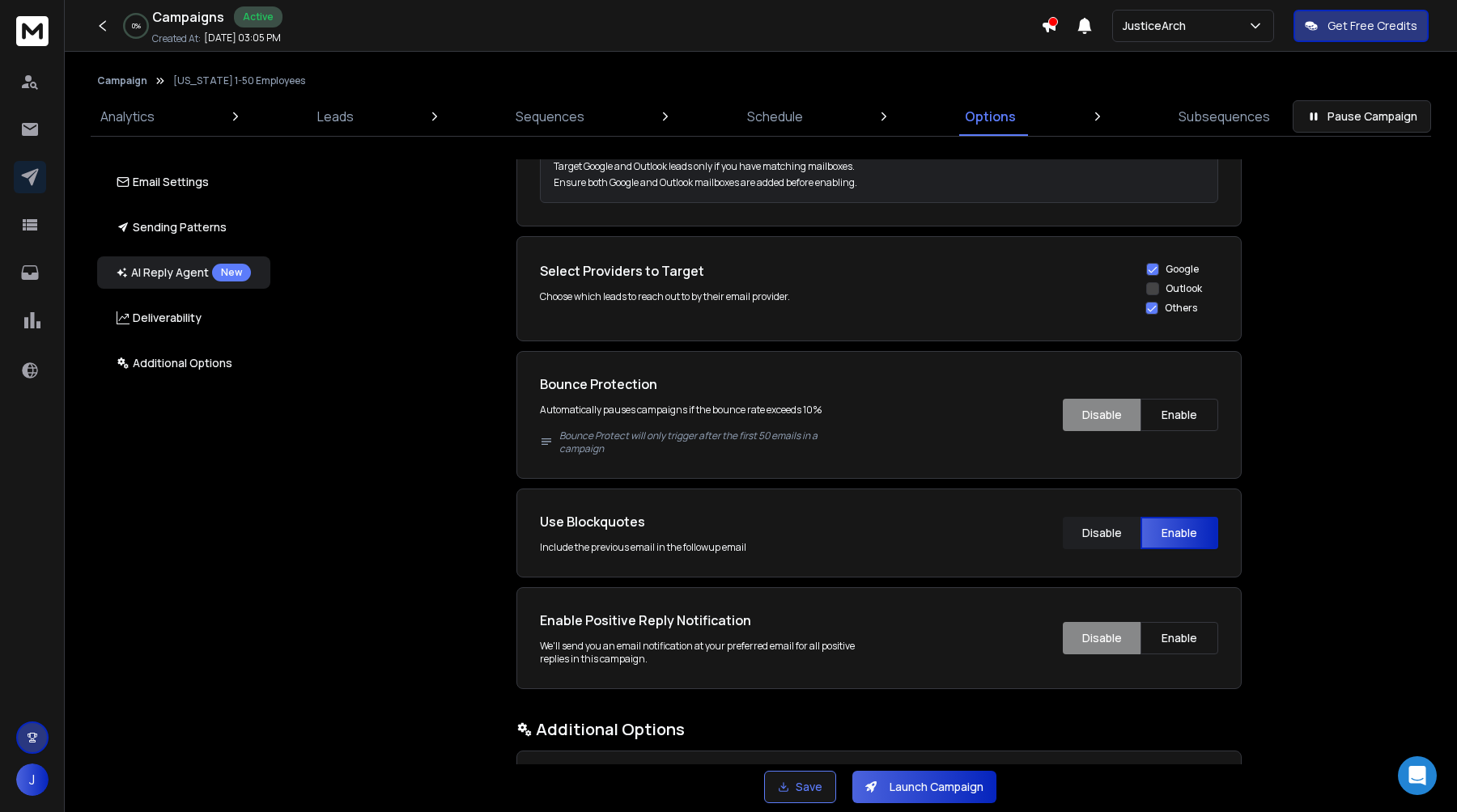
scroll to position [3280, 0]
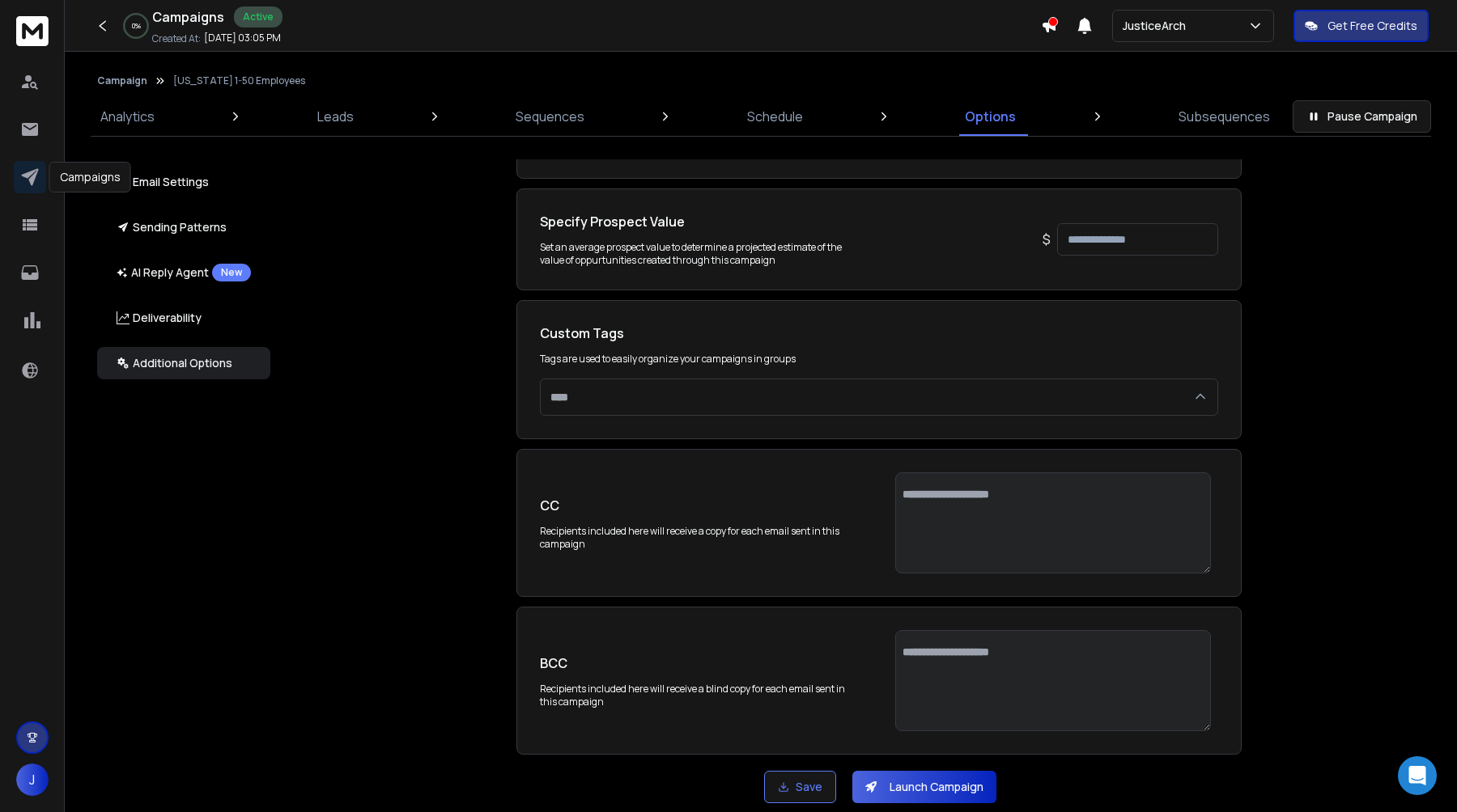
click at [15, 176] on link at bounding box center [30, 177] width 32 height 32
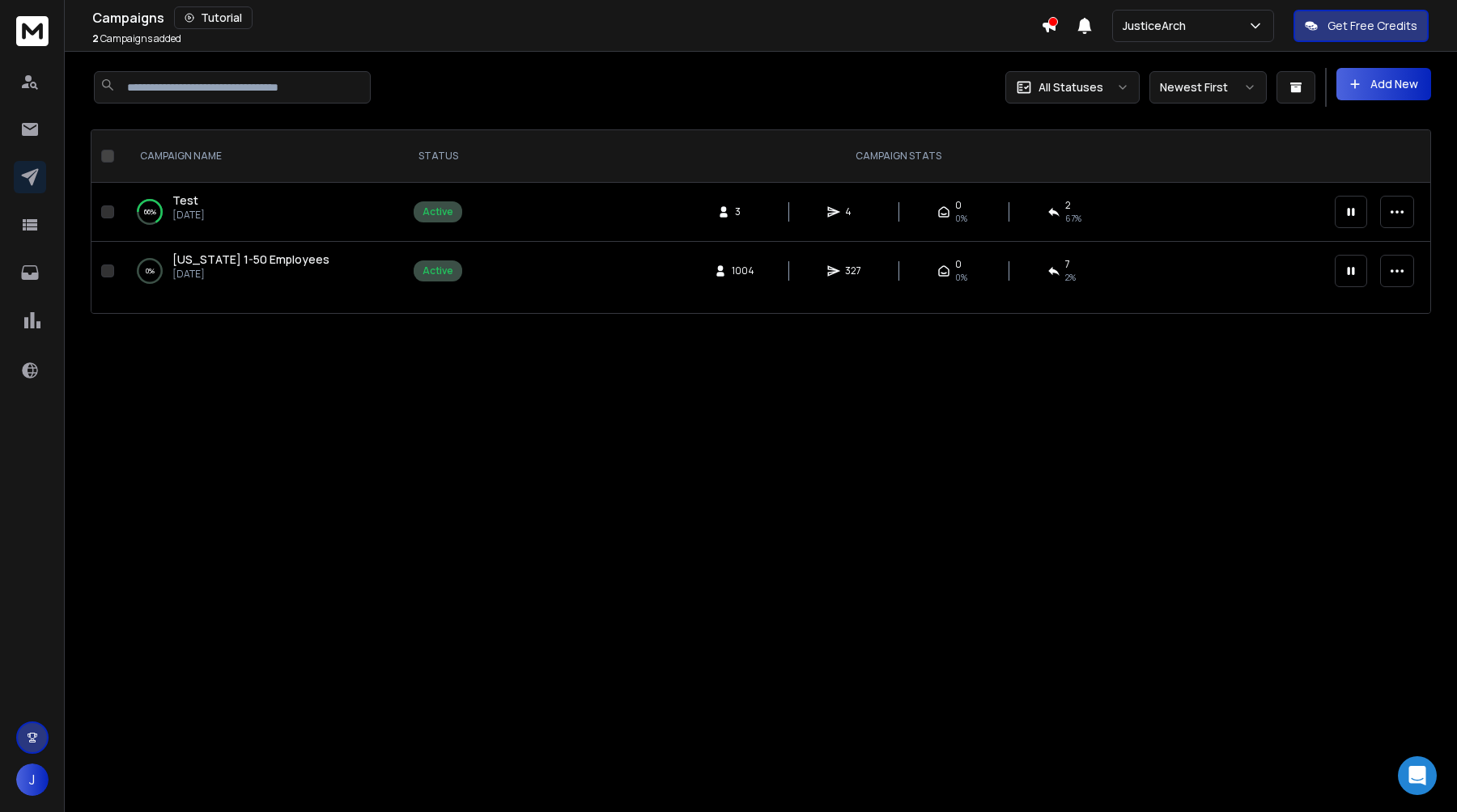
click at [252, 268] on p "[DATE]" at bounding box center [251, 274] width 157 height 13
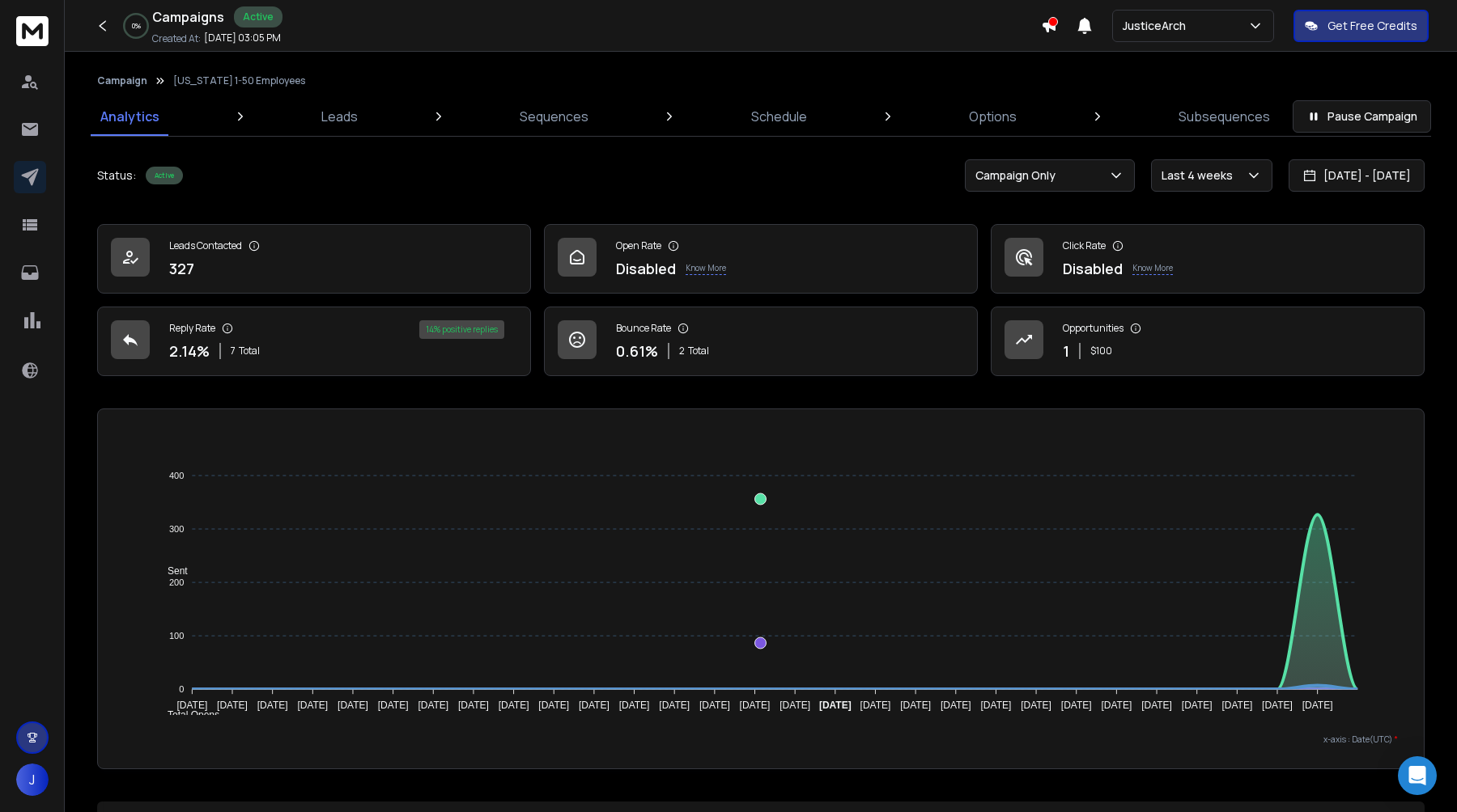
click at [48, 269] on div at bounding box center [32, 275] width 38 height 38
click at [40, 270] on link at bounding box center [30, 273] width 32 height 32
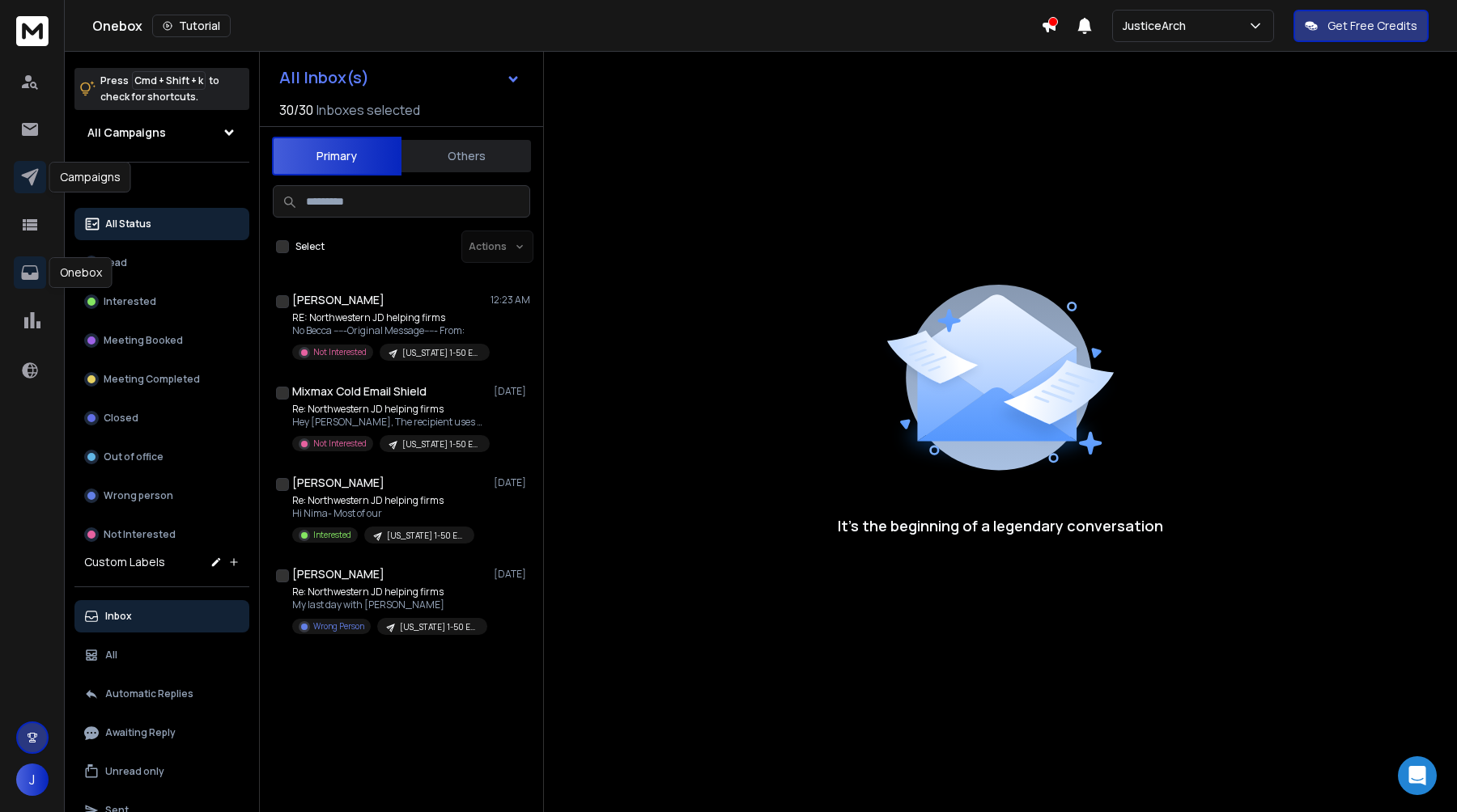
click at [38, 171] on icon at bounding box center [30, 177] width 20 height 20
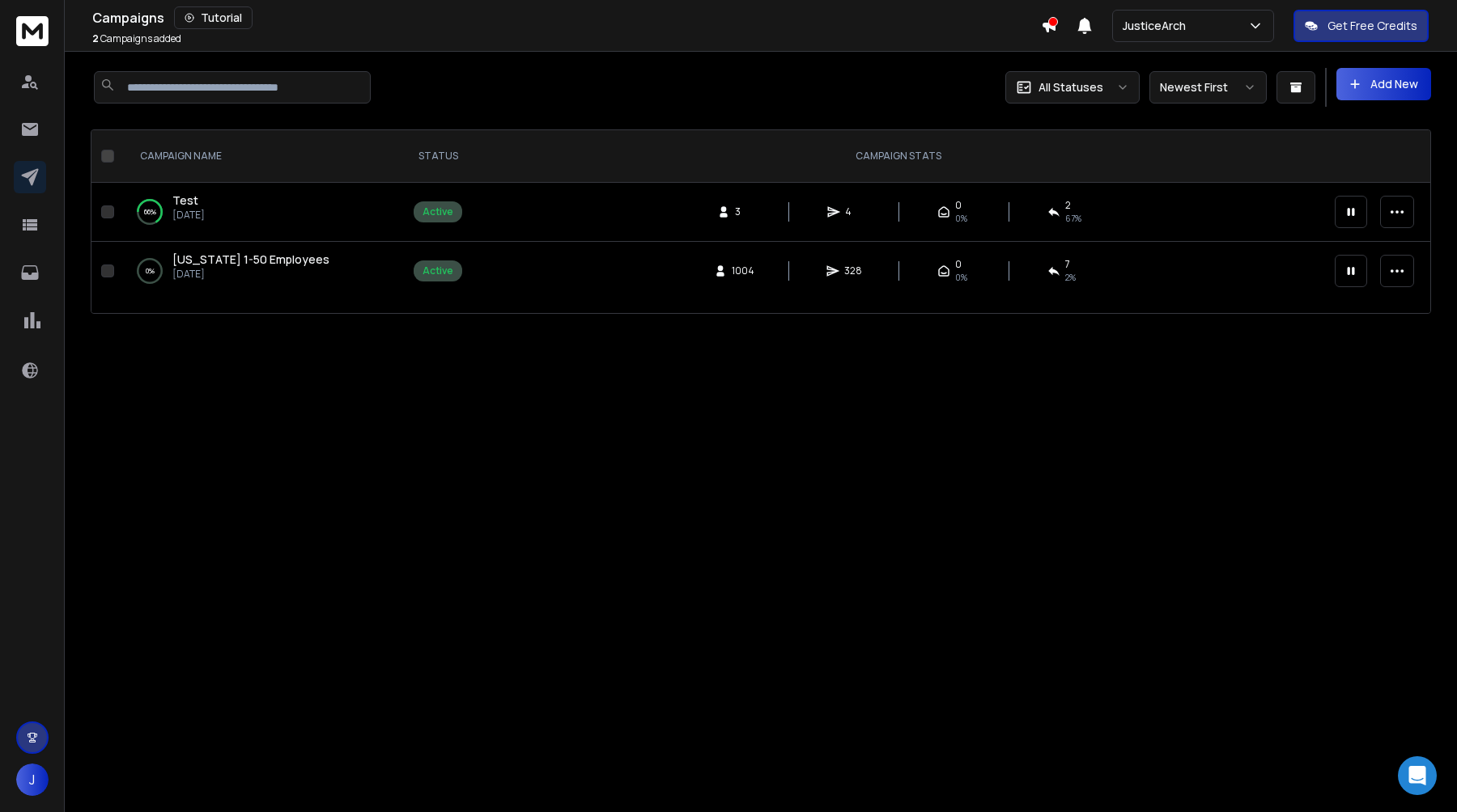
click at [263, 266] on span "[US_STATE] 1-50 Employees" at bounding box center [251, 259] width 157 height 15
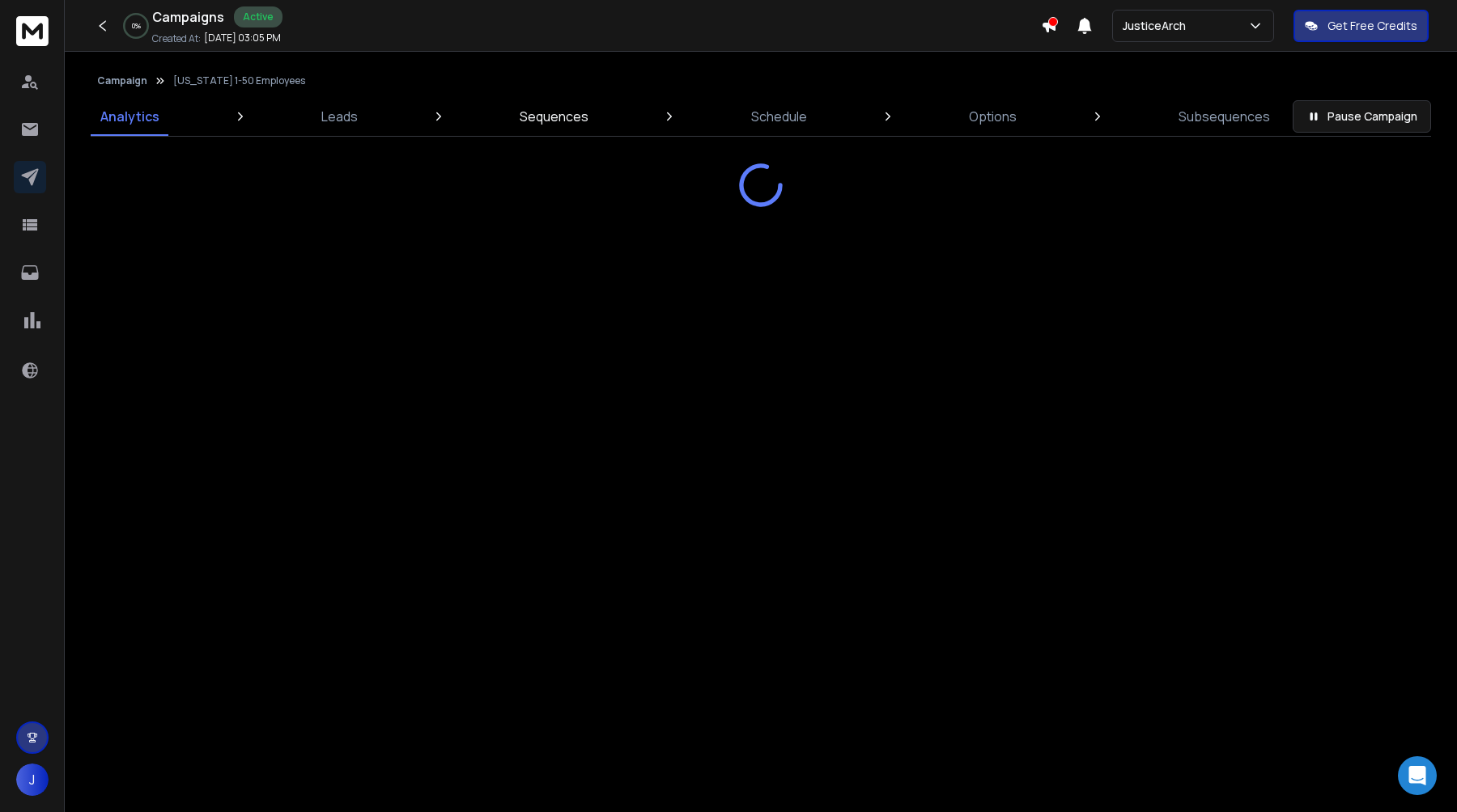
click at [545, 112] on p "Sequences" at bounding box center [553, 116] width 69 height 20
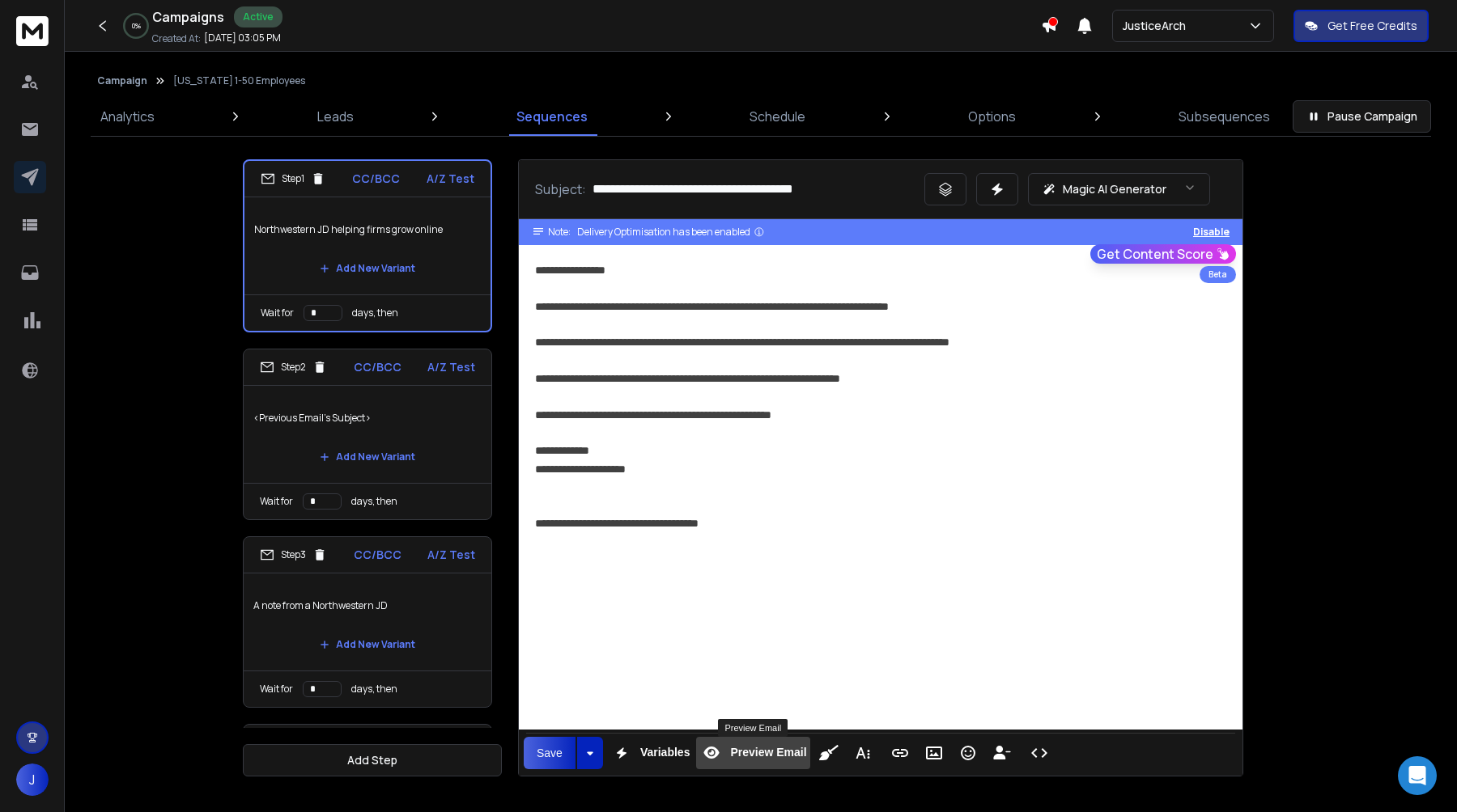
click at [728, 752] on span "Preview Email" at bounding box center [768, 752] width 83 height 14
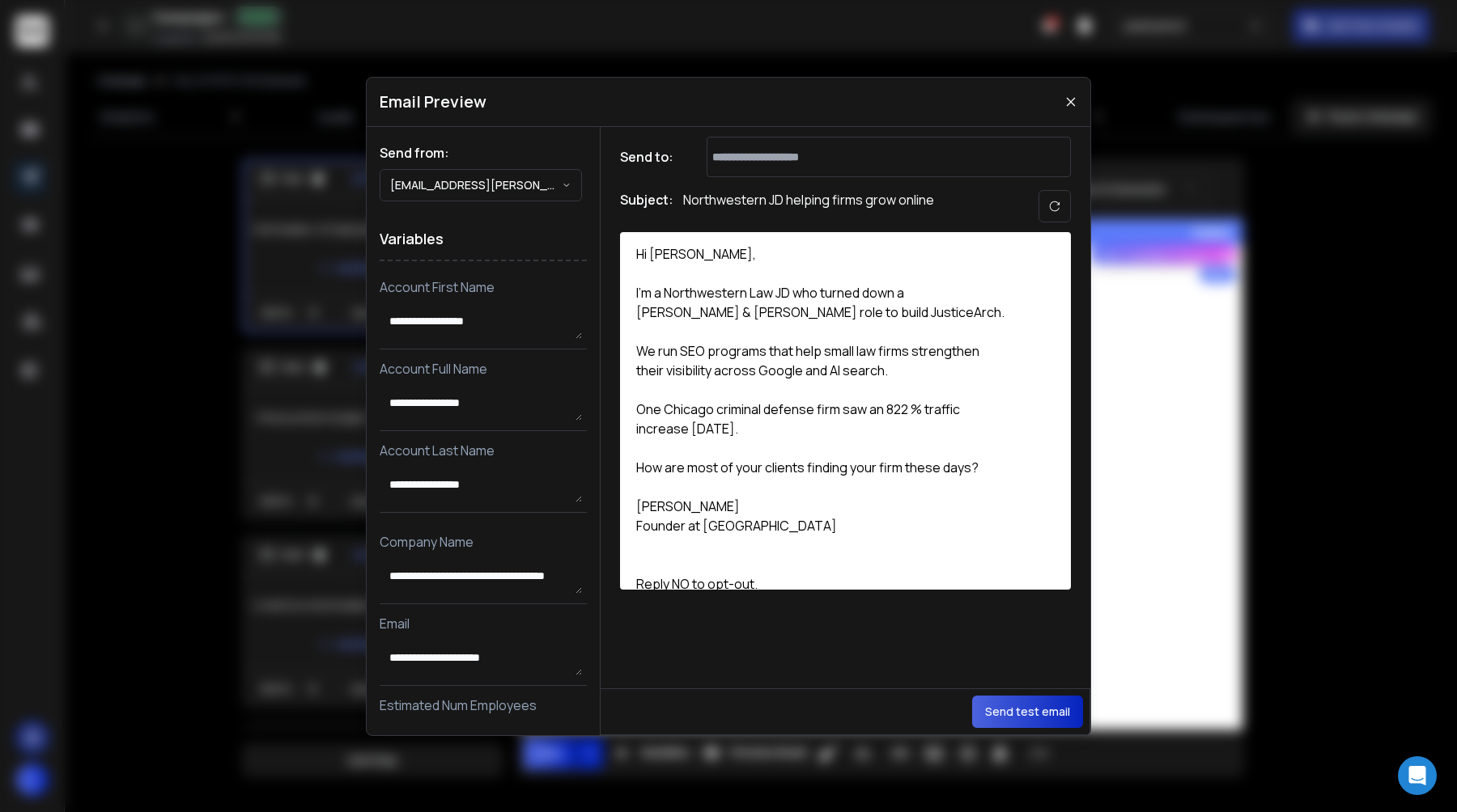
scroll to position [3, 0]
click at [1074, 98] on icon at bounding box center [1071, 101] width 9 height 9
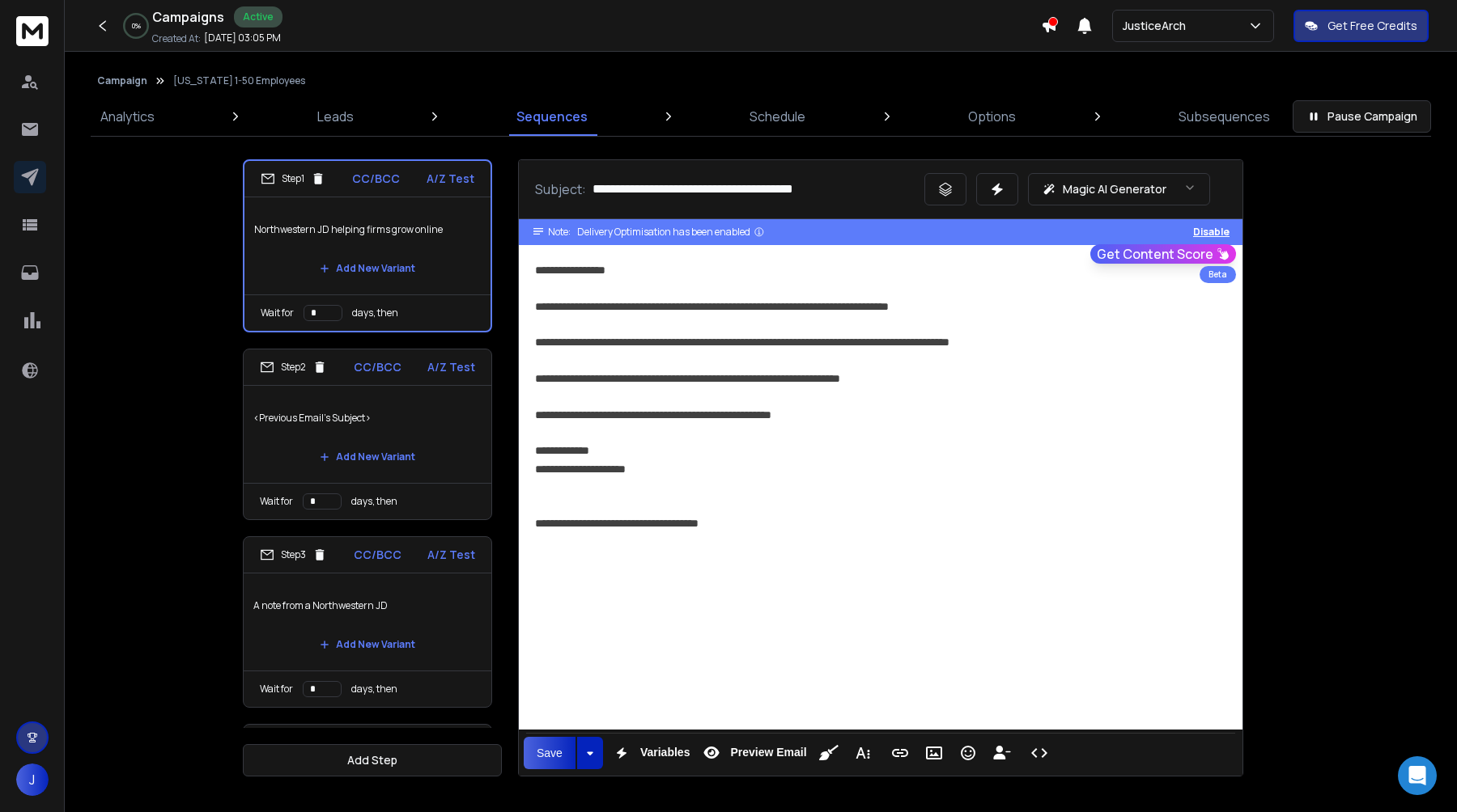
click at [401, 421] on p "<Previous Email's Subject>" at bounding box center [367, 418] width 228 height 45
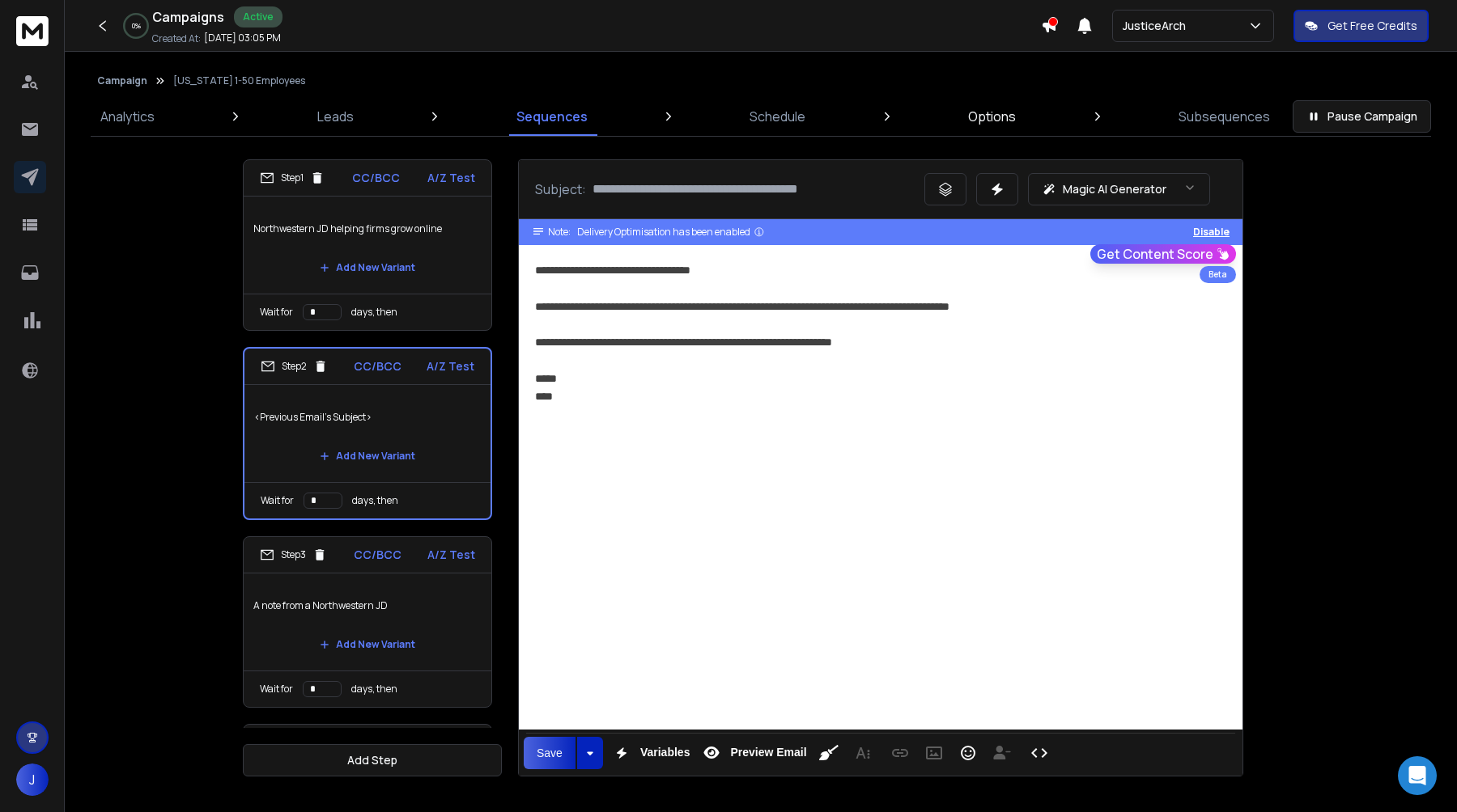
click at [997, 116] on p "Options" at bounding box center [992, 116] width 48 height 20
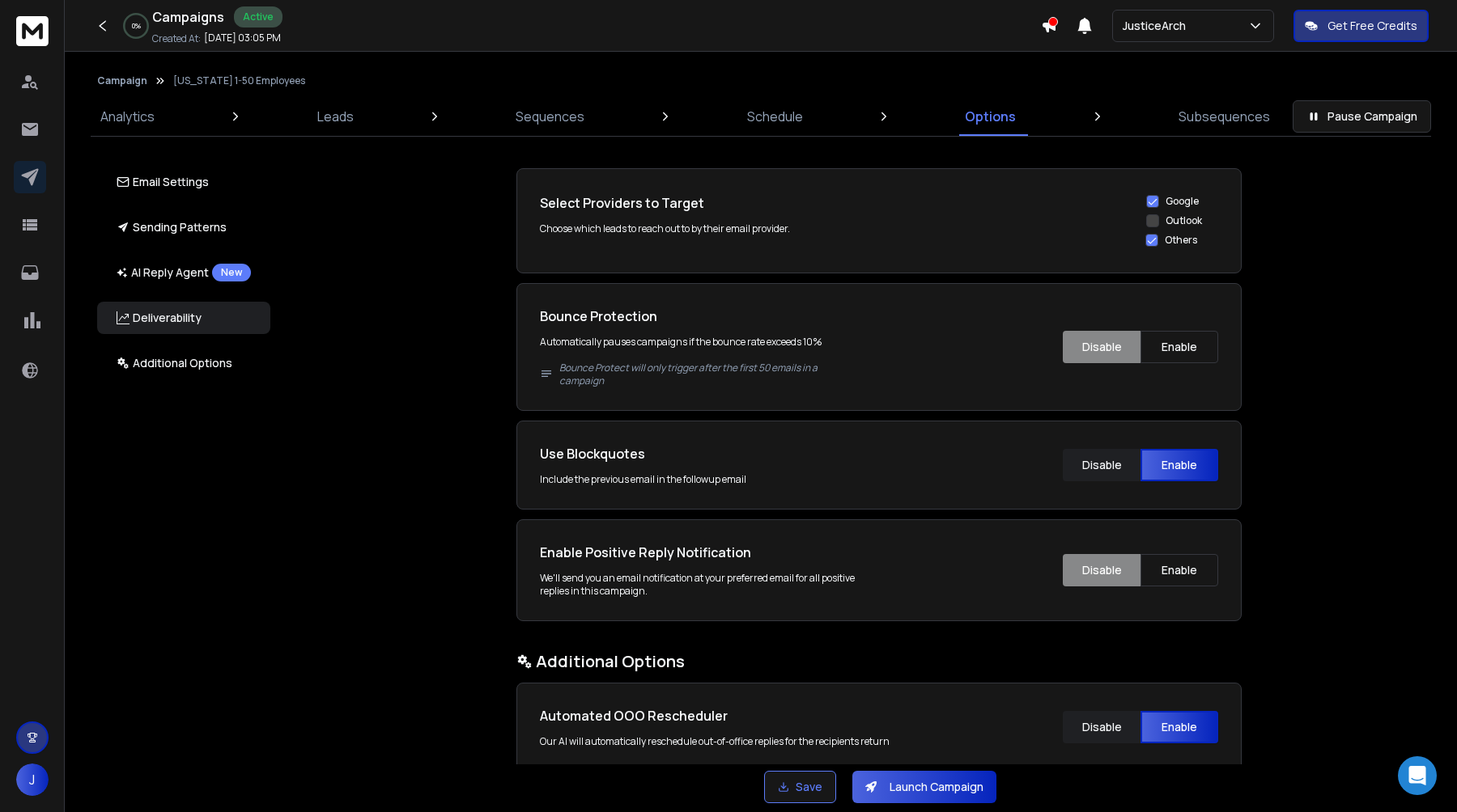
scroll to position [3280, 0]
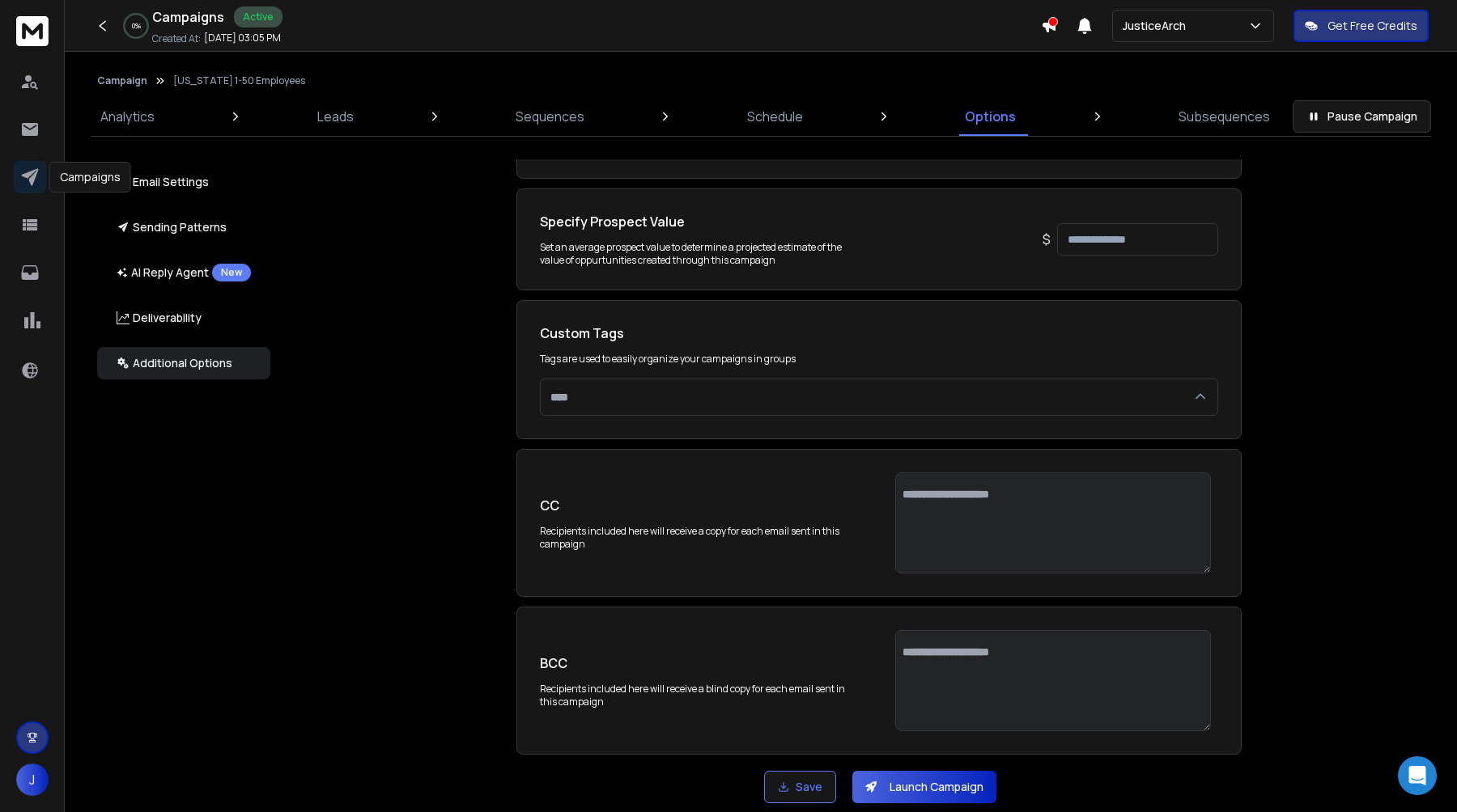
click at [38, 181] on icon at bounding box center [30, 177] width 20 height 20
